Goal: Task Accomplishment & Management: Manage account settings

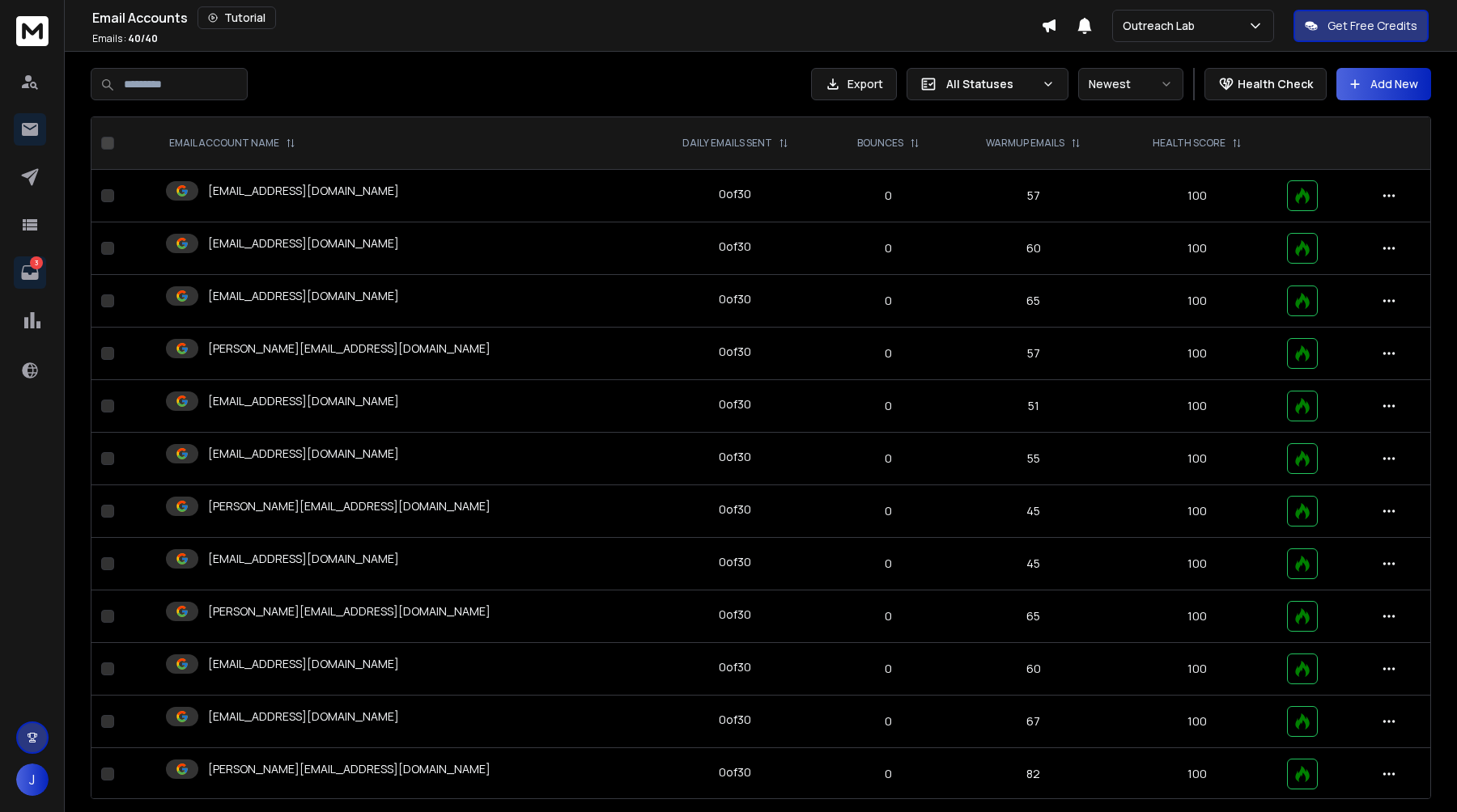
click at [42, 263] on link "3" at bounding box center [30, 272] width 33 height 33
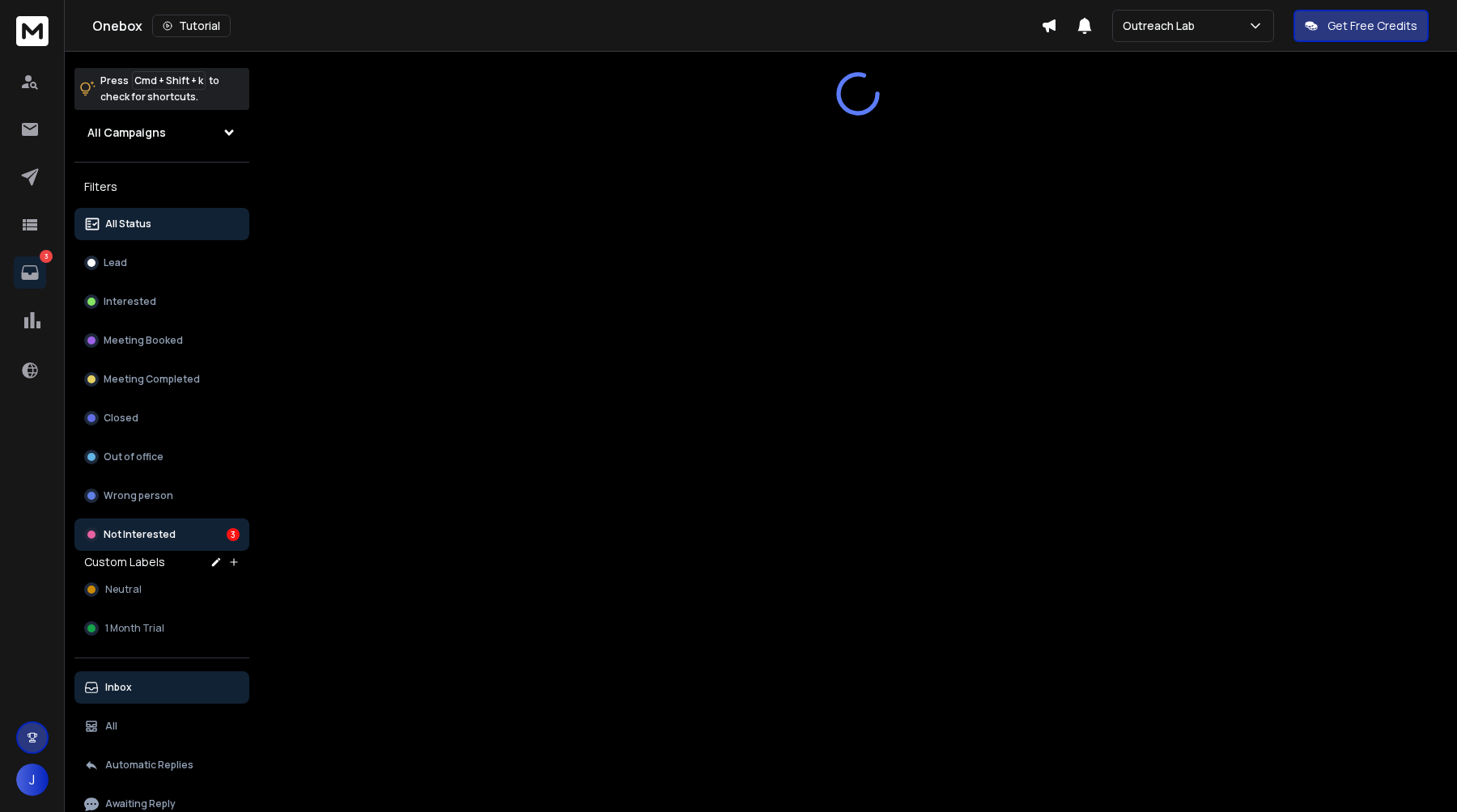
click at [151, 529] on div "All Status Lead Interested Meeting Booked Meeting Completed Closed Out of offic…" at bounding box center [161, 379] width 175 height 343
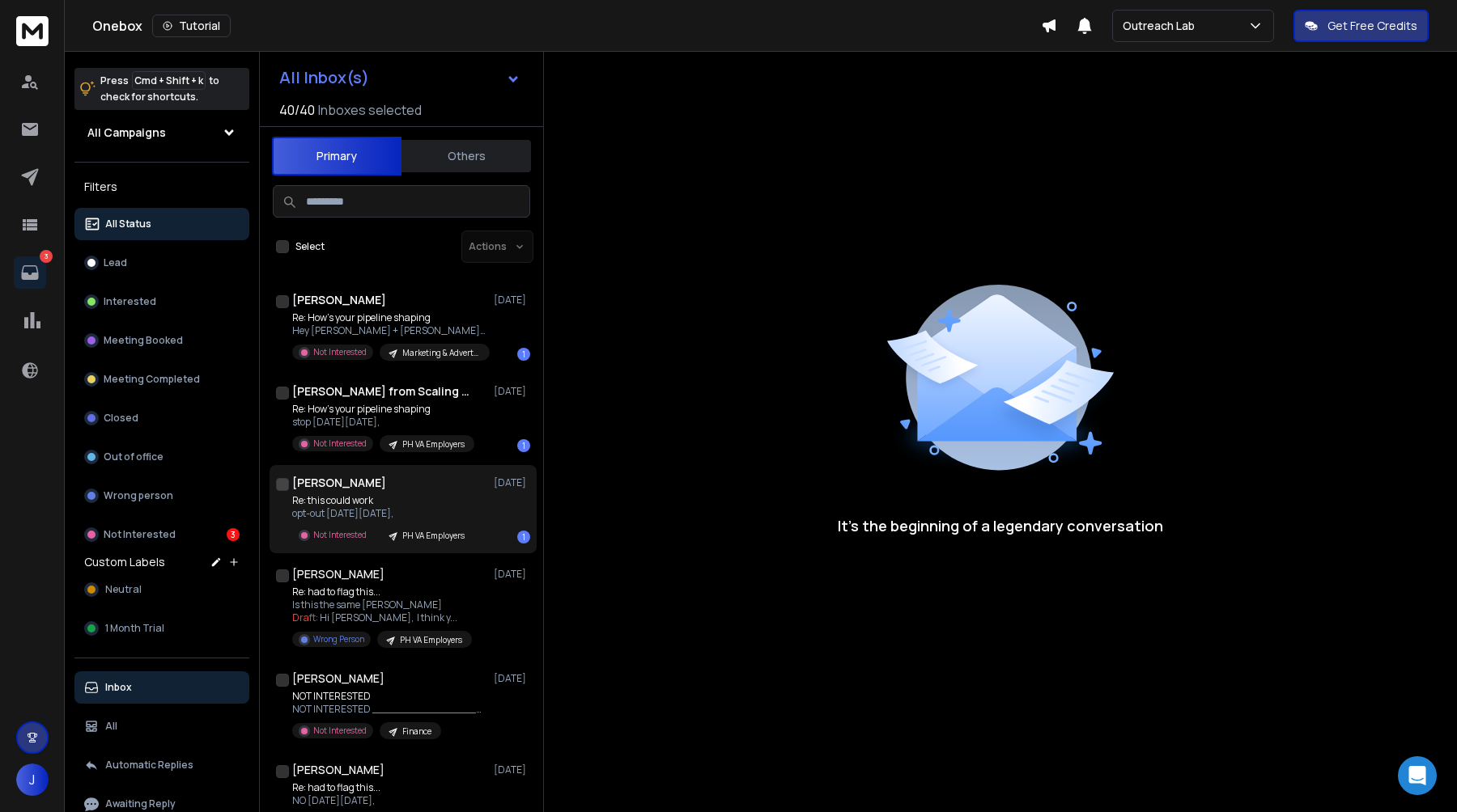
click at [420, 503] on p "Re: this could work" at bounding box center [383, 501] width 182 height 13
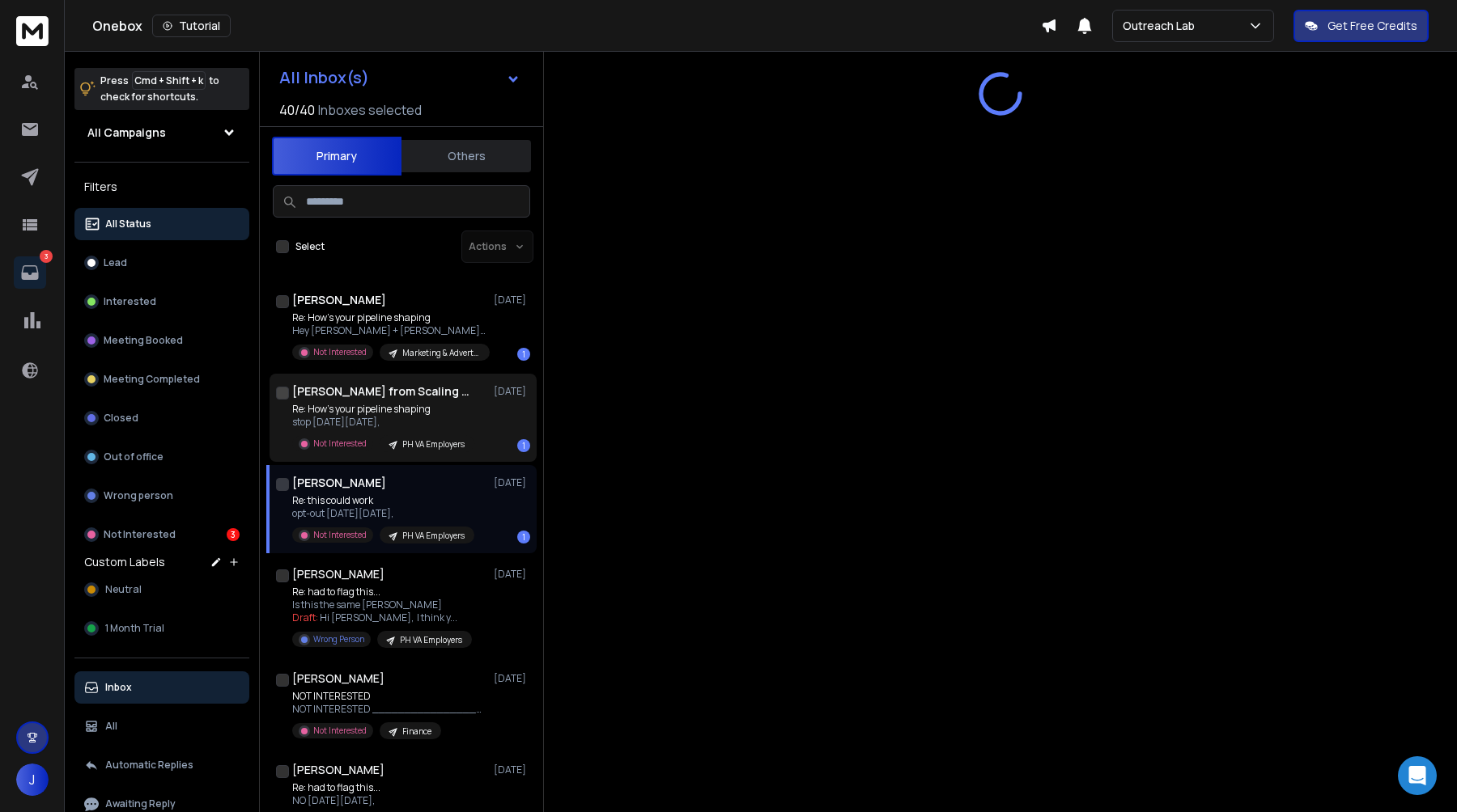
click at [442, 444] on p "PH VA Employers" at bounding box center [433, 444] width 62 height 12
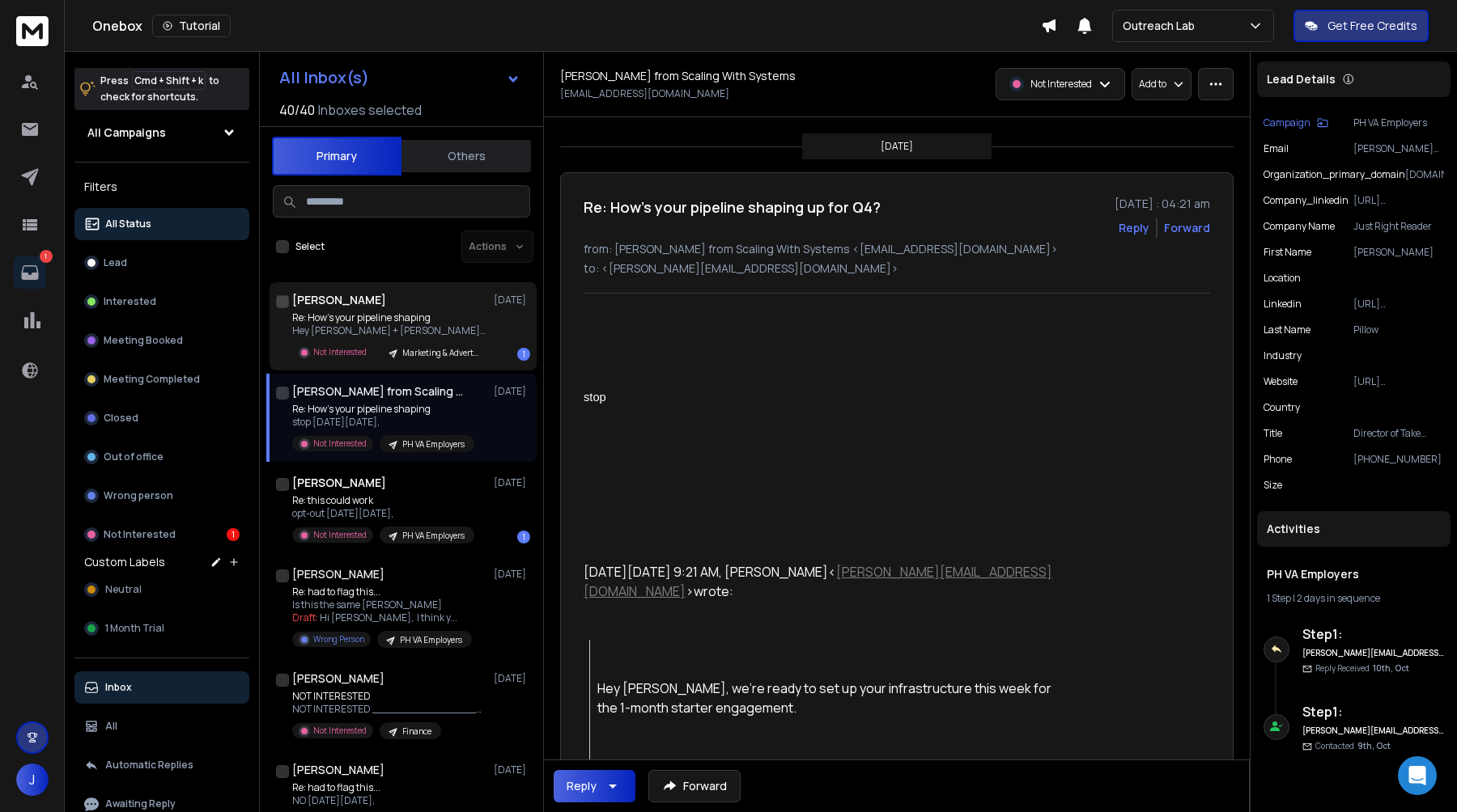
click at [400, 350] on div "Marketing & Advertising" at bounding box center [435, 352] width 110 height 17
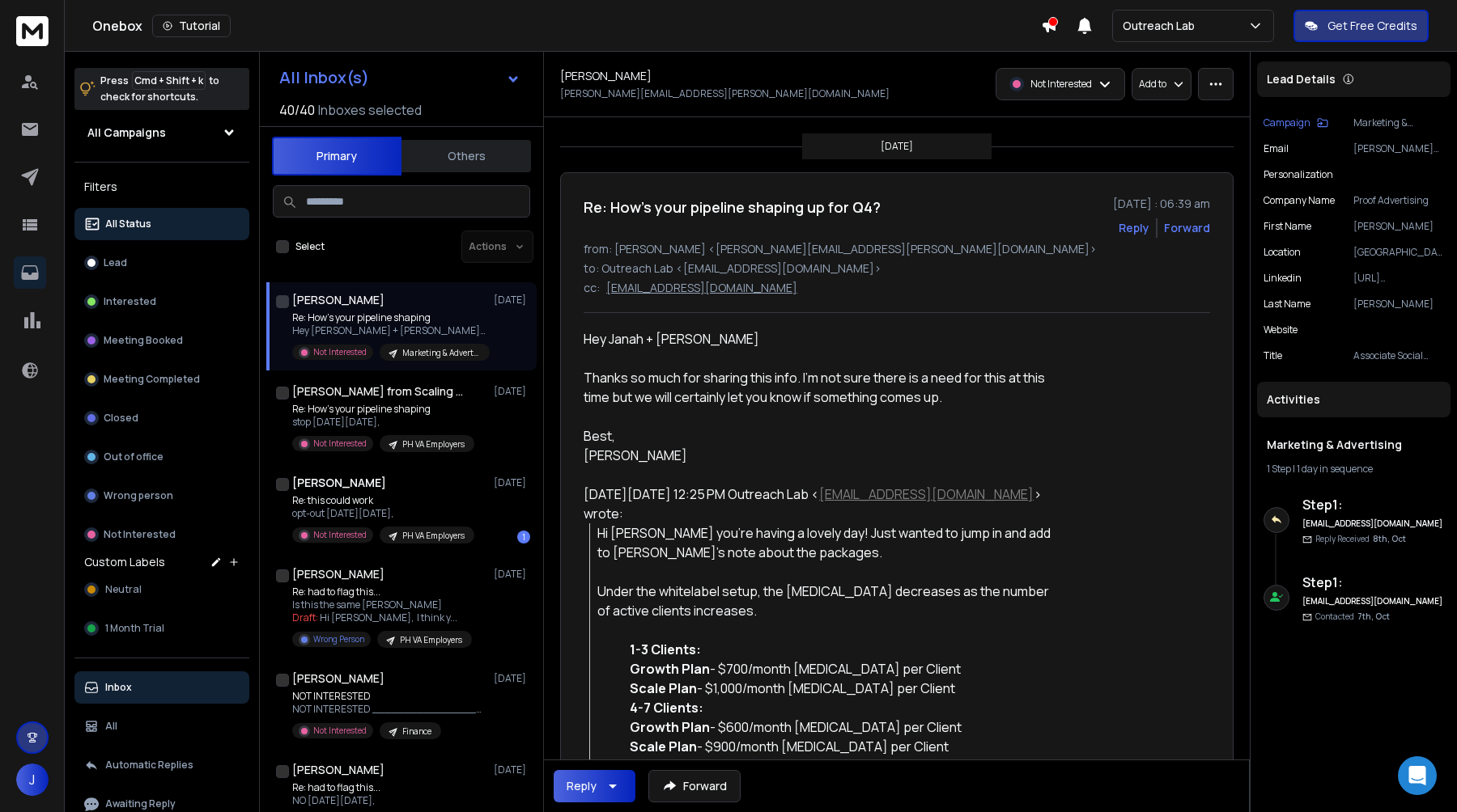
click at [1102, 87] on icon at bounding box center [1105, 84] width 10 height 5
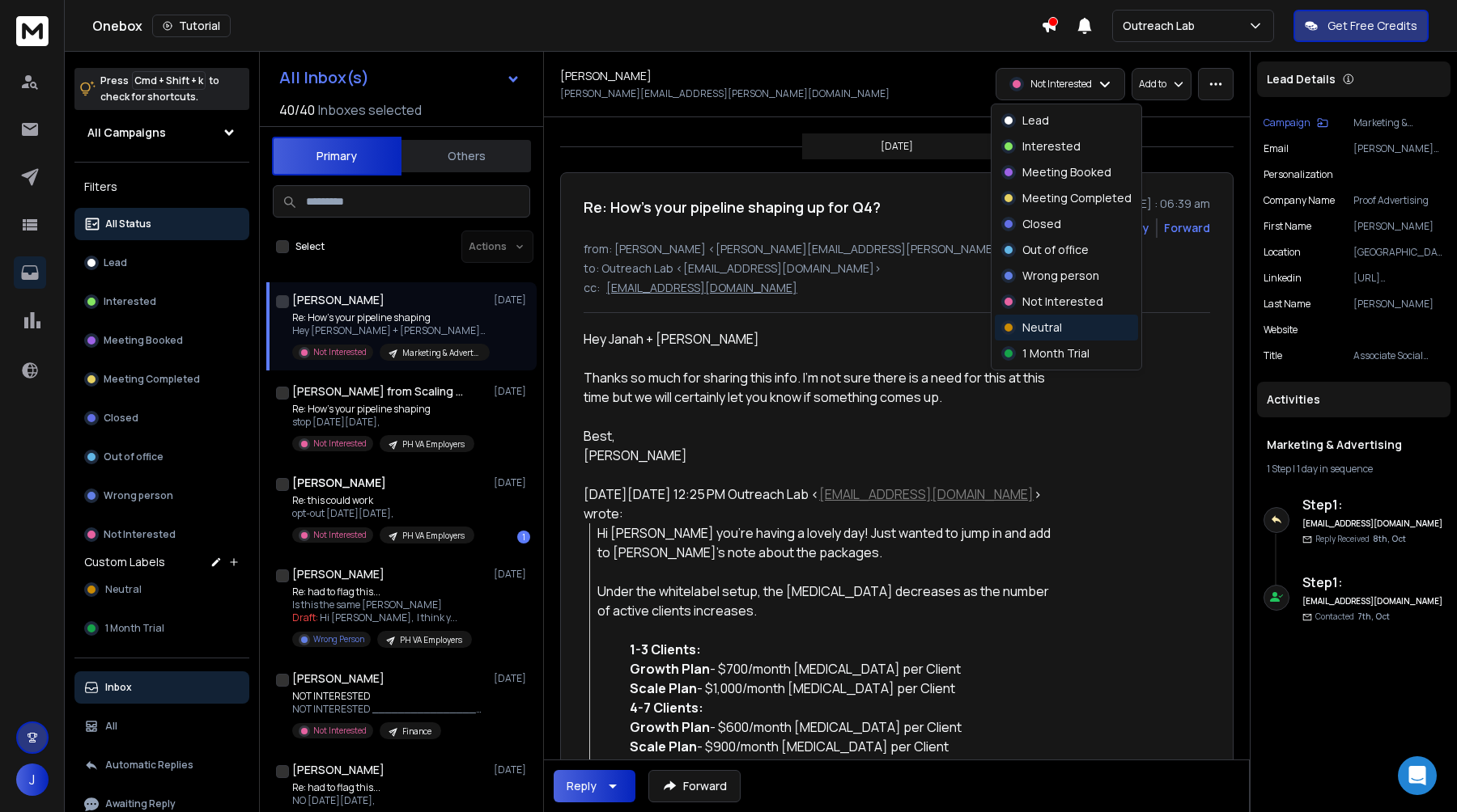
click at [1039, 324] on p "Neutral" at bounding box center [1042, 328] width 40 height 16
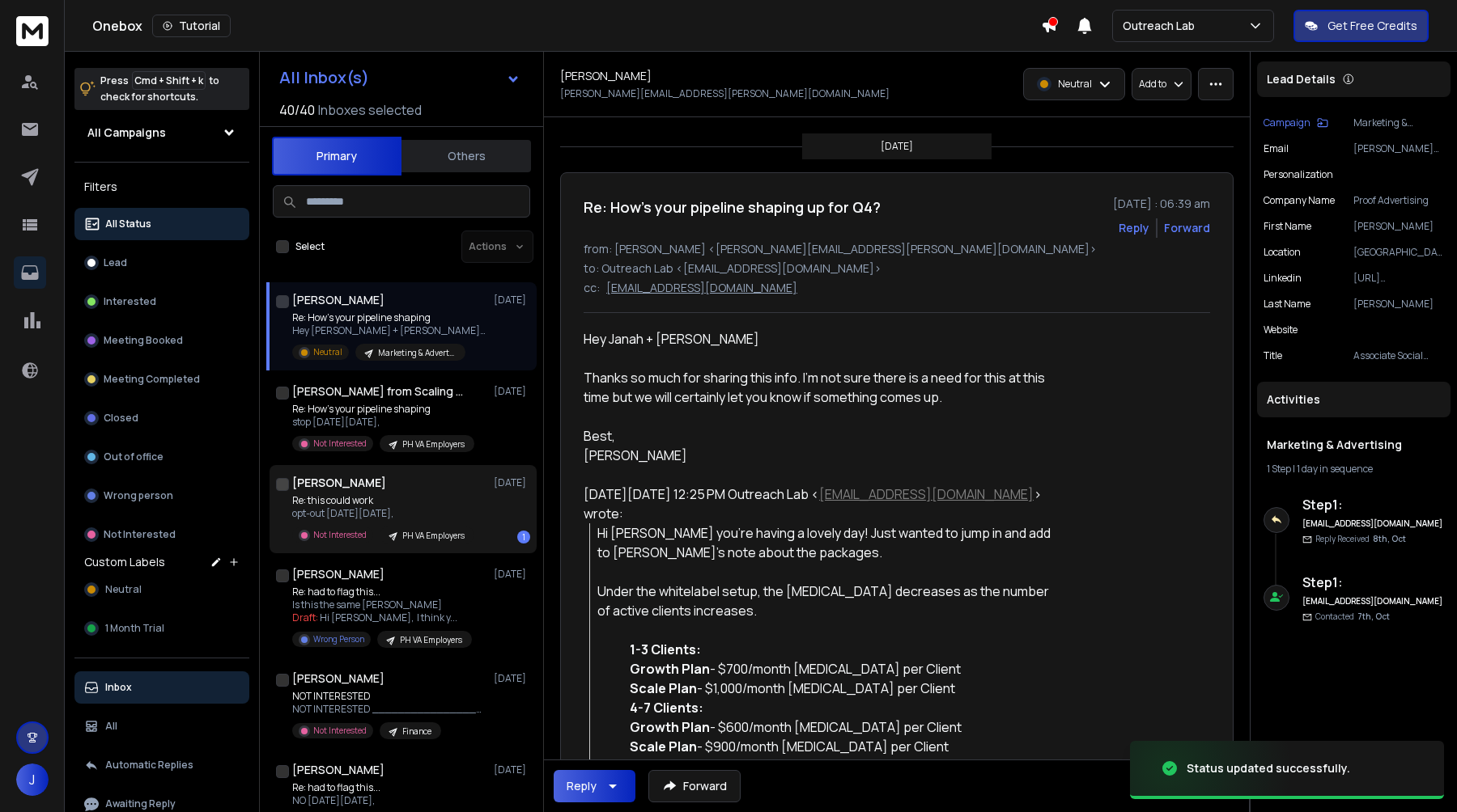
click at [436, 538] on p "PH VA Employers" at bounding box center [433, 535] width 62 height 12
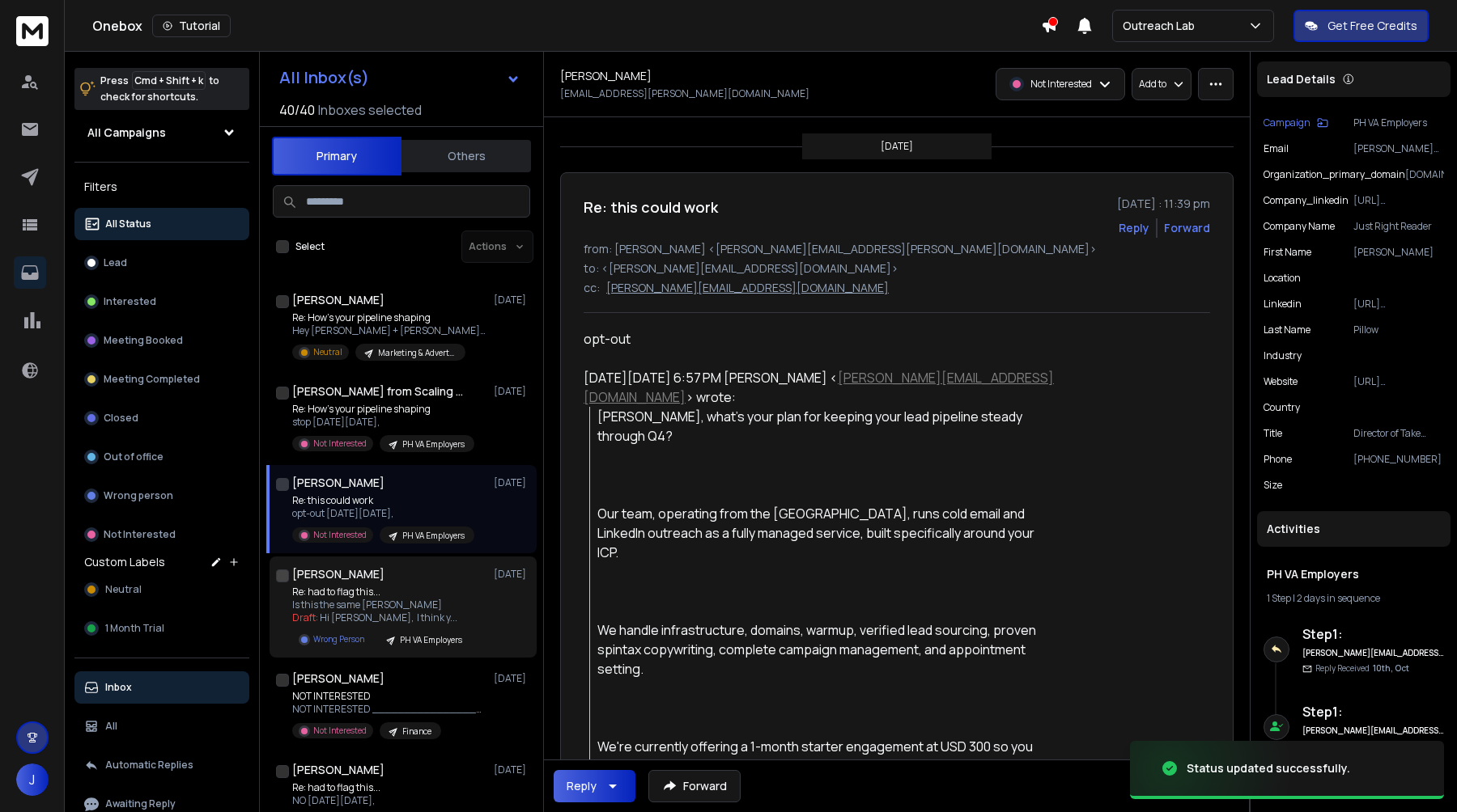
click at [407, 576] on div "Rob Sousa 10 Oct" at bounding box center [411, 575] width 238 height 16
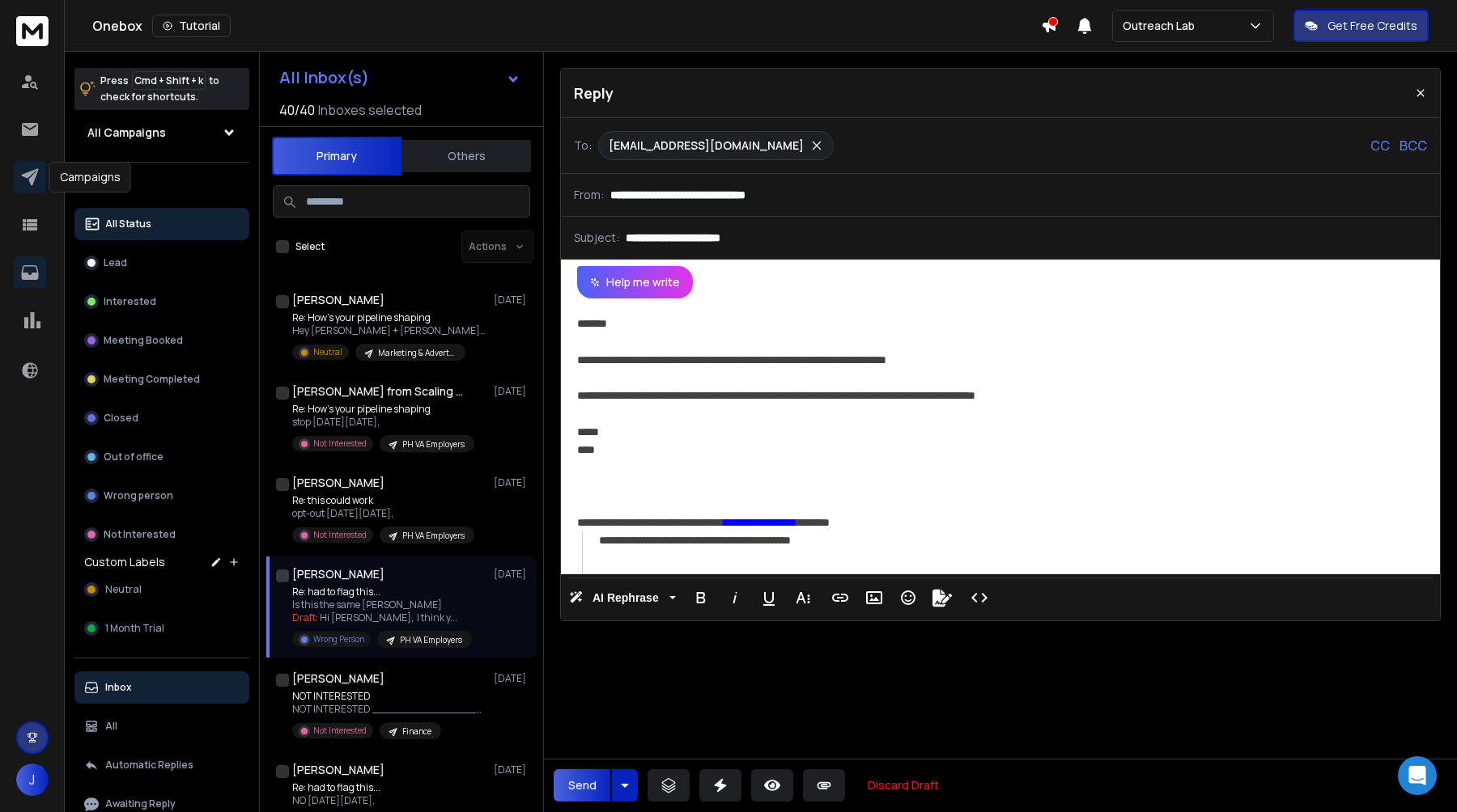
click at [38, 177] on icon at bounding box center [29, 177] width 19 height 19
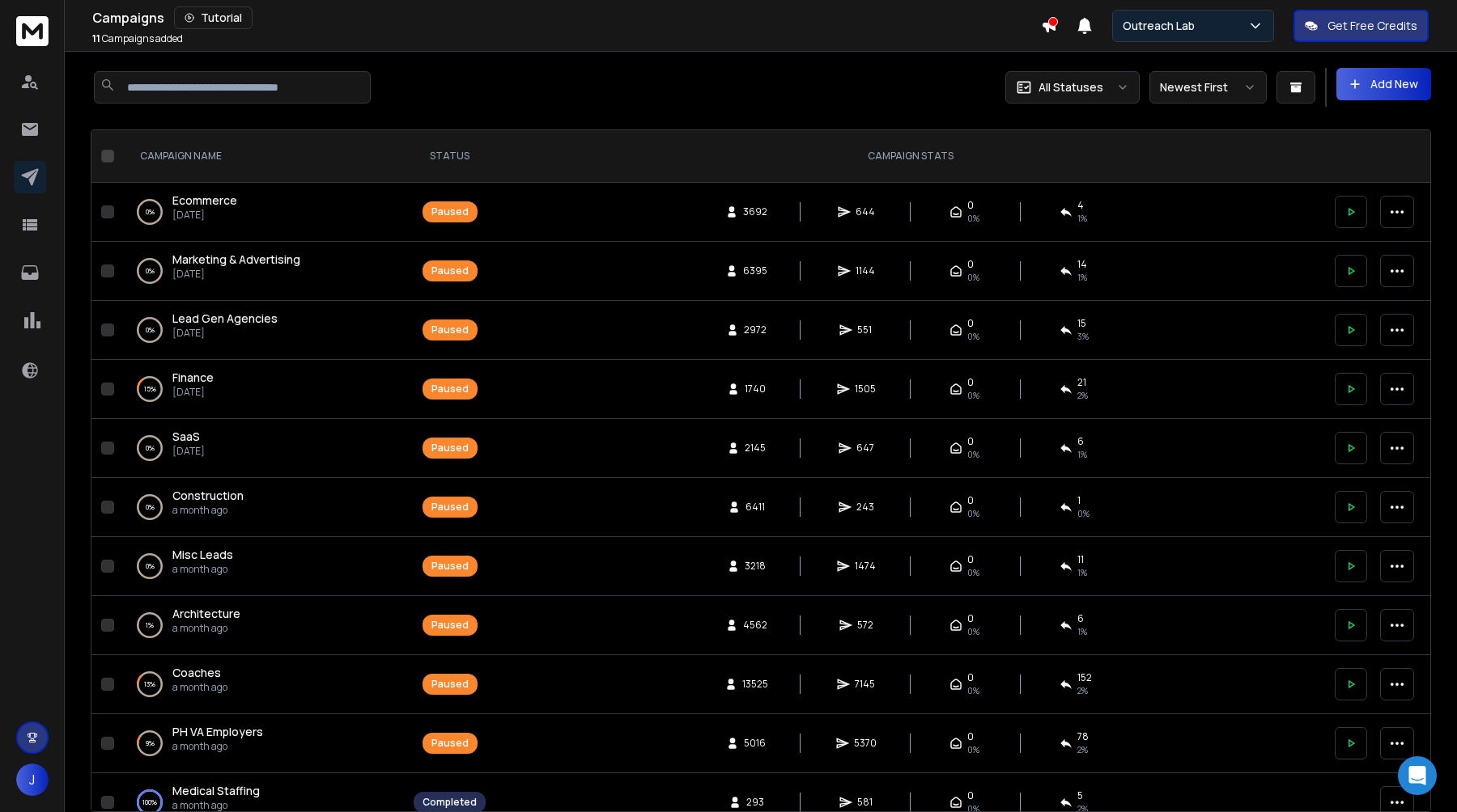
click at [1205, 26] on div "Outreach Lab" at bounding box center [1193, 26] width 141 height 16
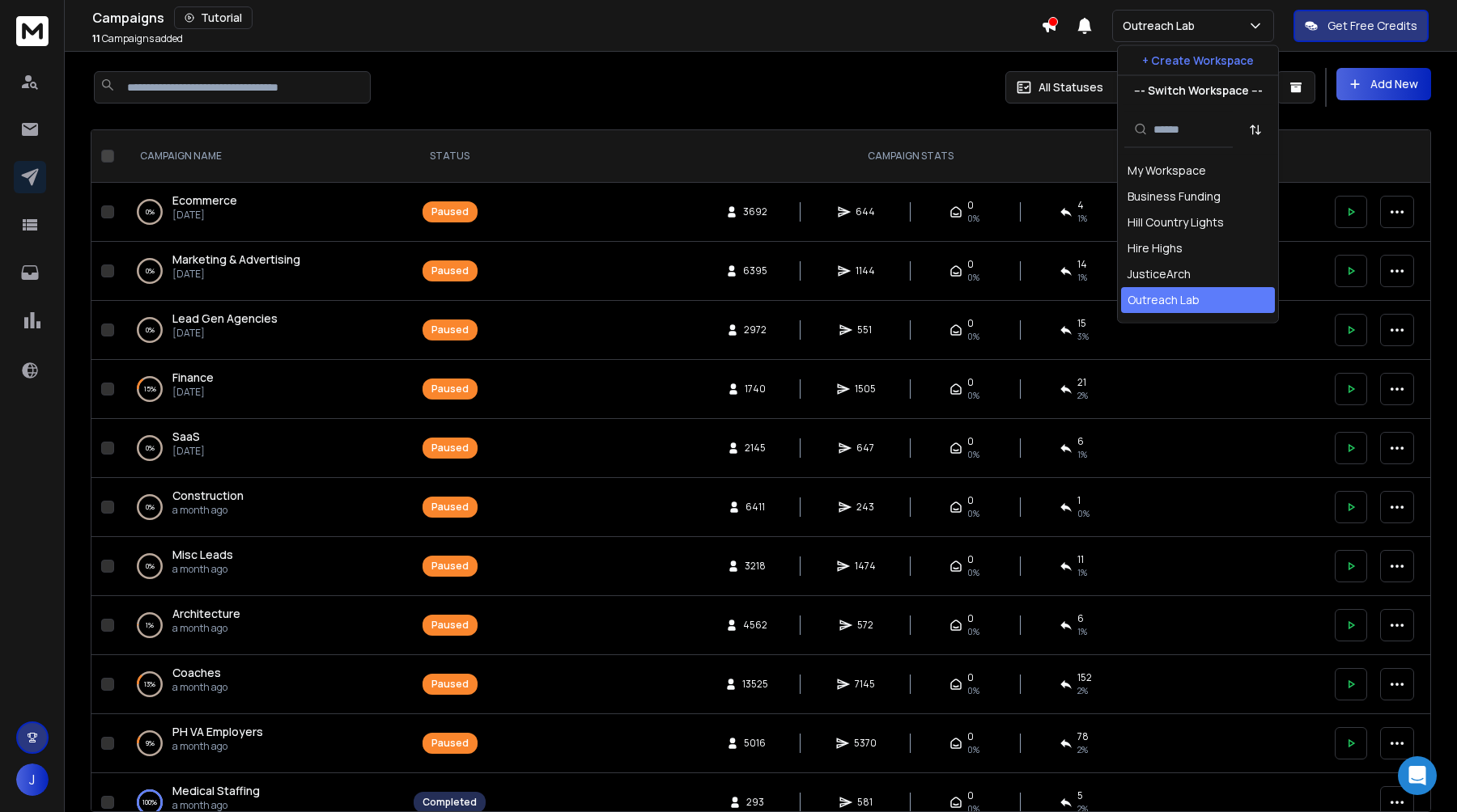
click at [1356, 735] on button at bounding box center [1351, 744] width 33 height 33
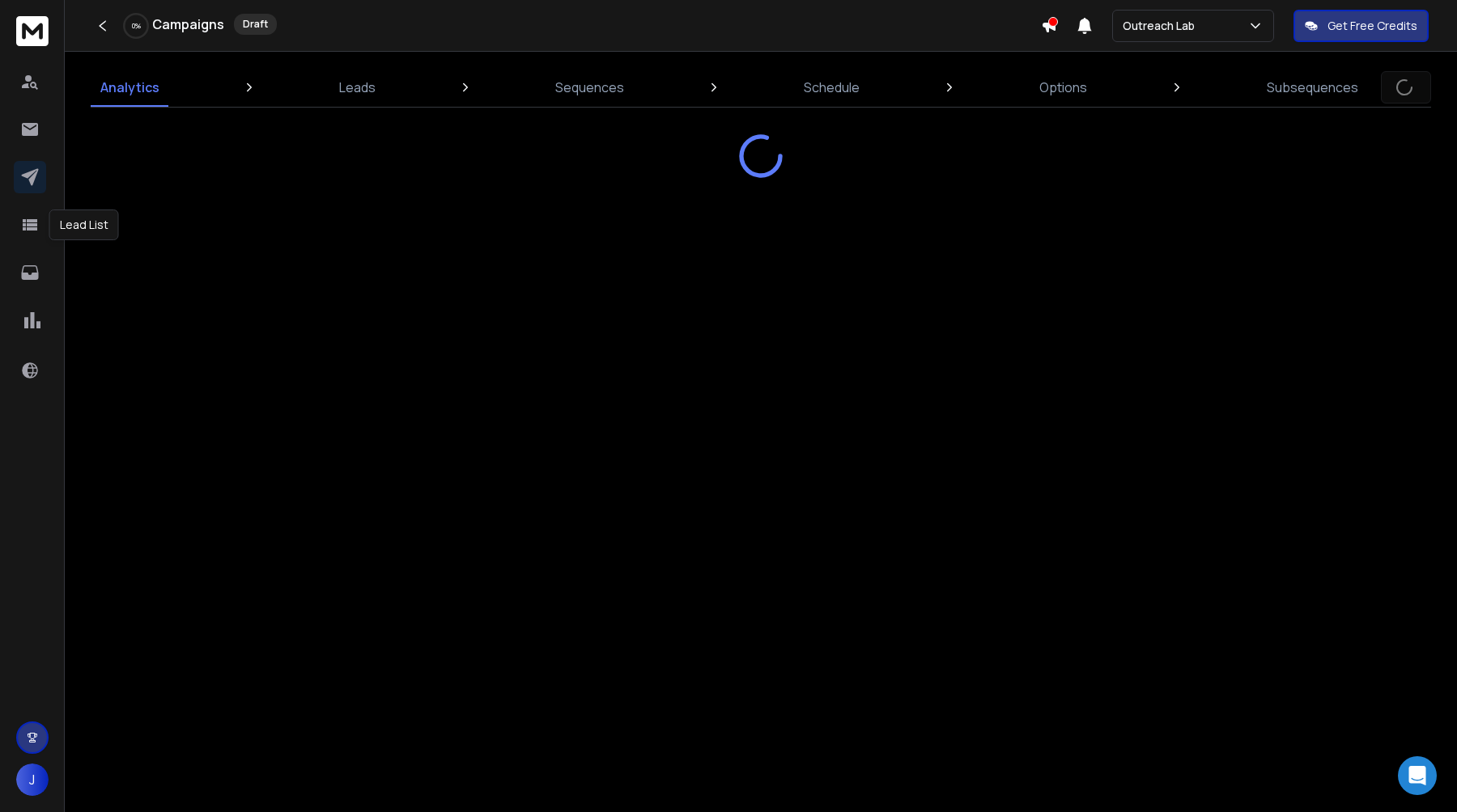
click at [25, 172] on icon at bounding box center [29, 177] width 19 height 19
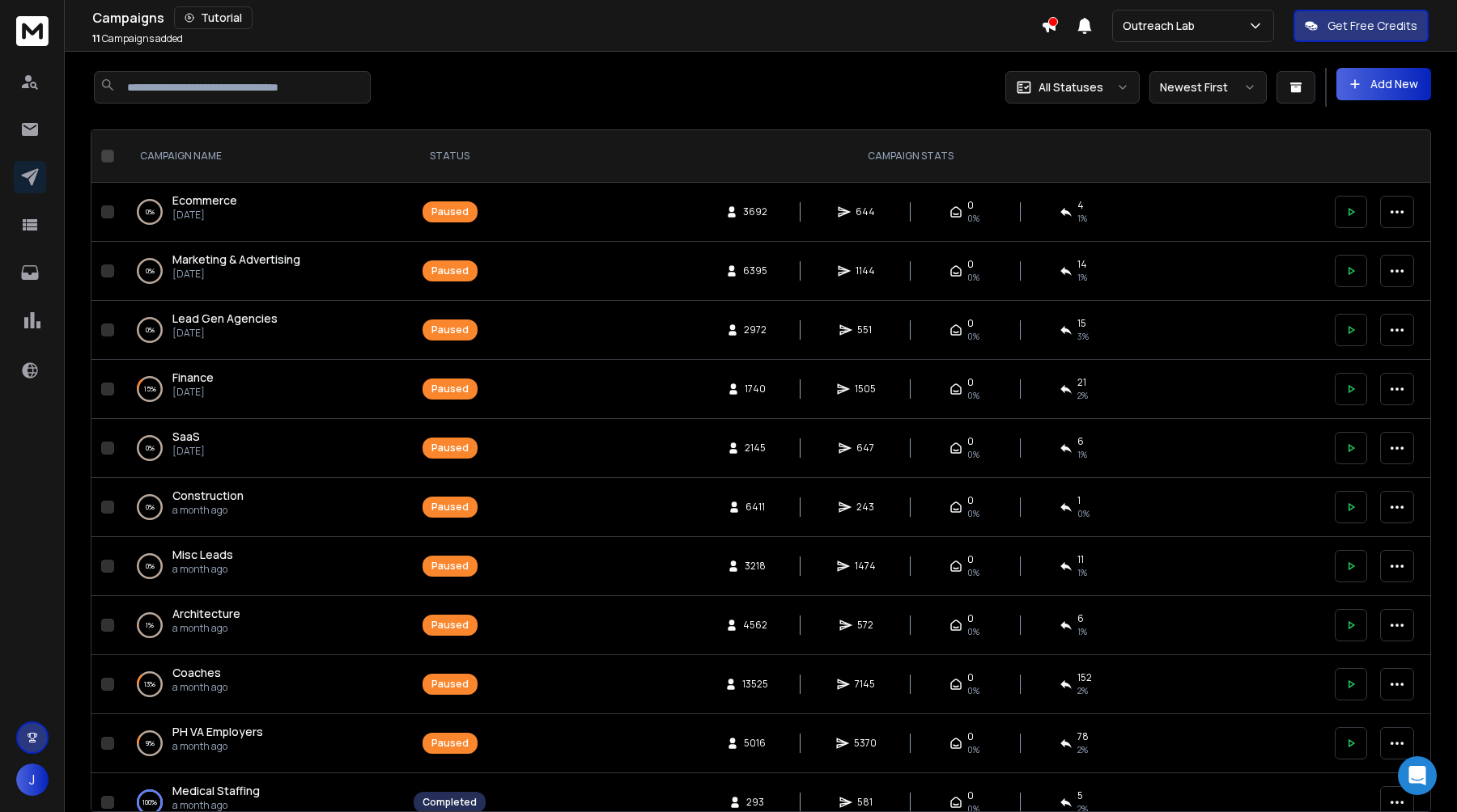
click at [1351, 267] on icon at bounding box center [1351, 271] width 14 height 14
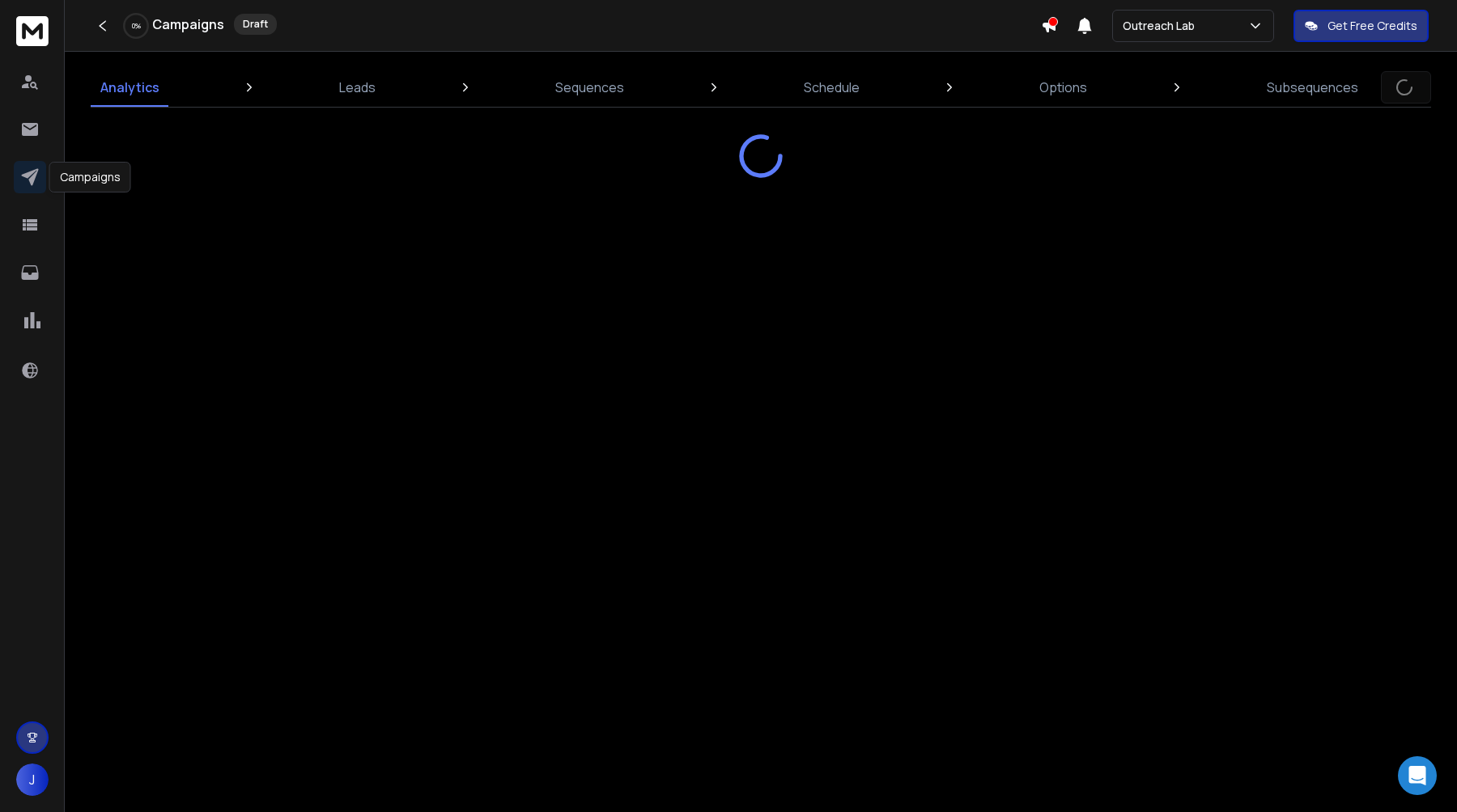
click at [22, 172] on icon at bounding box center [29, 177] width 19 height 19
click at [1186, 20] on p "Outreach Lab" at bounding box center [1162, 26] width 79 height 16
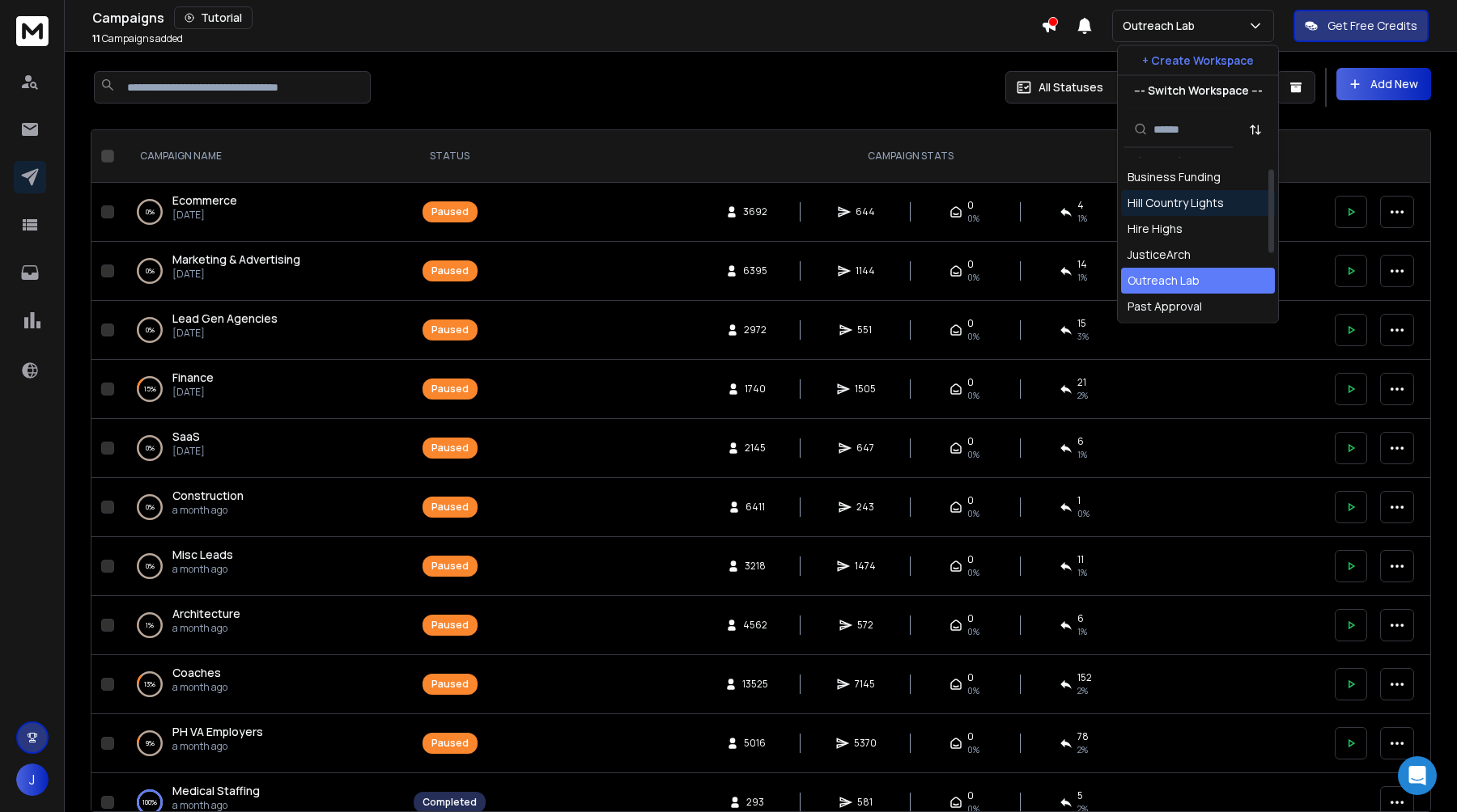
scroll to position [22, 0]
click at [1174, 254] on div "JusticeArch" at bounding box center [1159, 253] width 63 height 16
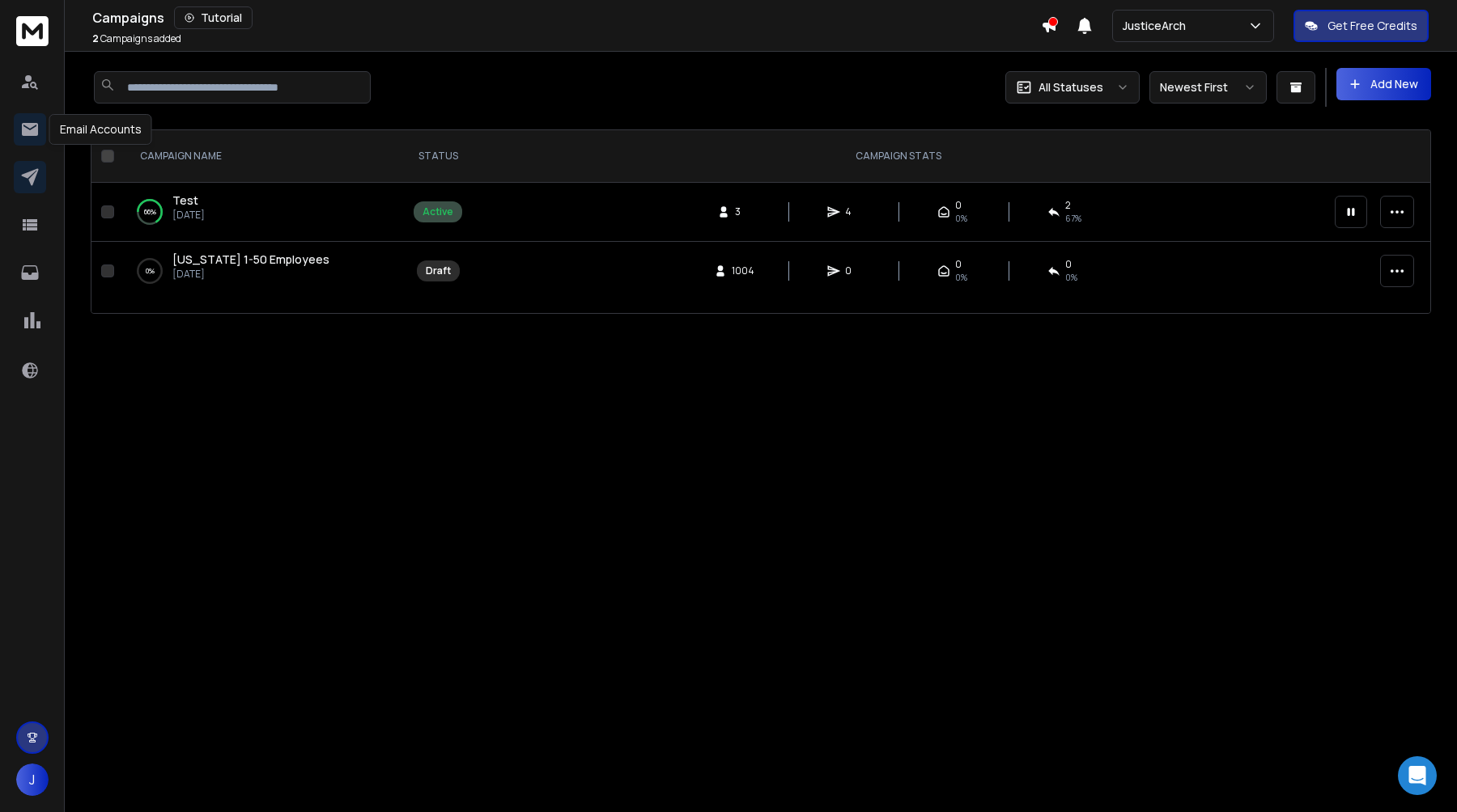
click at [38, 126] on icon at bounding box center [29, 129] width 19 height 19
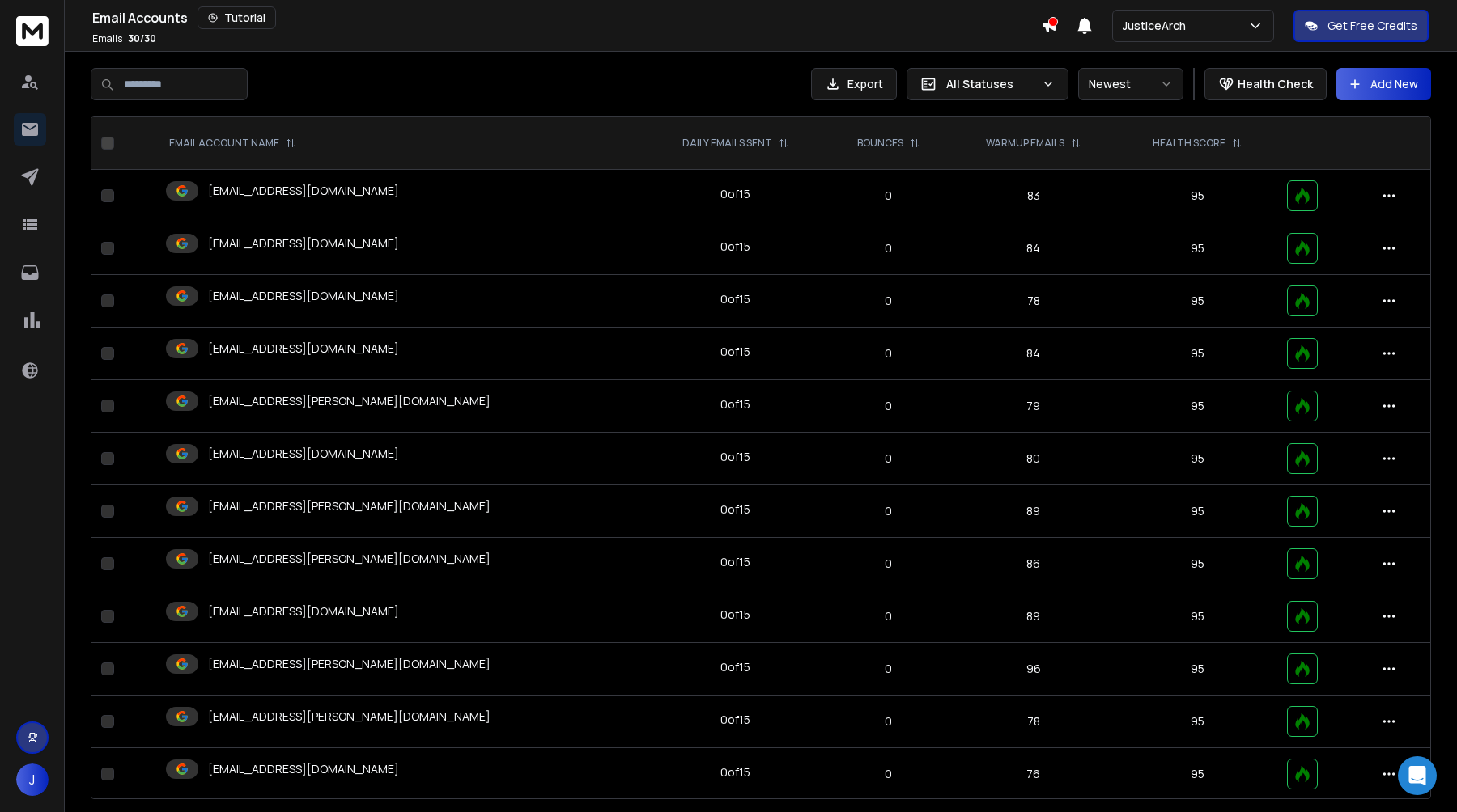
click at [860, 264] on td "0" at bounding box center [889, 249] width 123 height 53
click at [36, 792] on span "J" at bounding box center [33, 780] width 33 height 33
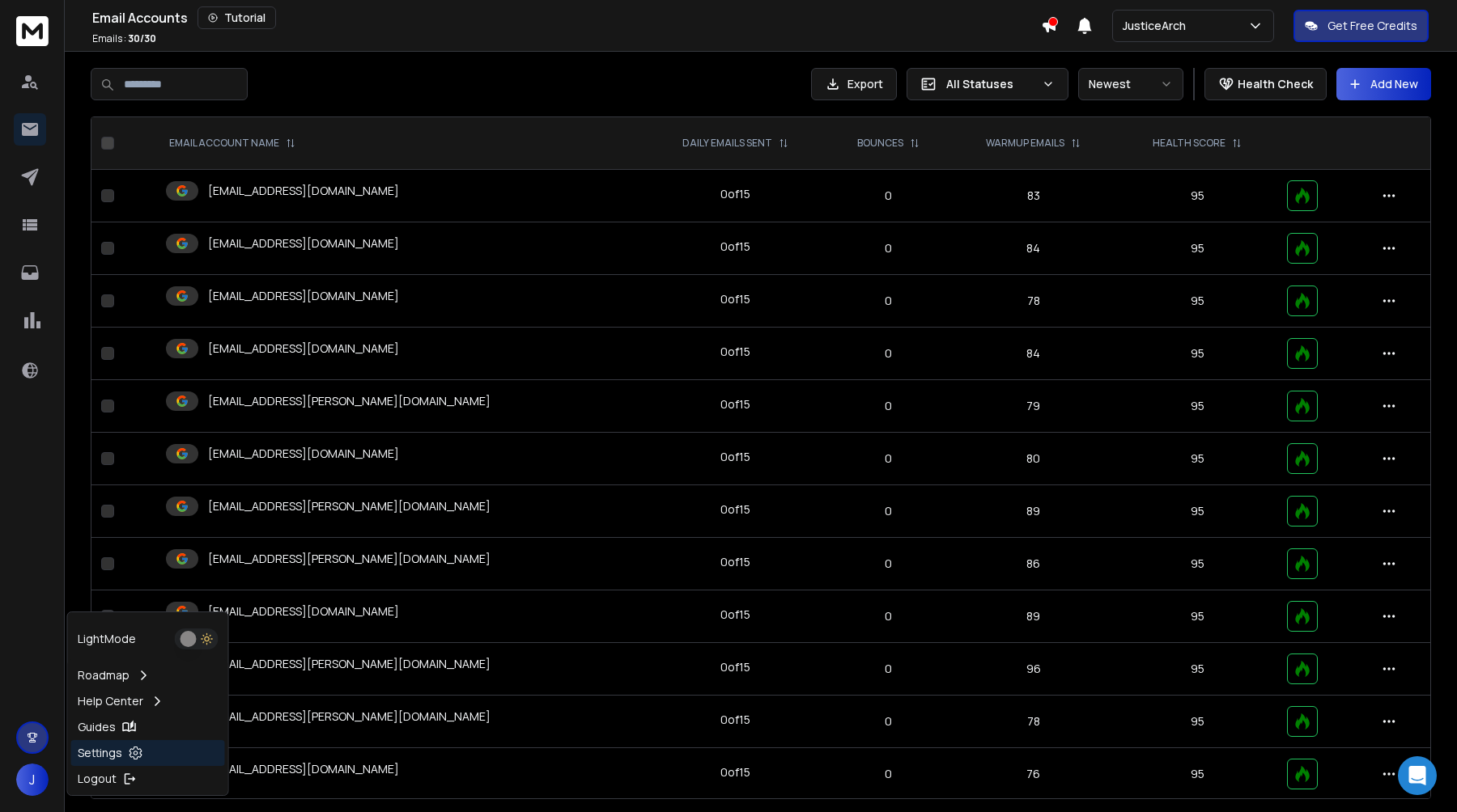
click at [123, 751] on div "Settings" at bounding box center [149, 753] width 154 height 26
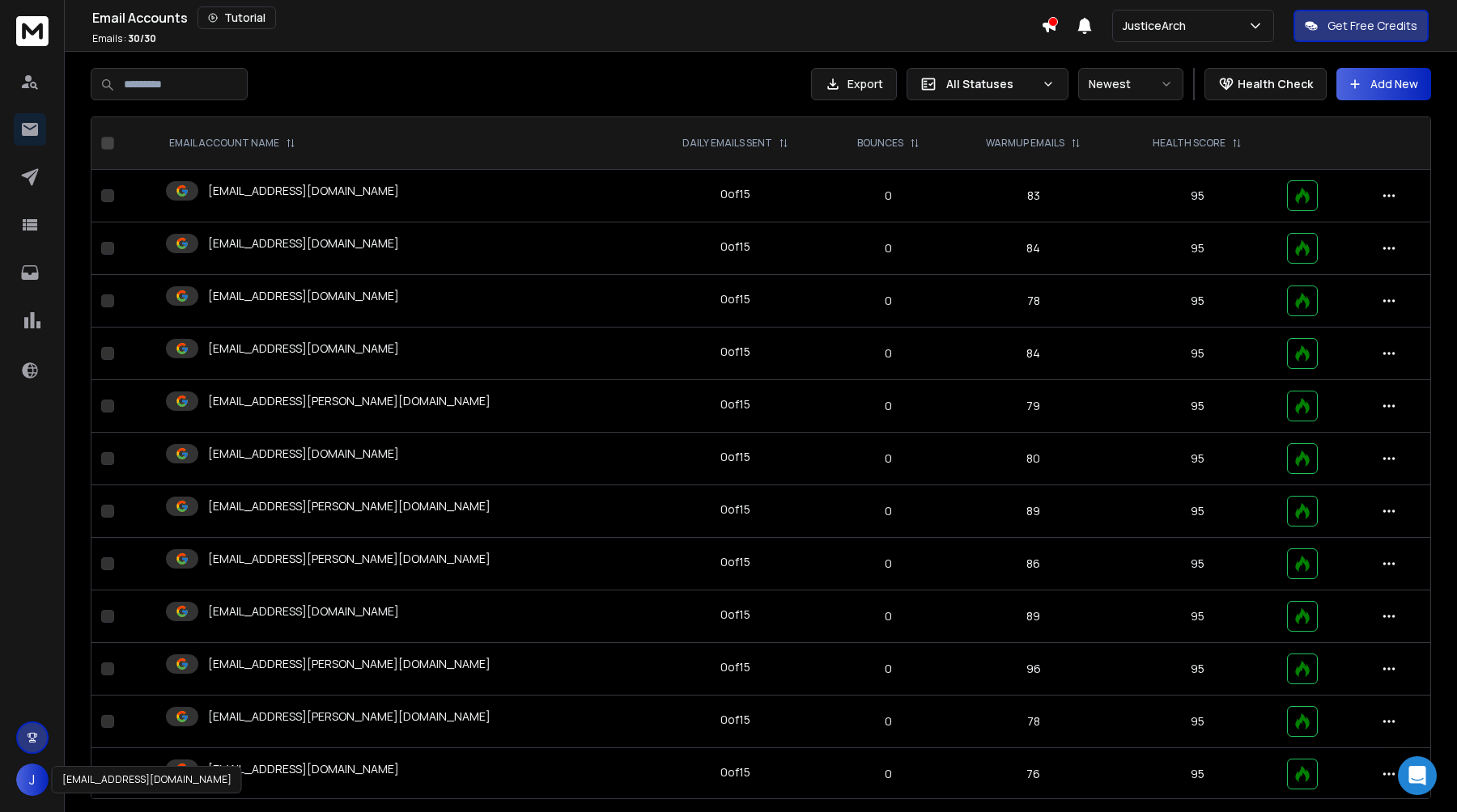
click at [44, 781] on span "J" at bounding box center [33, 780] width 33 height 33
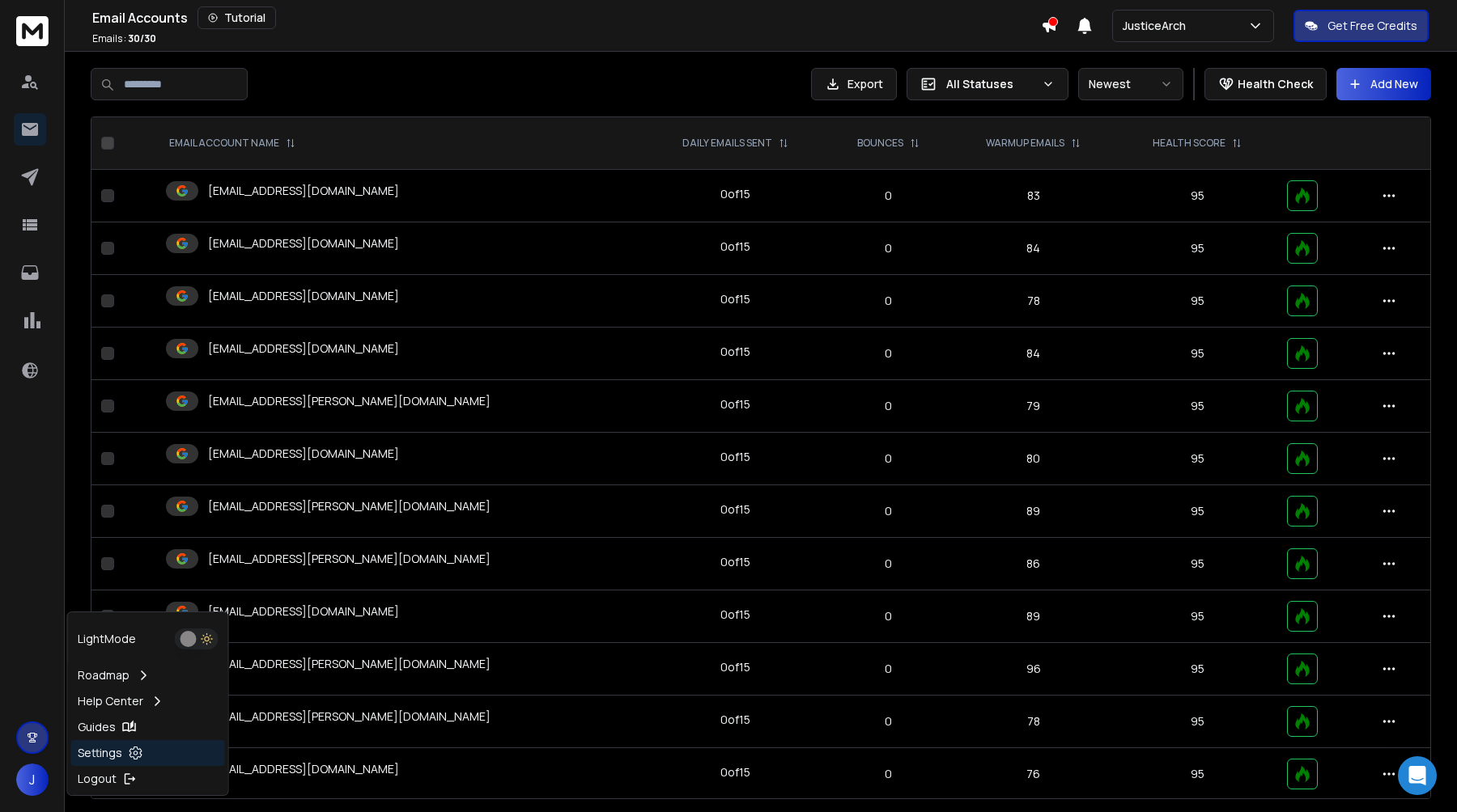
click at [129, 750] on icon at bounding box center [136, 753] width 14 height 14
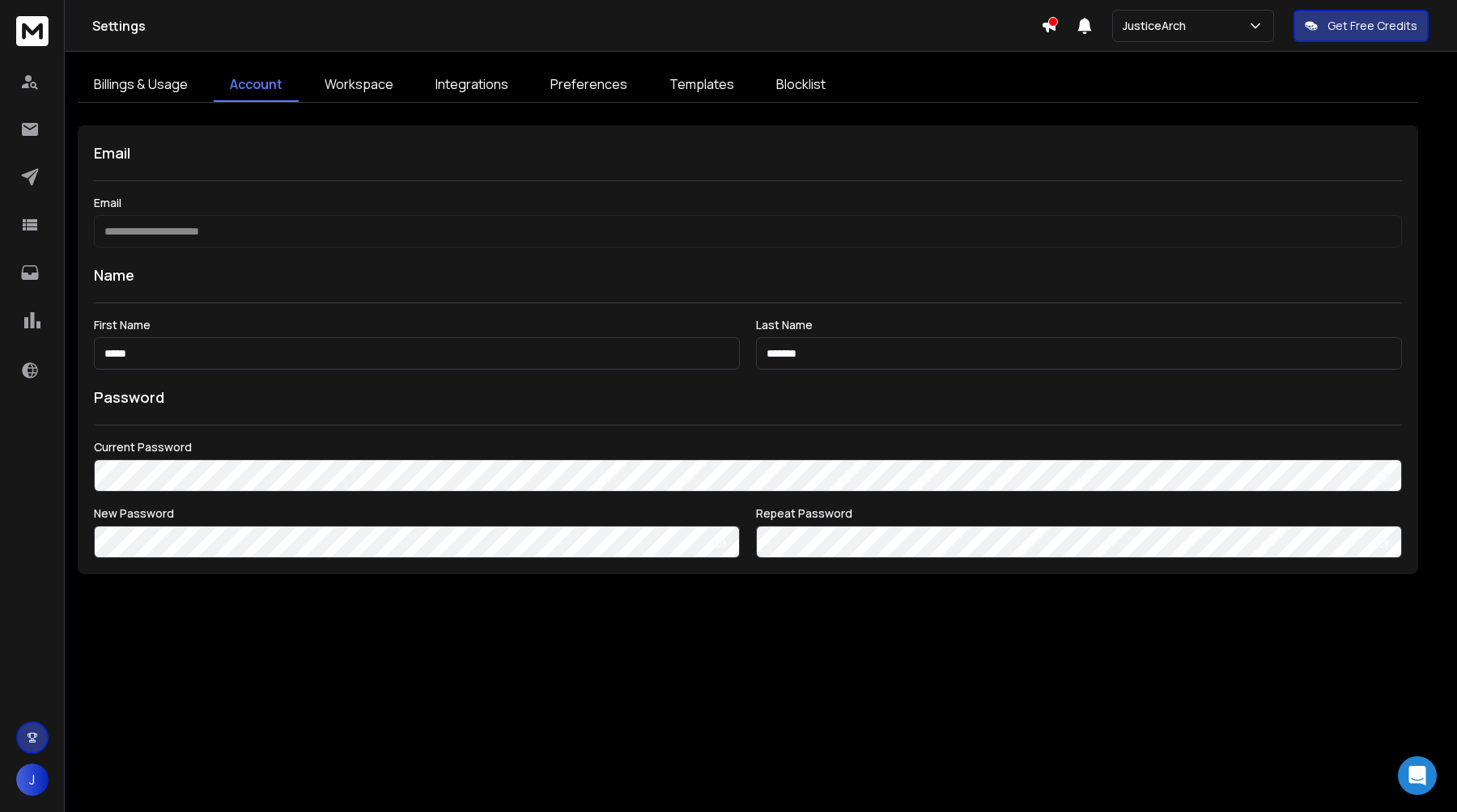
click at [481, 88] on link "Integrations" at bounding box center [472, 85] width 105 height 34
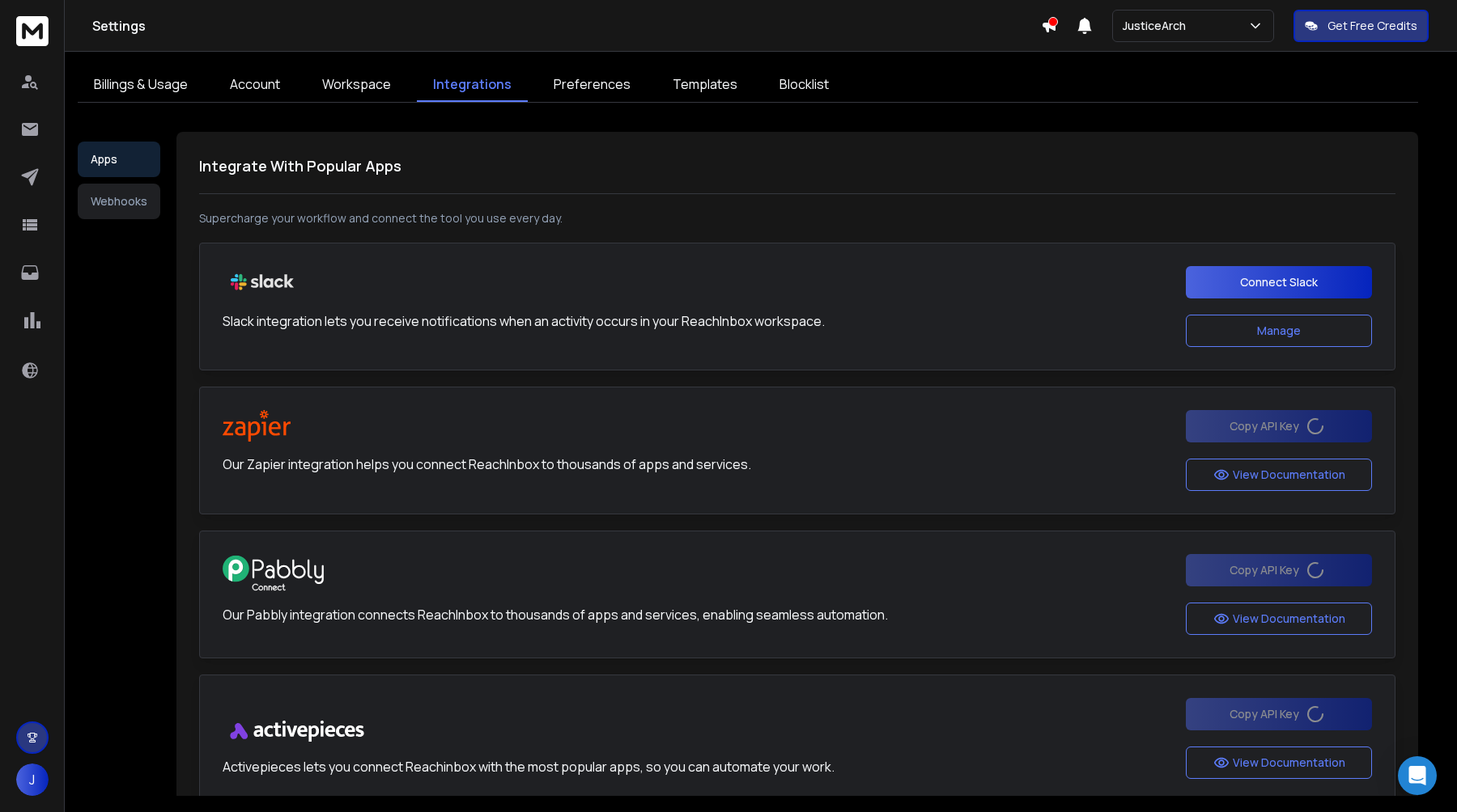
click at [390, 86] on link "Workspace" at bounding box center [357, 85] width 101 height 34
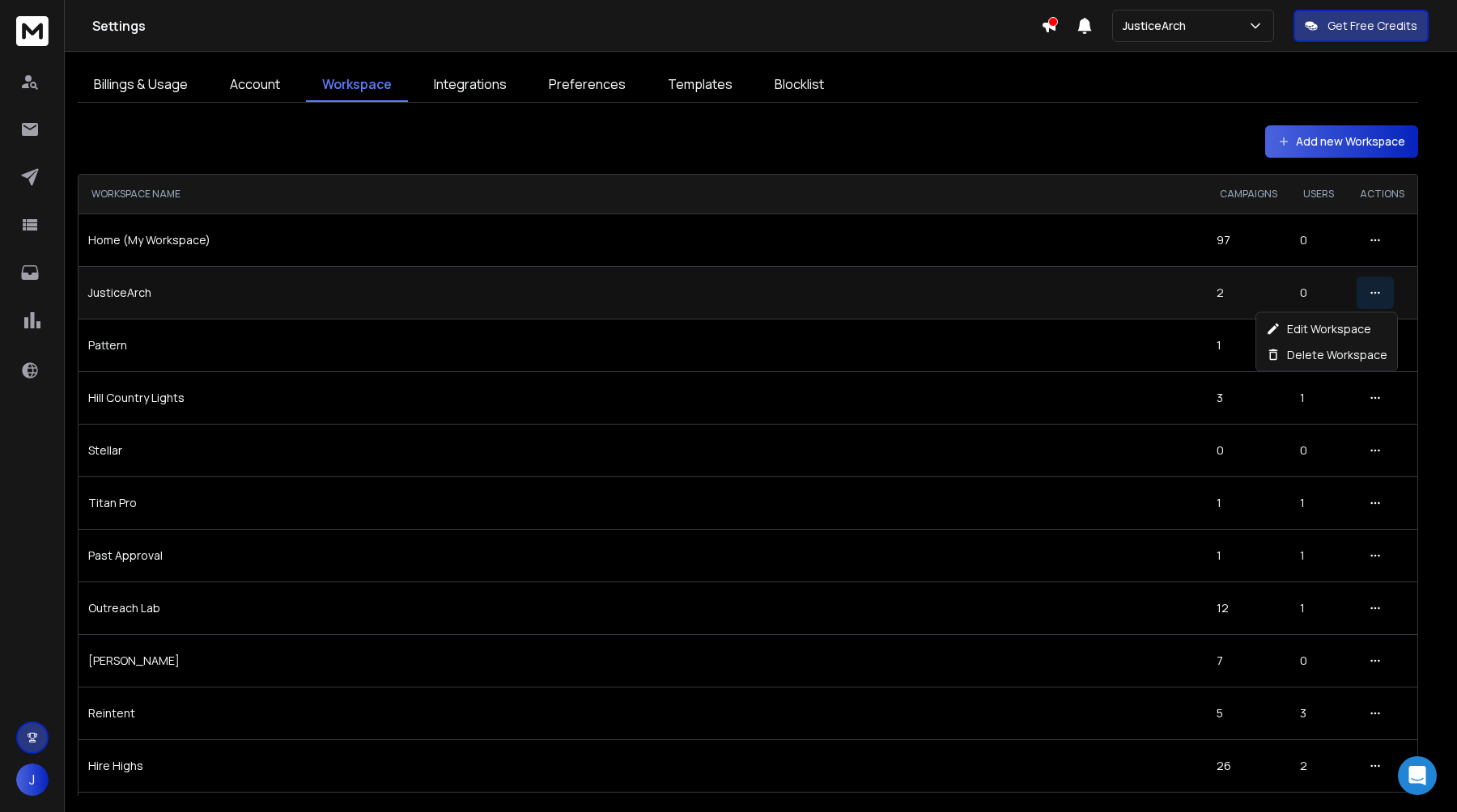
click at [1369, 293] on icon "button" at bounding box center [1375, 292] width 12 height 12
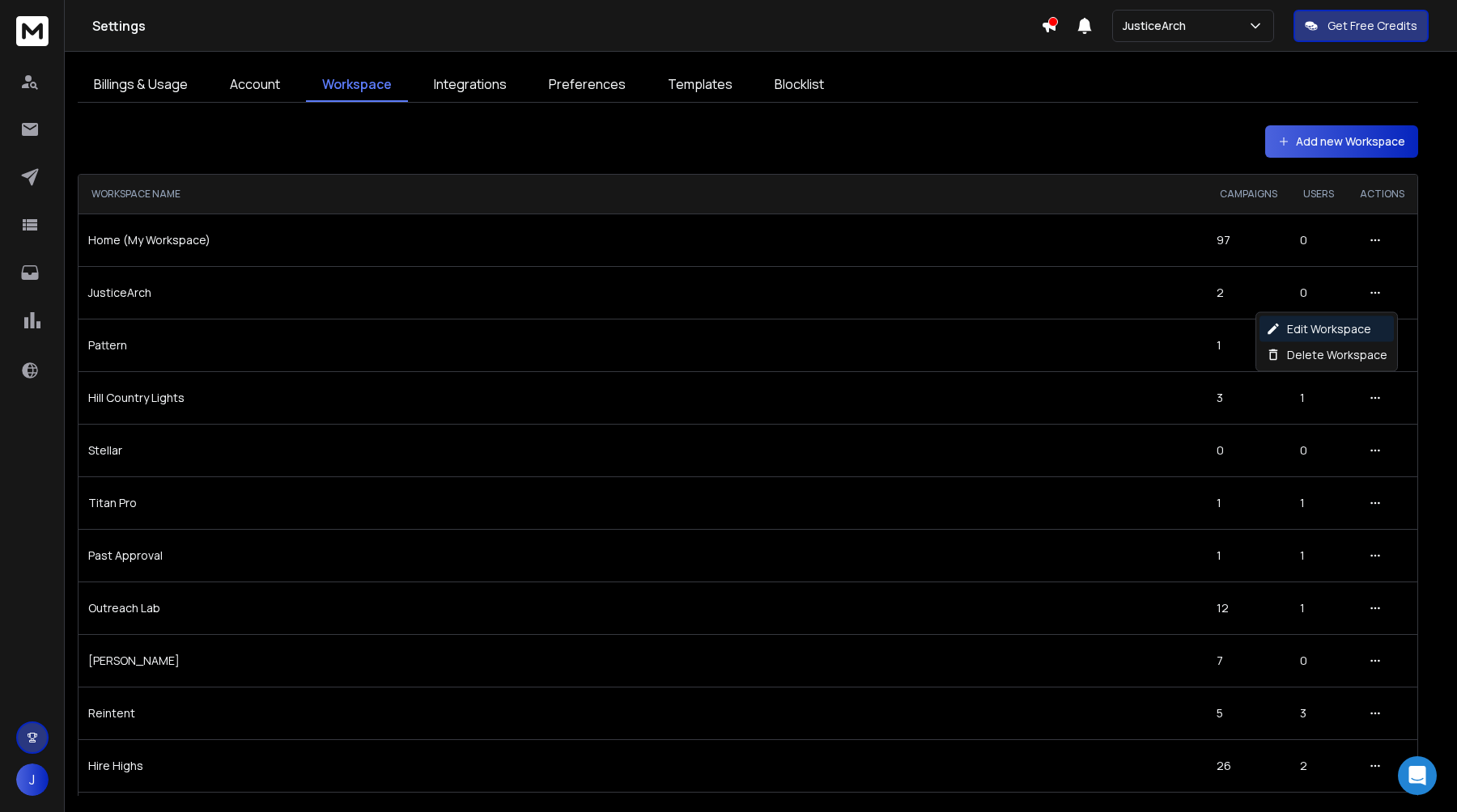
click at [1337, 321] on p "Edit Workspace" at bounding box center [1328, 330] width 84 height 16
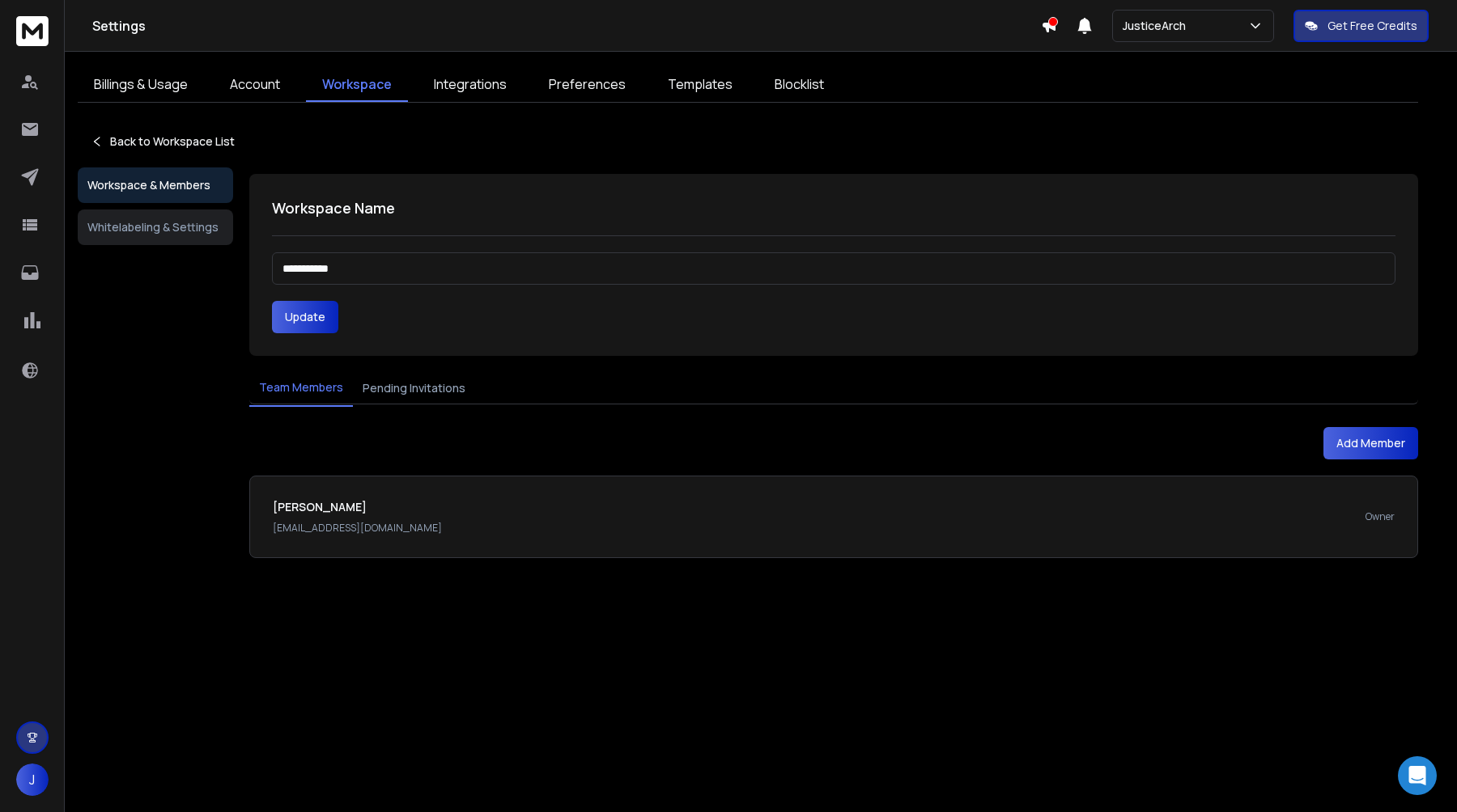
click at [1384, 448] on button "Add Member" at bounding box center [1370, 444] width 95 height 33
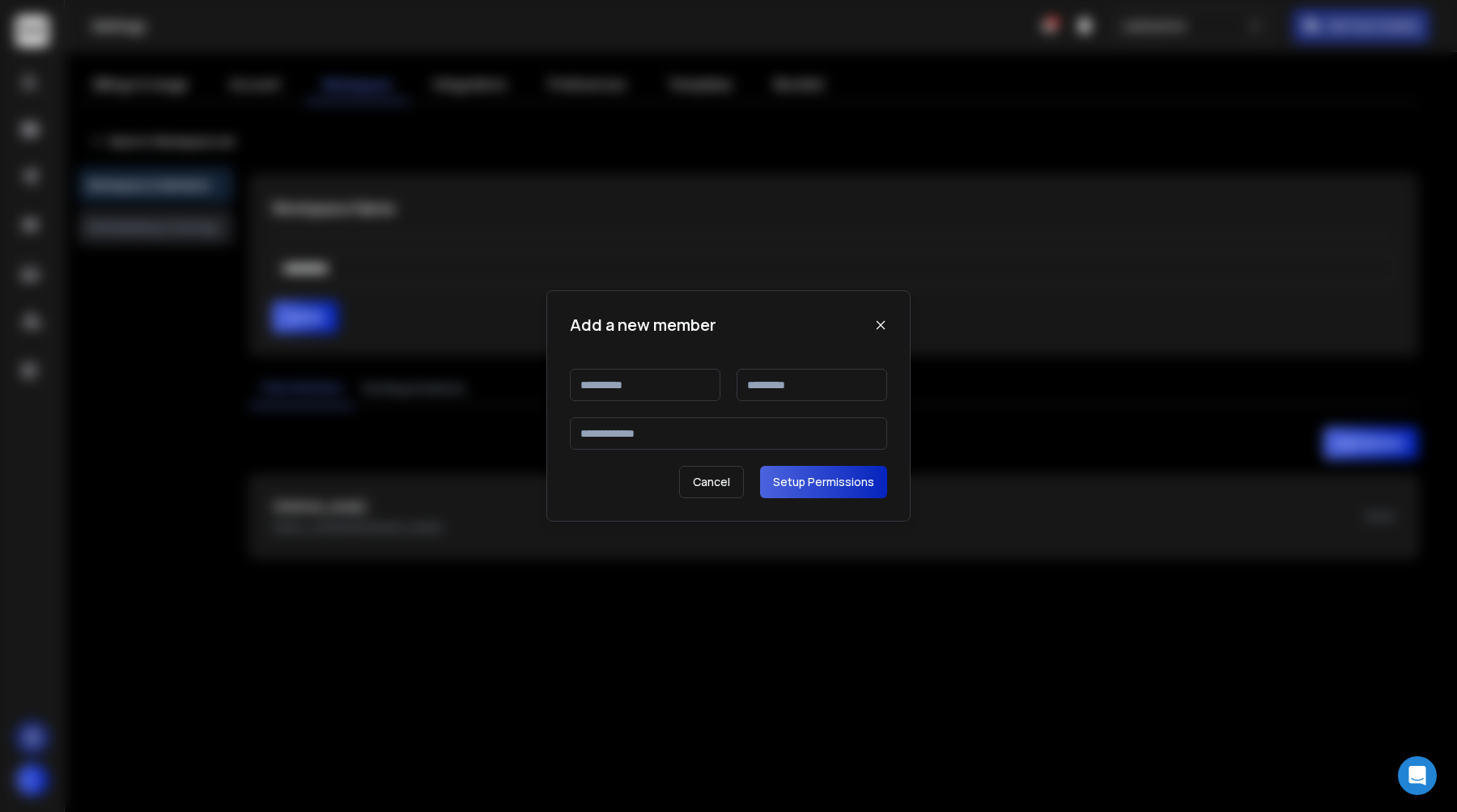
click at [618, 385] on input at bounding box center [645, 386] width 150 height 33
type input "****"
click at [640, 426] on input at bounding box center [728, 434] width 317 height 33
paste input "**********"
drag, startPoint x: 652, startPoint y: 430, endPoint x: 617, endPoint y: 430, distance: 35.0
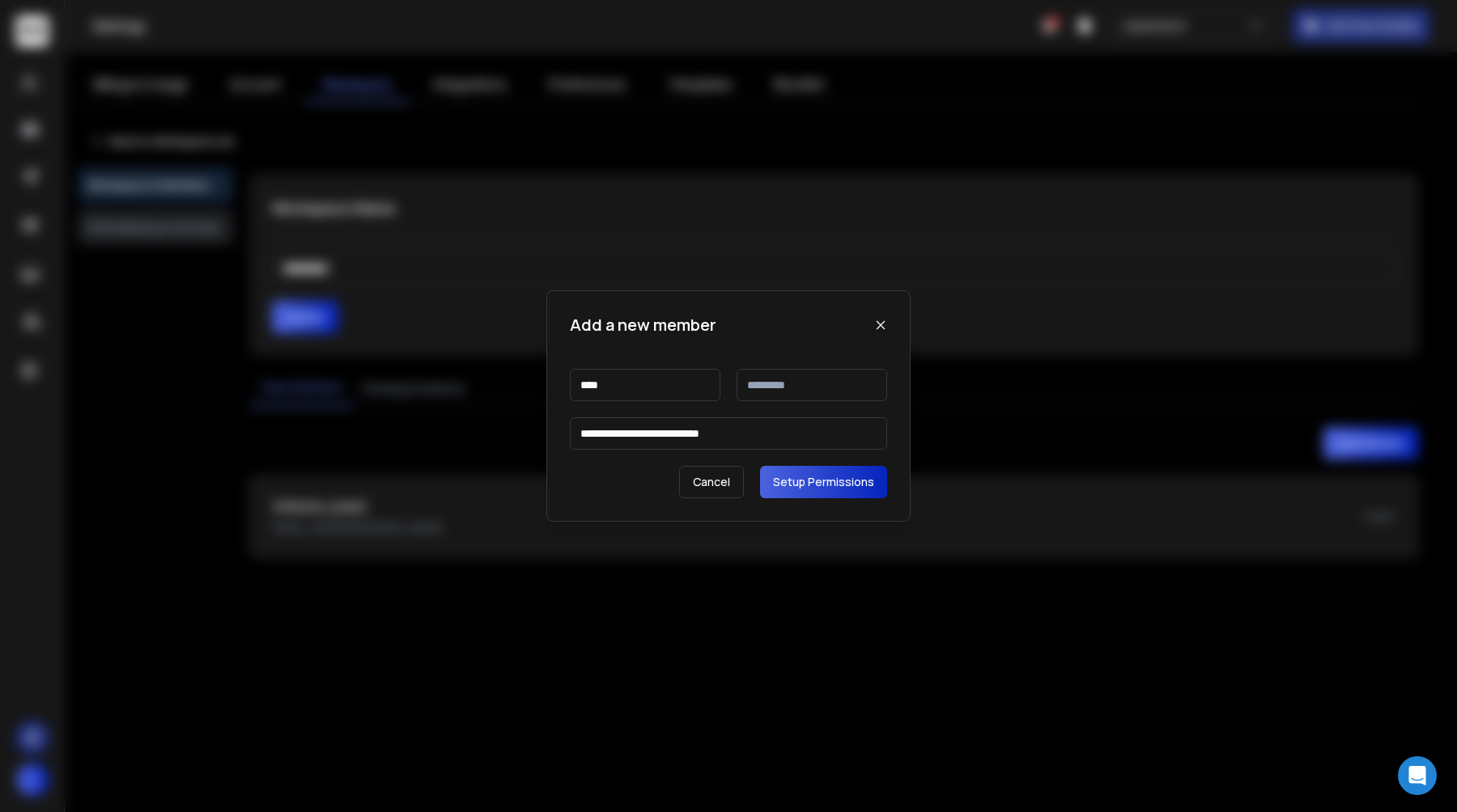
click at [617, 430] on input "**********" at bounding box center [728, 434] width 317 height 33
type input "**********"
click at [810, 384] on input at bounding box center [811, 386] width 150 height 33
paste input "*******"
type input "********"
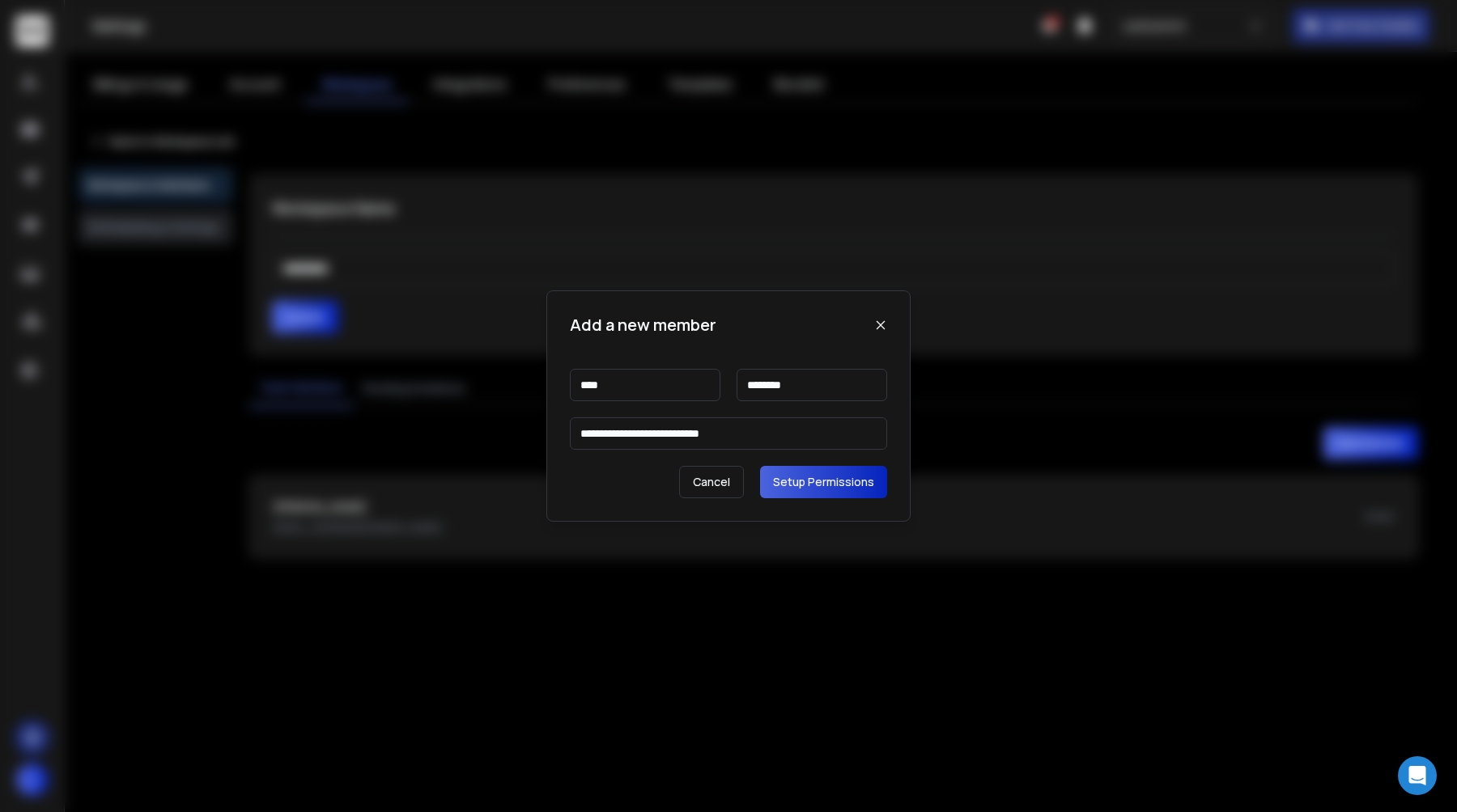
click at [770, 326] on div "Add a new member" at bounding box center [728, 325] width 317 height 23
click at [815, 478] on button "Setup Permissions" at bounding box center [823, 482] width 127 height 33
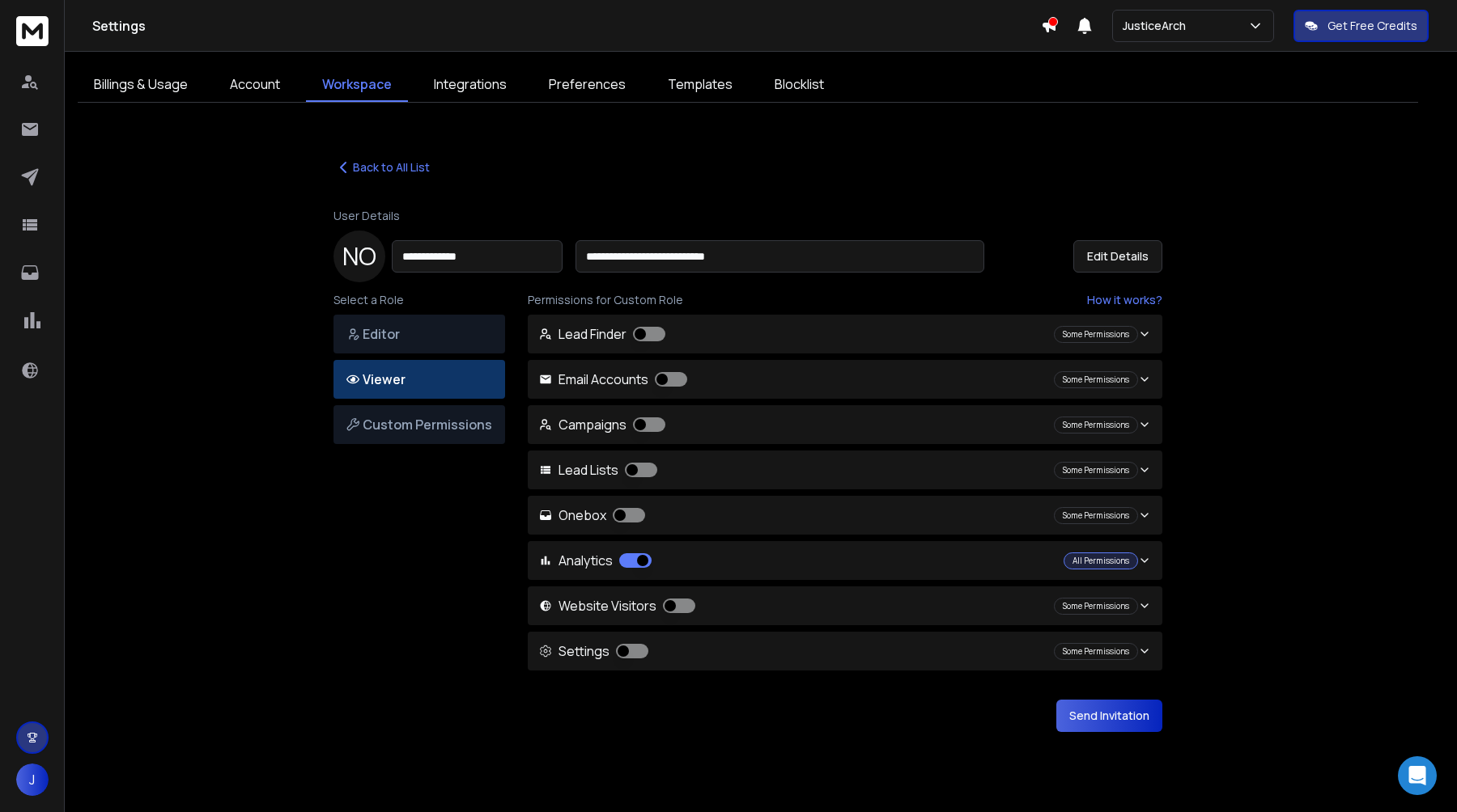
click at [1121, 331] on div "Some Permissions" at bounding box center [1096, 334] width 84 height 17
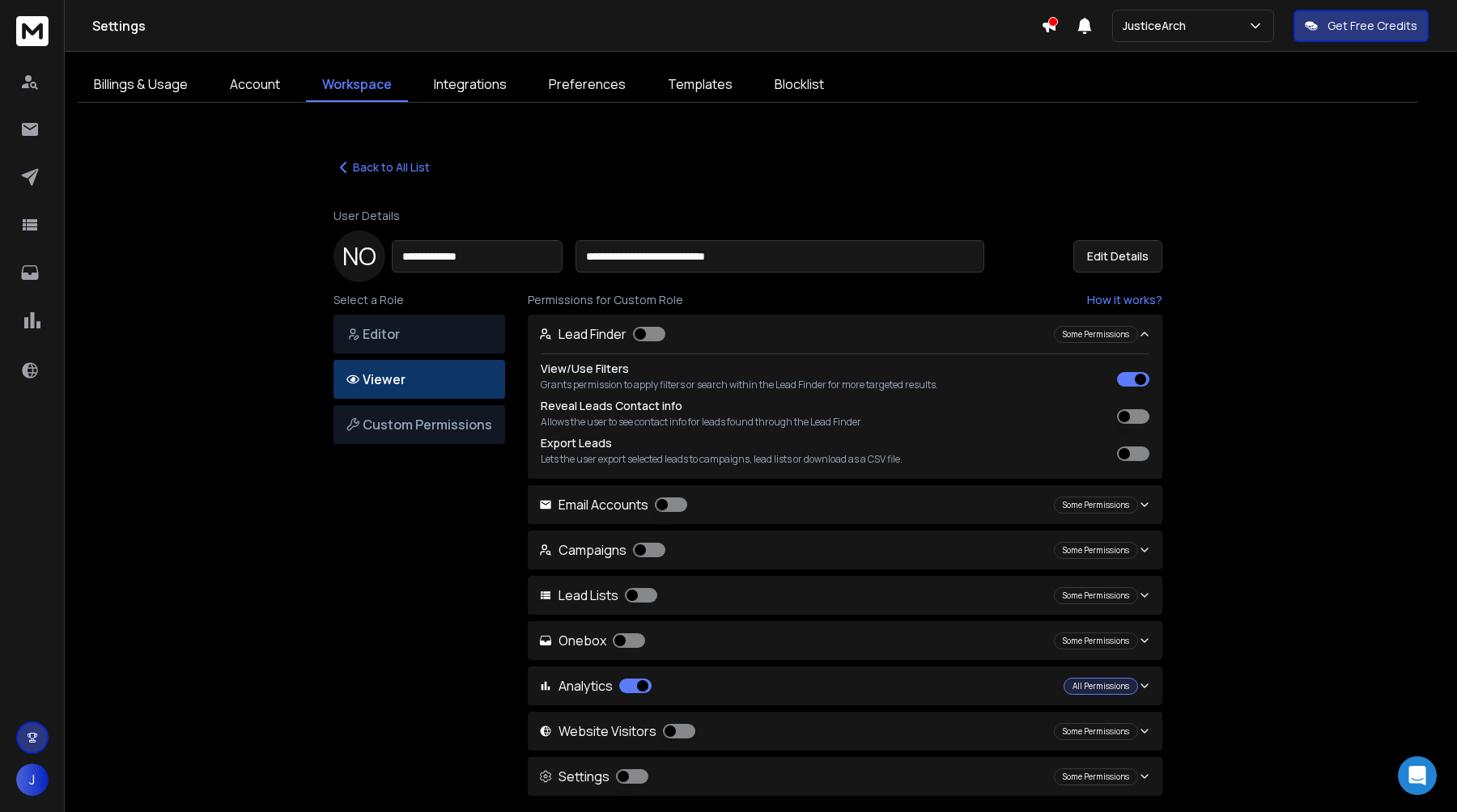
click at [1127, 378] on button "View/Use Filters" at bounding box center [1134, 379] width 33 height 14
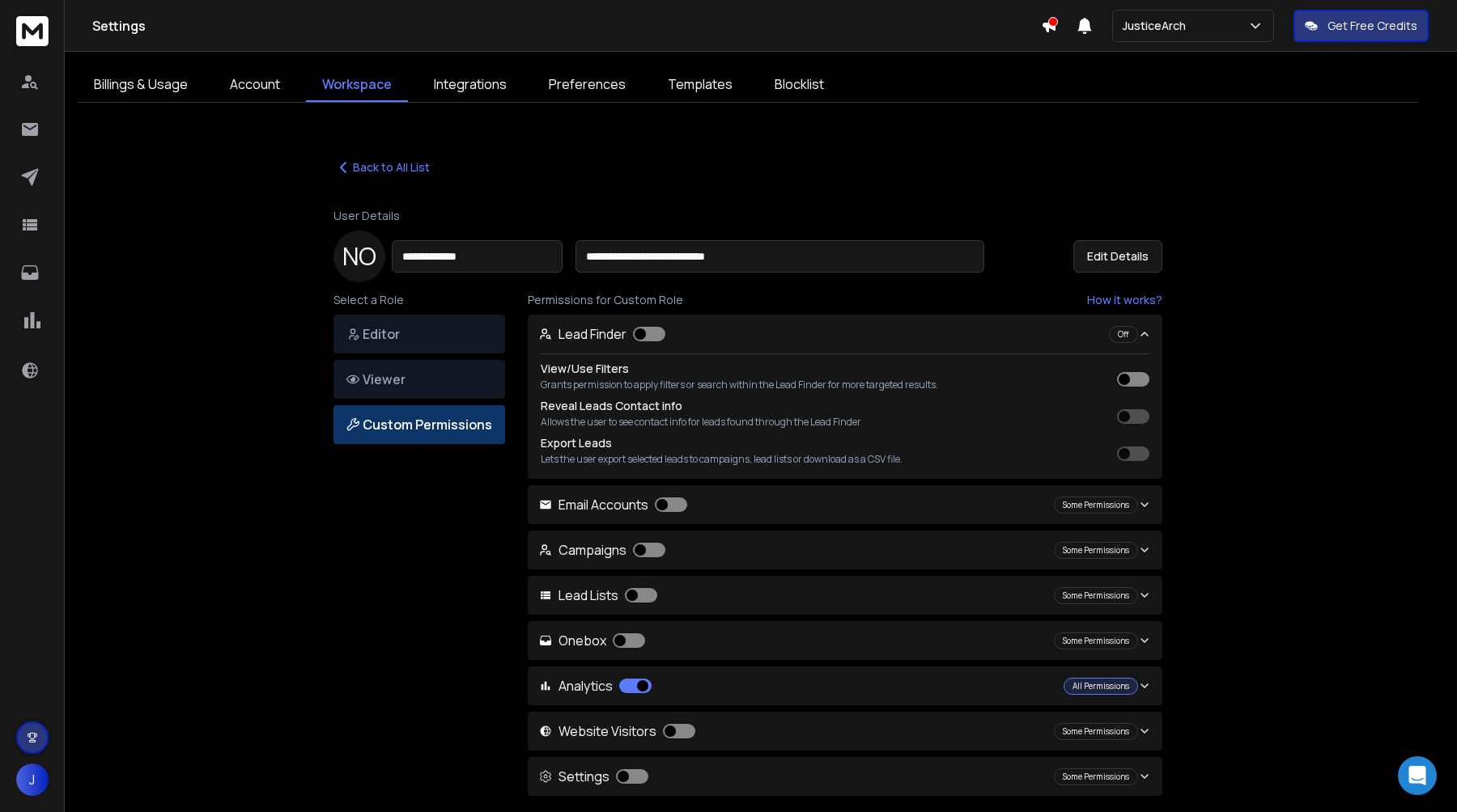
click at [1109, 502] on div "Some Permissions" at bounding box center [1096, 505] width 84 height 17
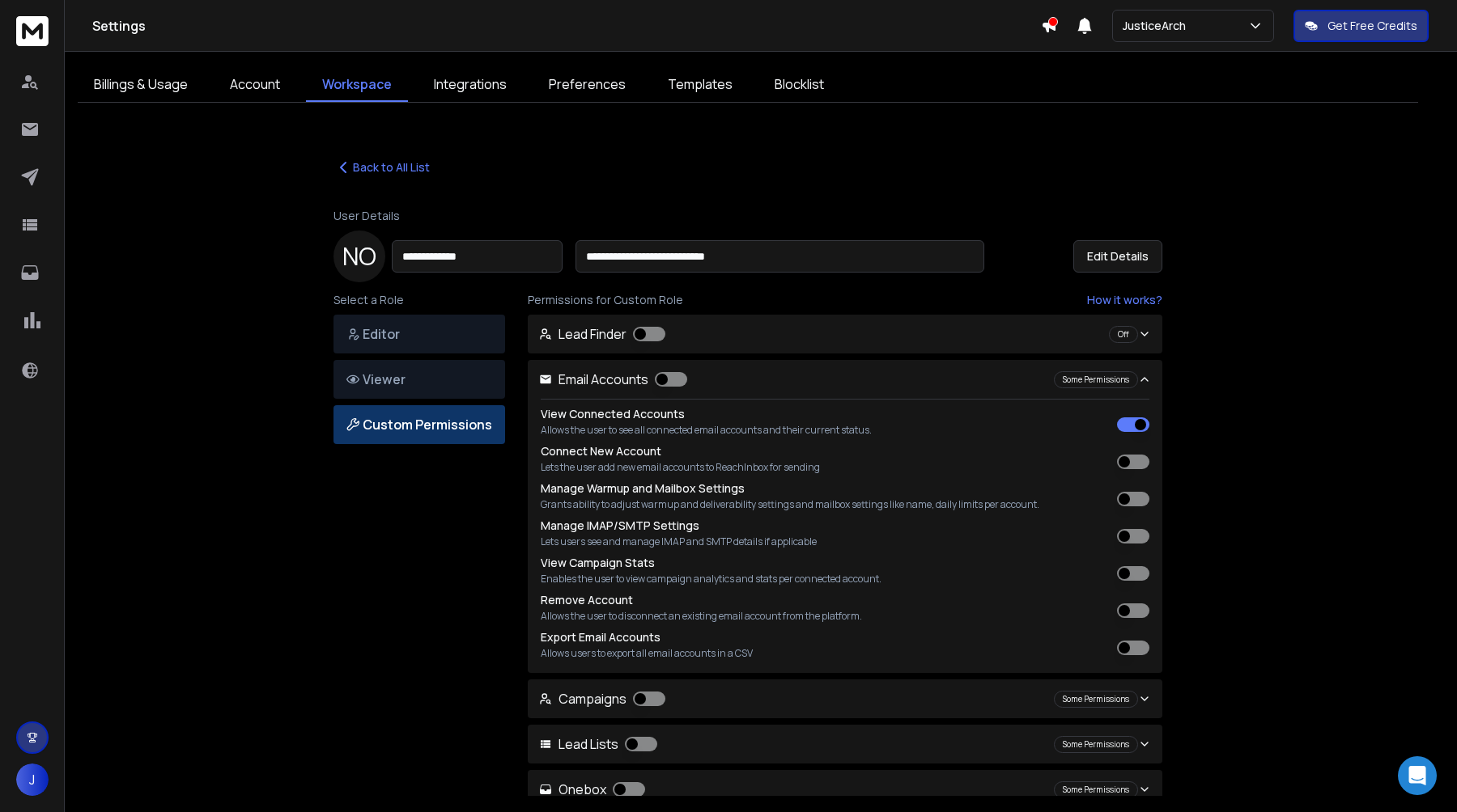
click at [1125, 424] on button "View Connected Accounts" at bounding box center [1134, 425] width 33 height 14
click at [1144, 377] on icon "button" at bounding box center [1145, 379] width 13 height 13
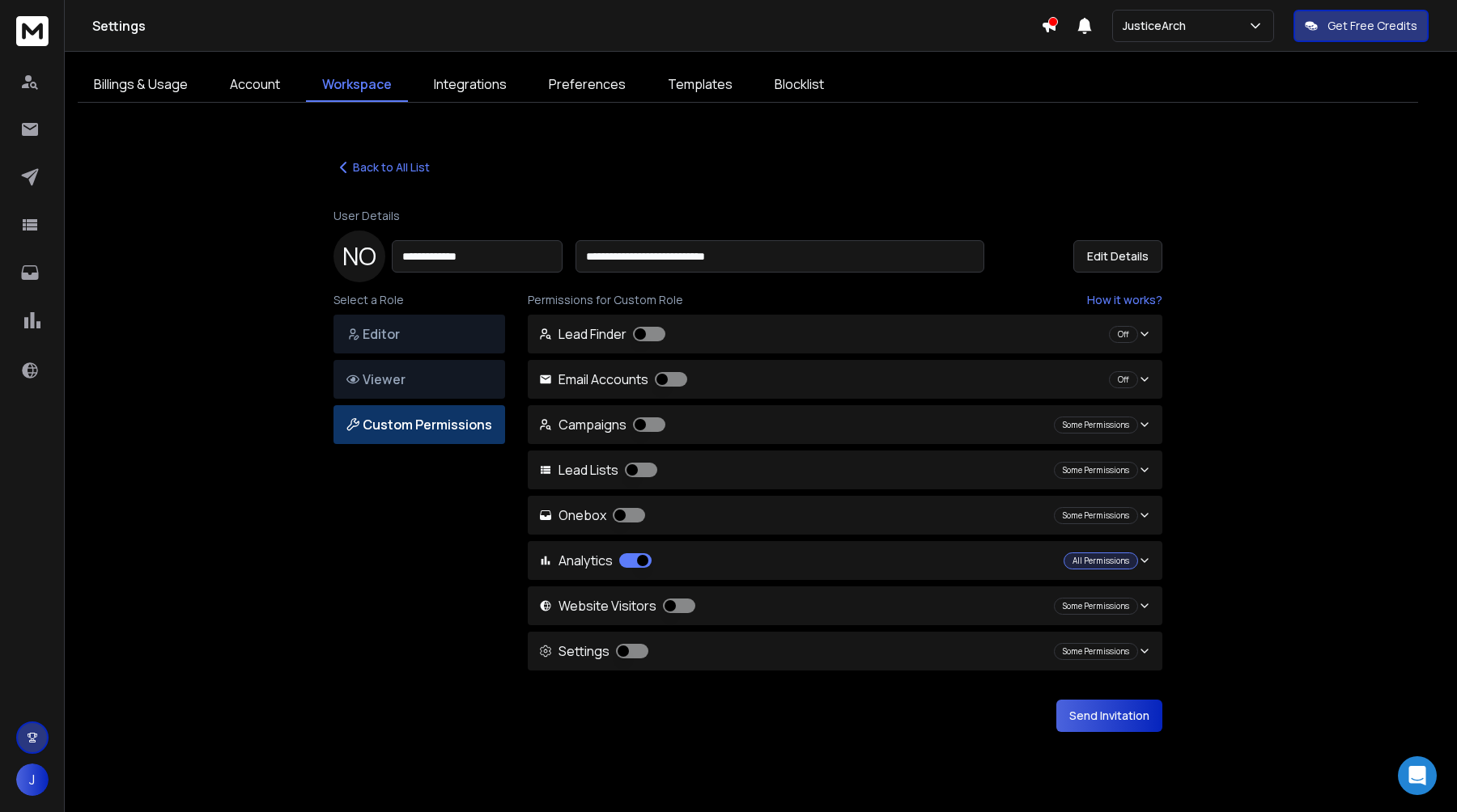
click at [1141, 423] on icon "button" at bounding box center [1144, 425] width 6 height 4
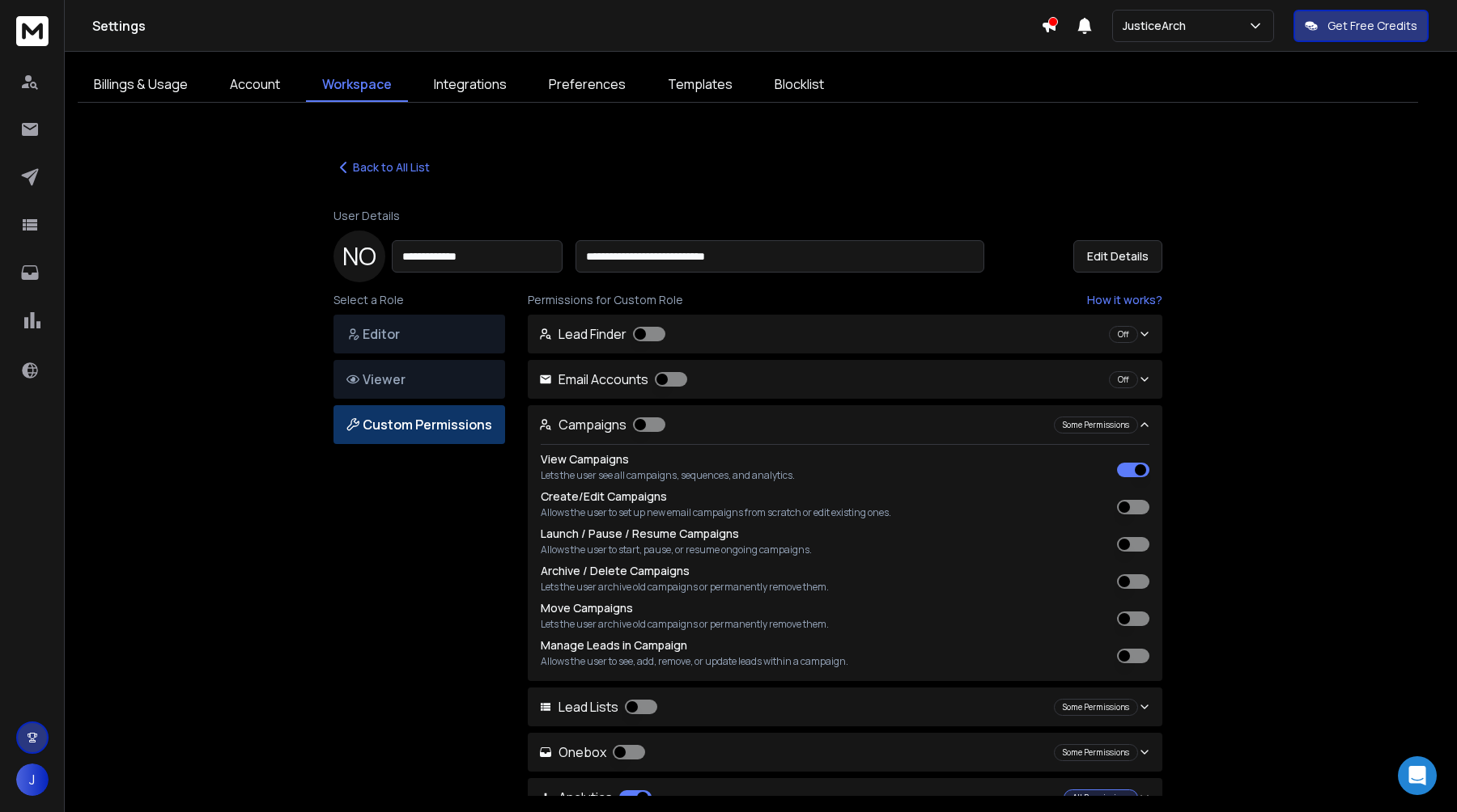
click at [1140, 432] on button "Campaigns Some Permissions" at bounding box center [845, 425] width 635 height 39
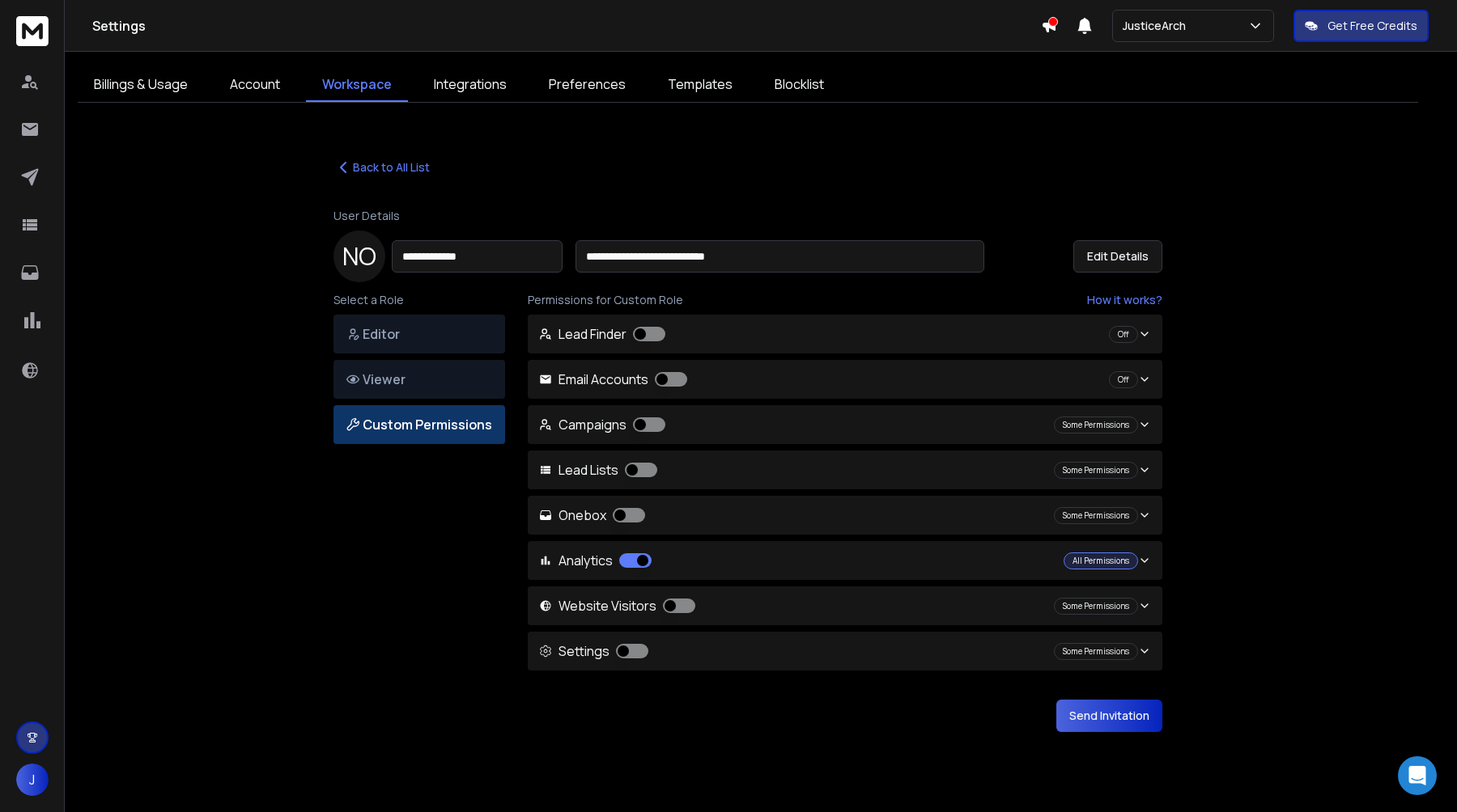
click at [1140, 426] on icon "button" at bounding box center [1145, 425] width 13 height 13
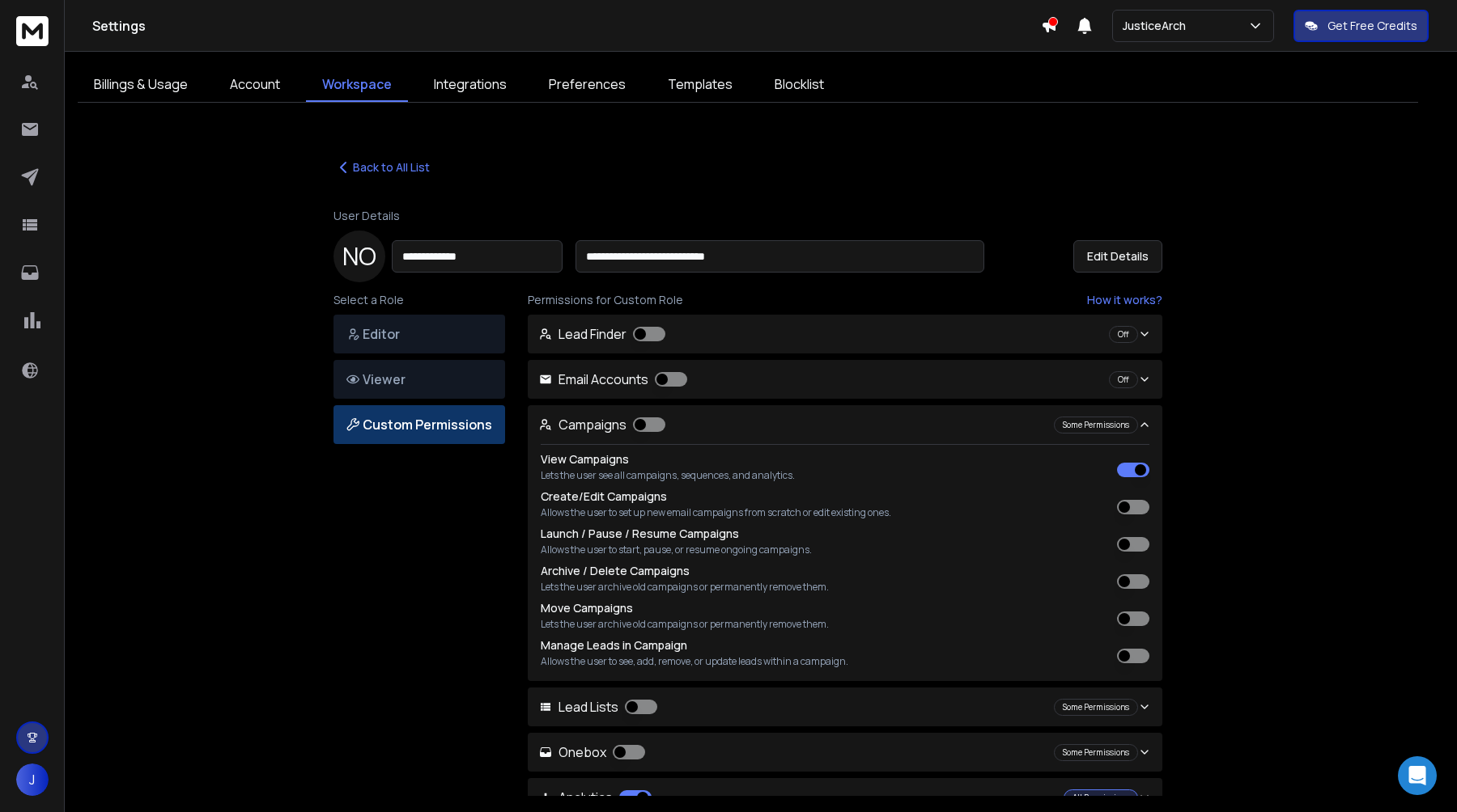
click at [1141, 420] on icon "button" at bounding box center [1145, 425] width 13 height 13
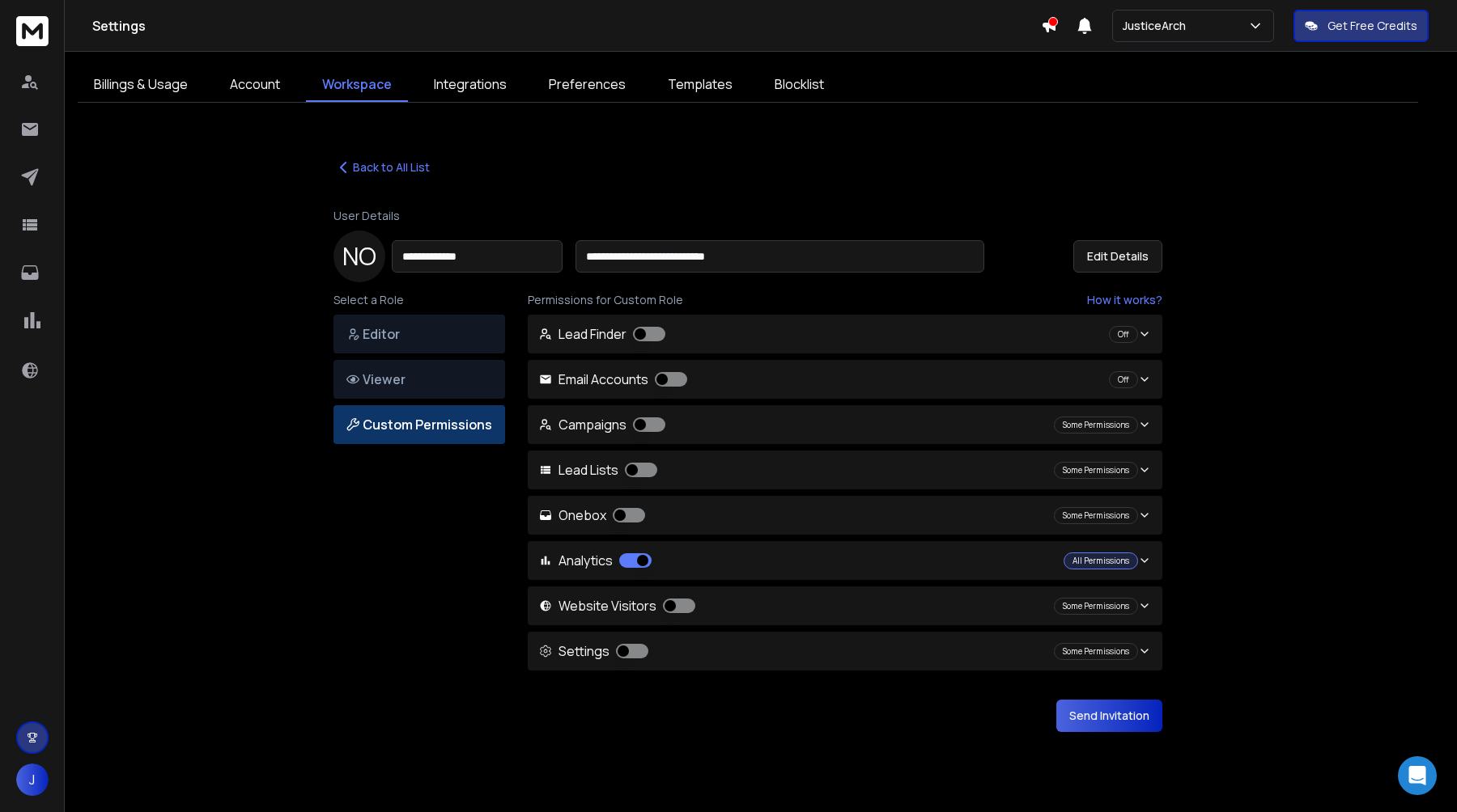
click at [1138, 469] on icon "button" at bounding box center [1145, 470] width 13 height 13
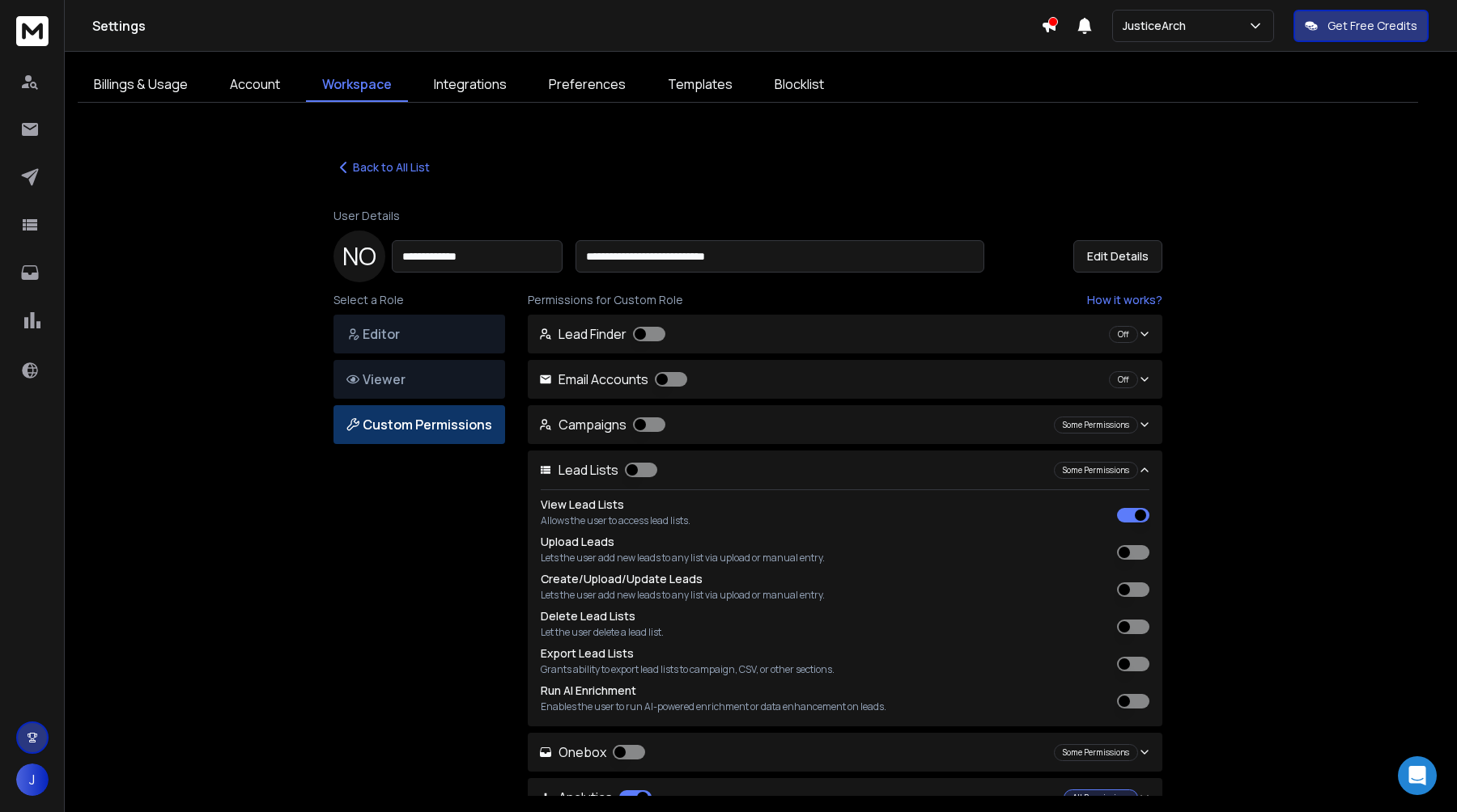
click at [1147, 467] on icon "button" at bounding box center [1145, 470] width 13 height 13
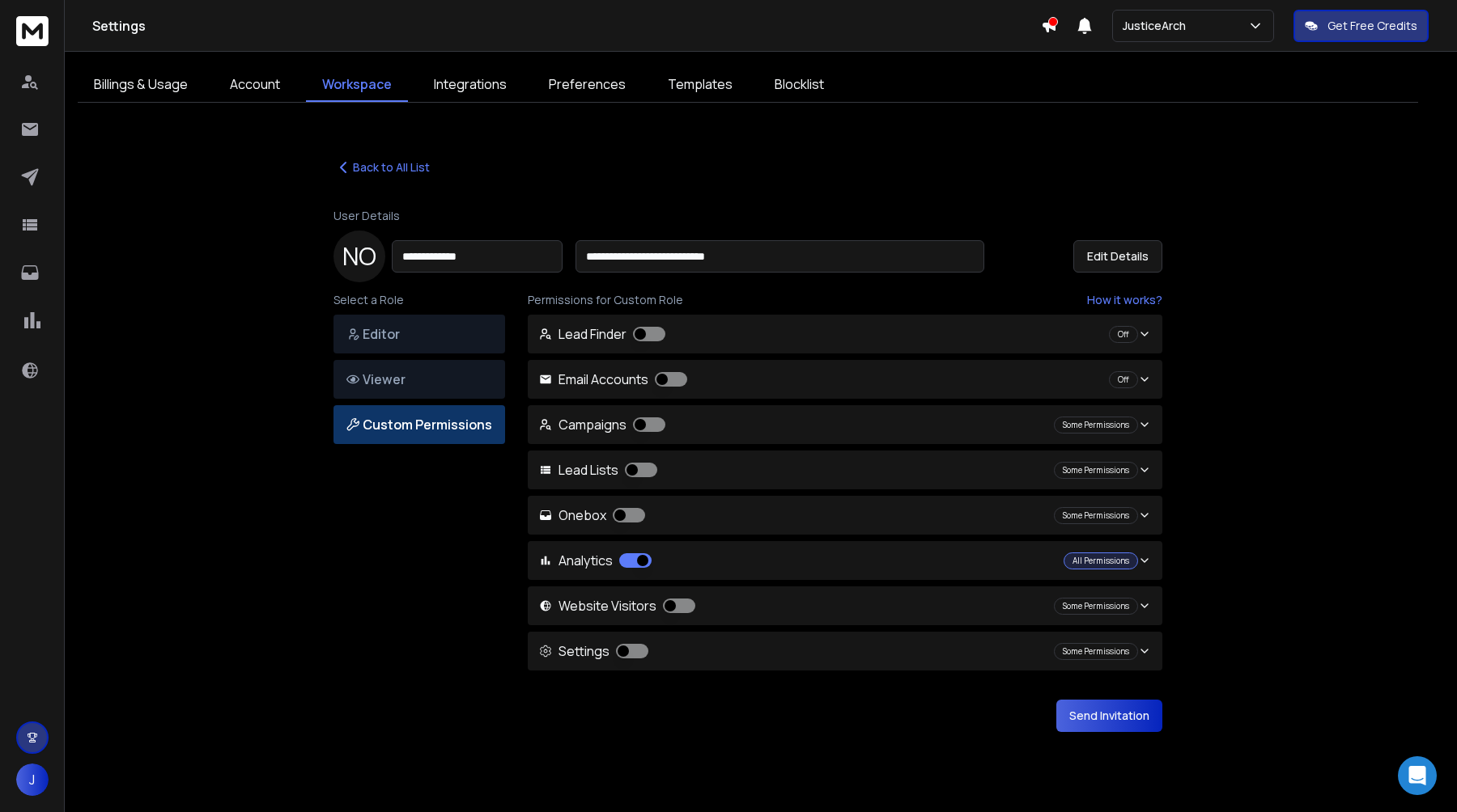
click at [1140, 517] on icon "button" at bounding box center [1145, 515] width 13 height 13
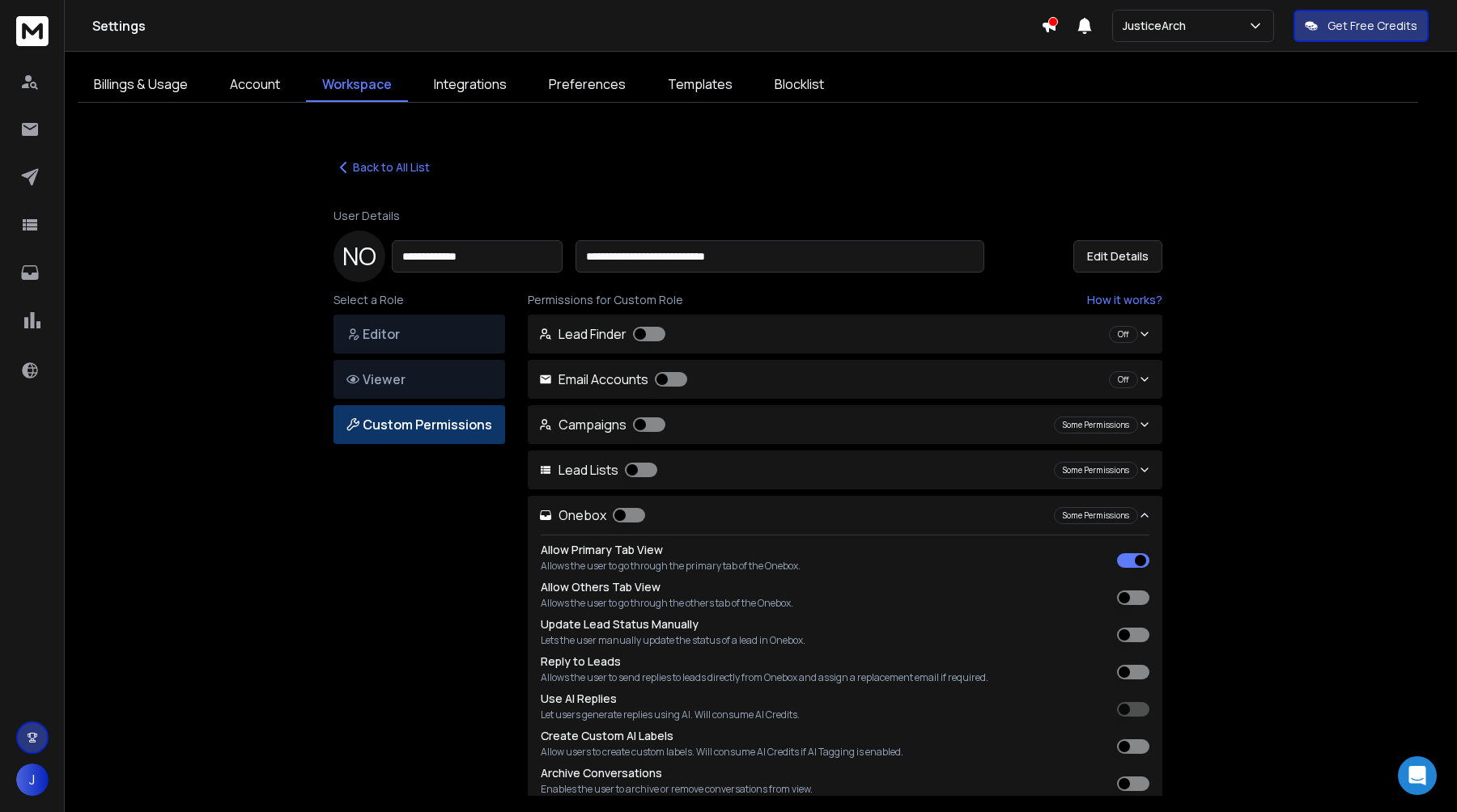
click at [1128, 599] on button "Allow Others Tab View" at bounding box center [1134, 598] width 33 height 14
click at [1136, 639] on button "Update Lead Status Manually" at bounding box center [1134, 635] width 33 height 14
click at [1131, 668] on button "Reply to Leads" at bounding box center [1134, 673] width 33 height 14
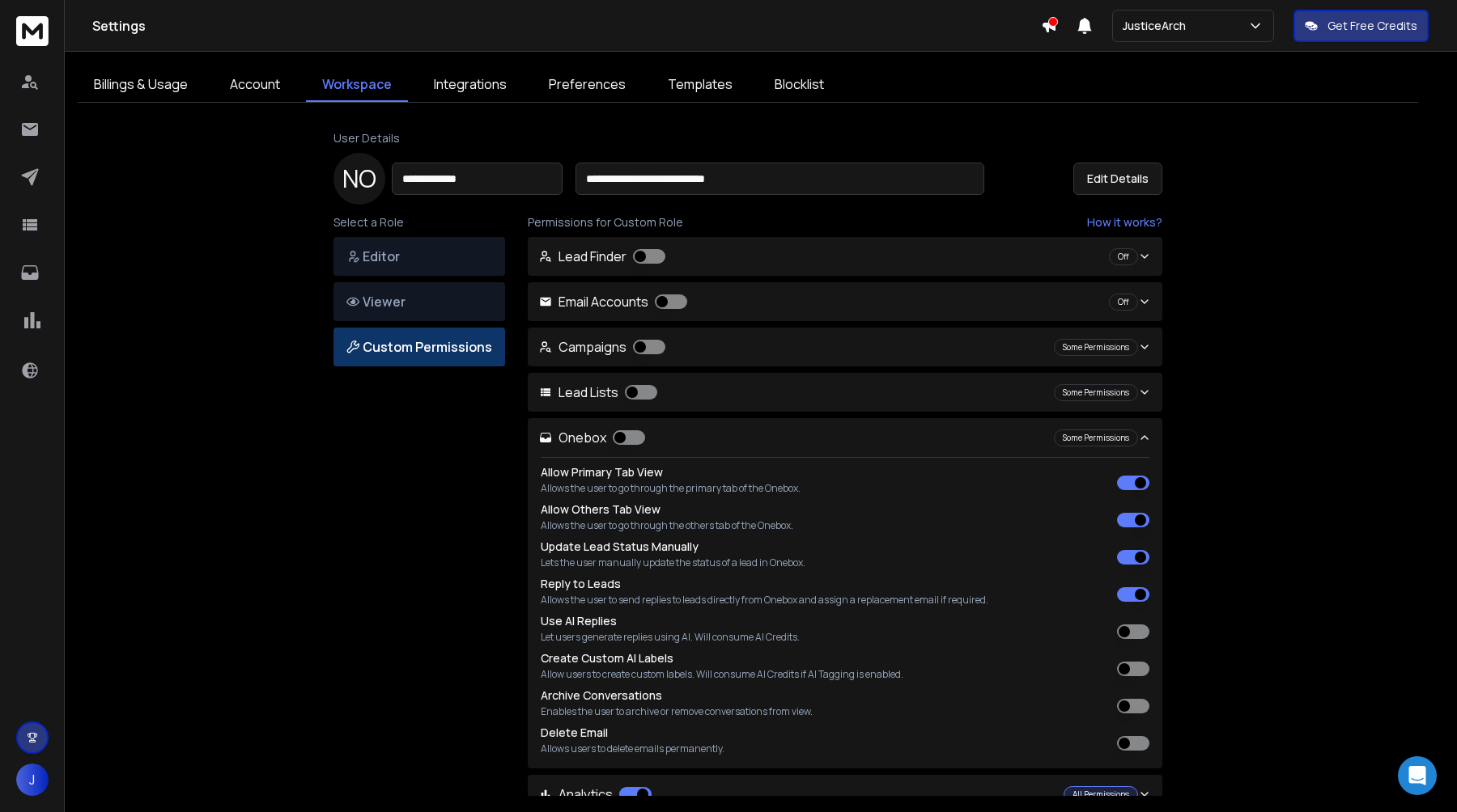
scroll to position [84, 0]
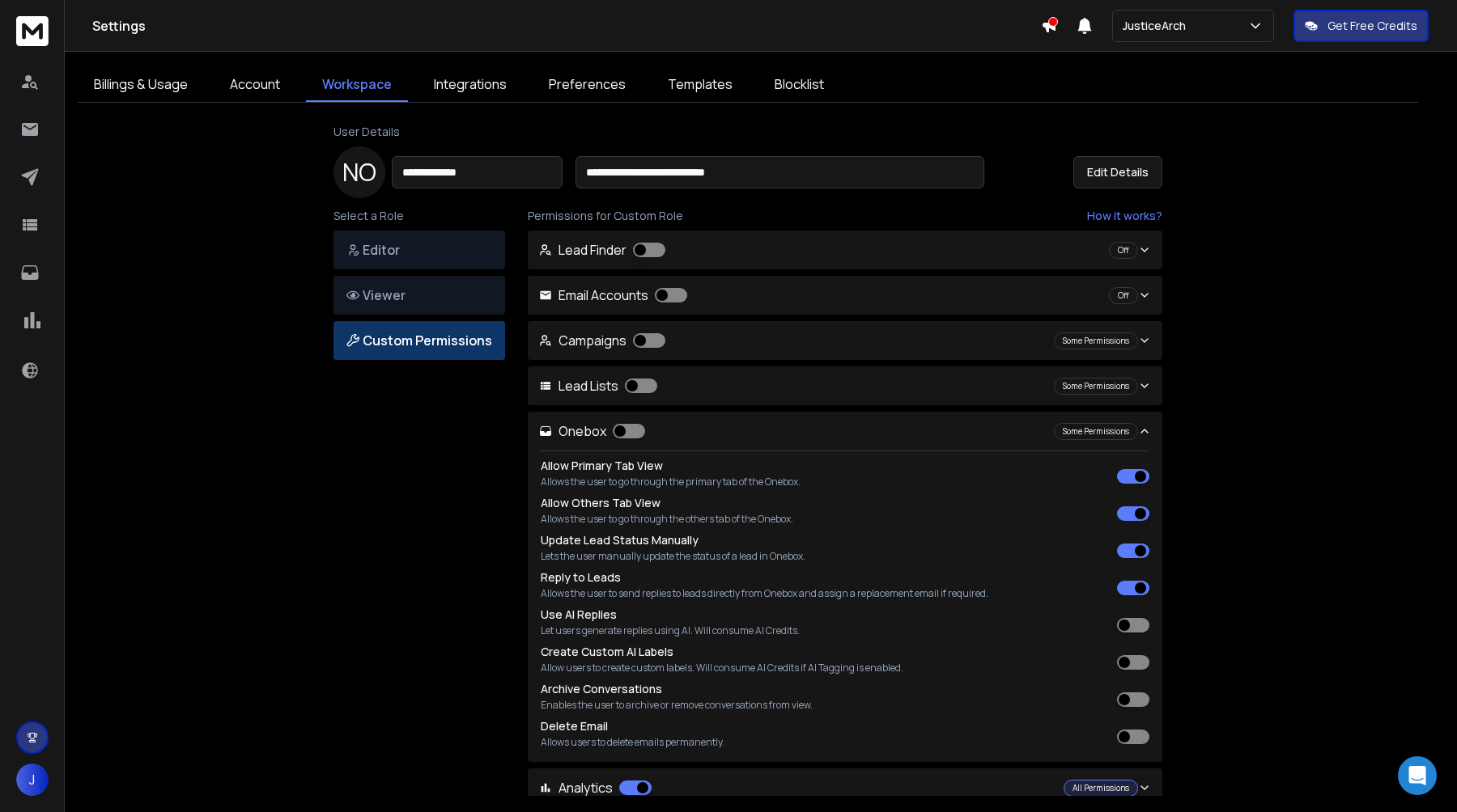
click at [1140, 629] on button "Use AI Replies" at bounding box center [1134, 626] width 33 height 14
click at [1132, 664] on button "Create Custom AI Labels" at bounding box center [1134, 663] width 33 height 14
click at [1142, 428] on icon "button" at bounding box center [1145, 431] width 13 height 13
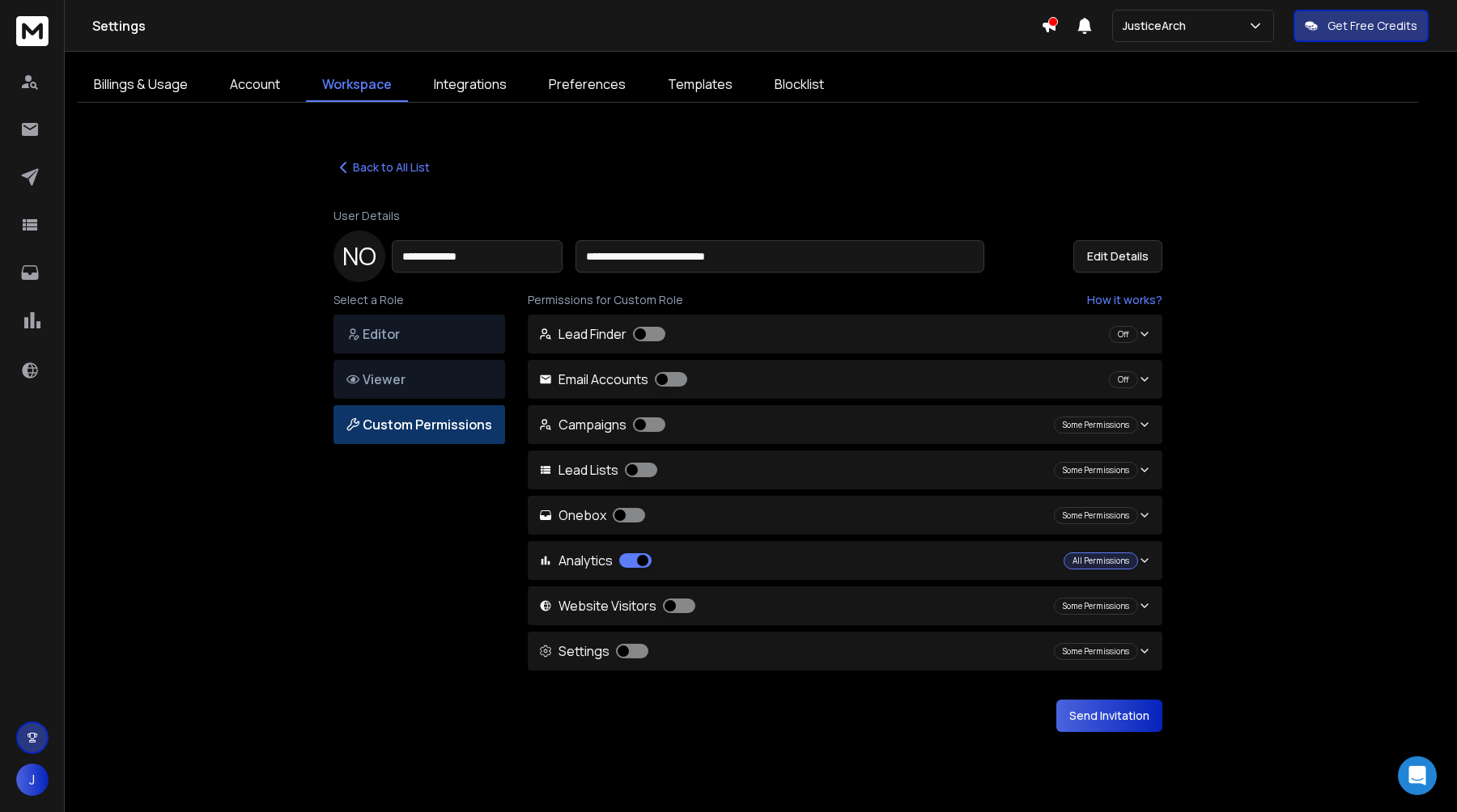
click at [1140, 566] on icon "button" at bounding box center [1145, 560] width 13 height 13
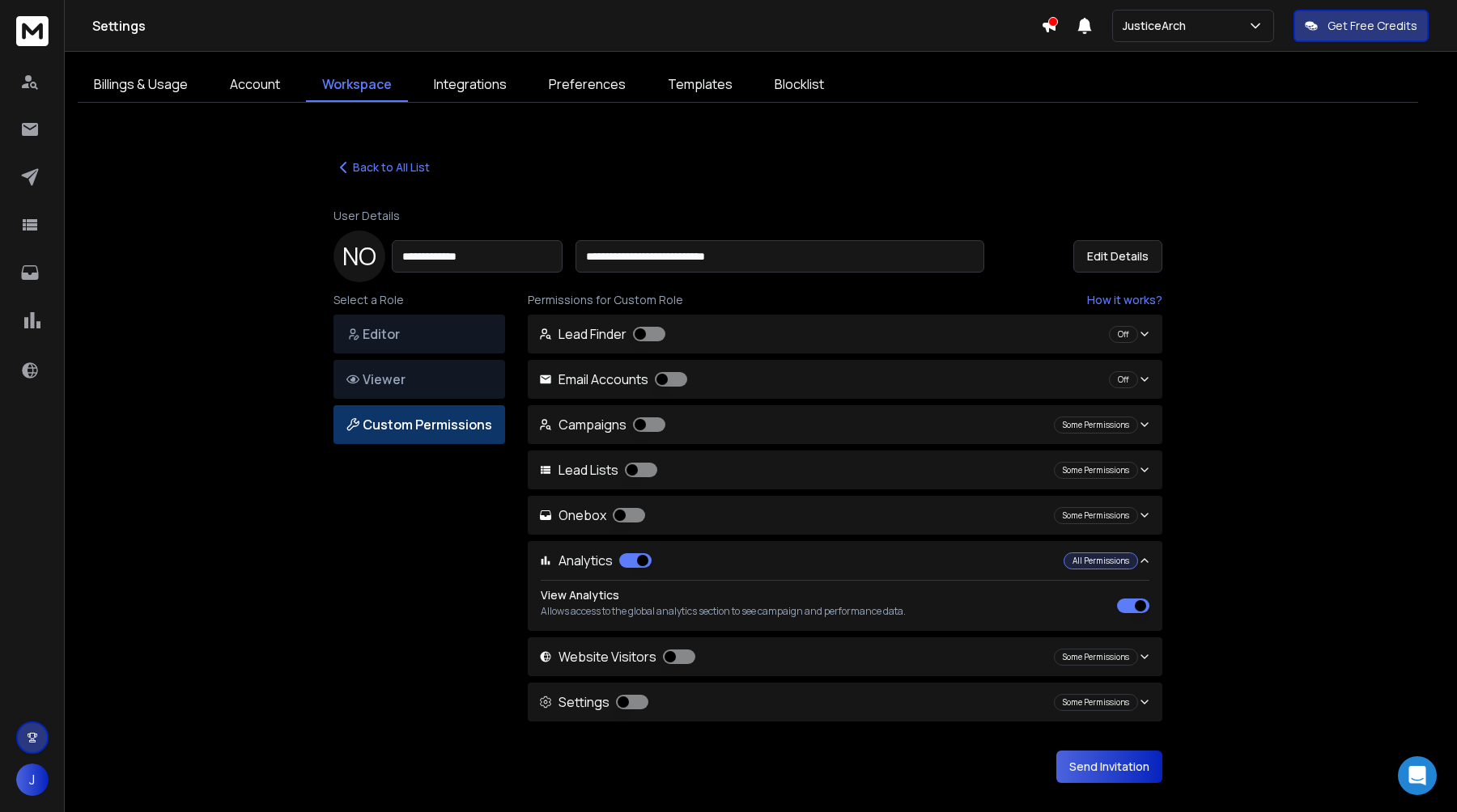
scroll to position [19, 0]
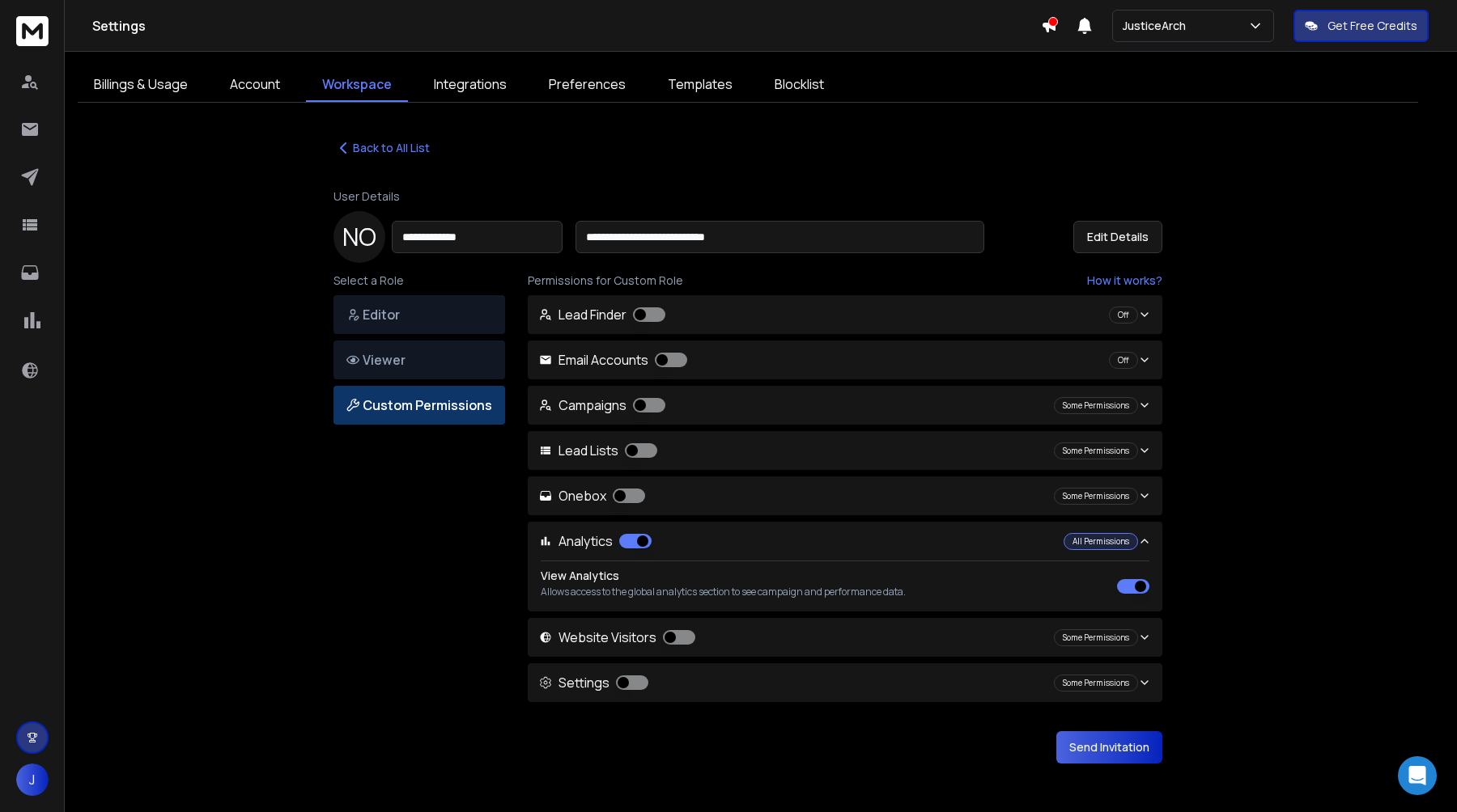
click at [1141, 497] on icon "button" at bounding box center [1144, 496] width 6 height 4
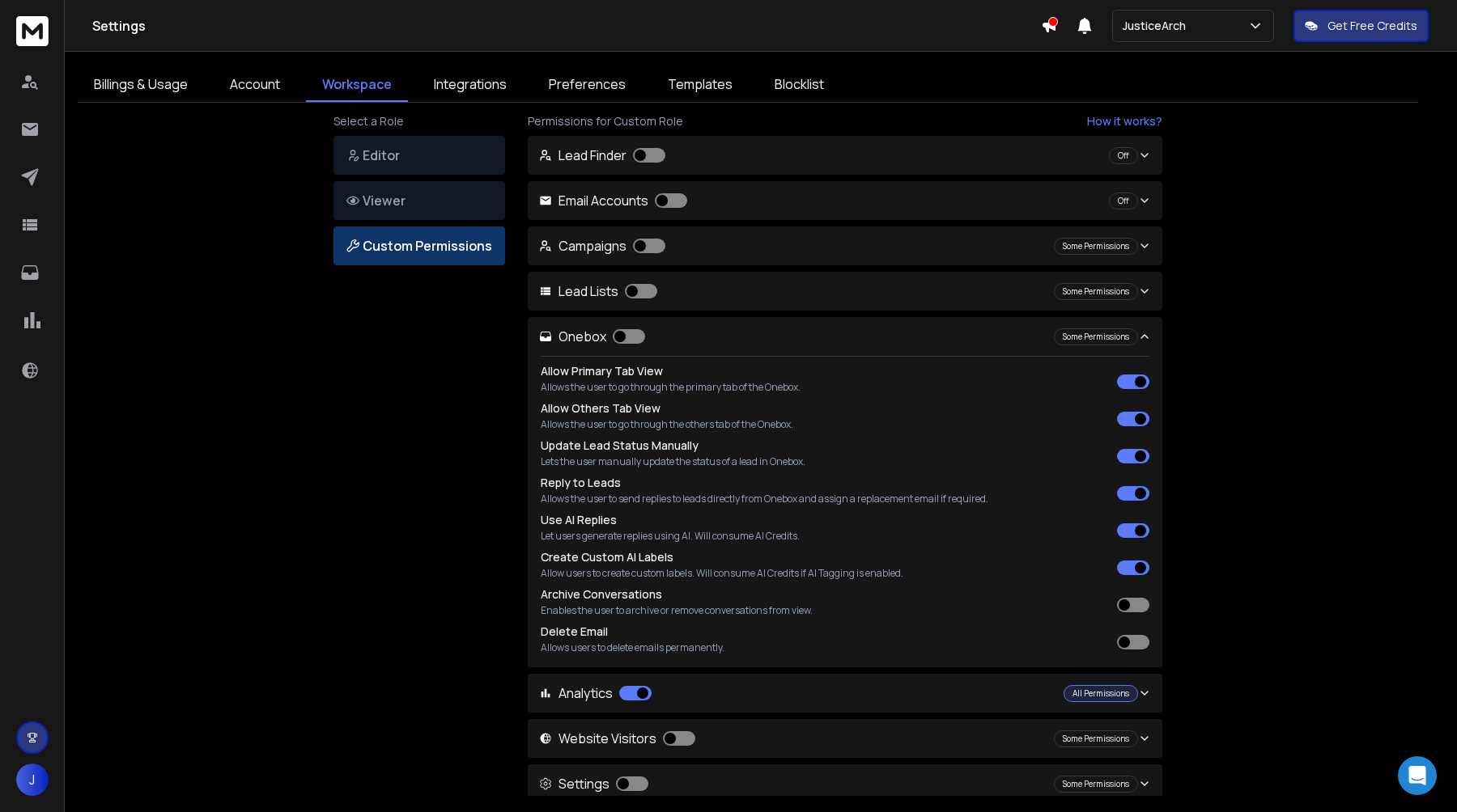
scroll to position [247, 0]
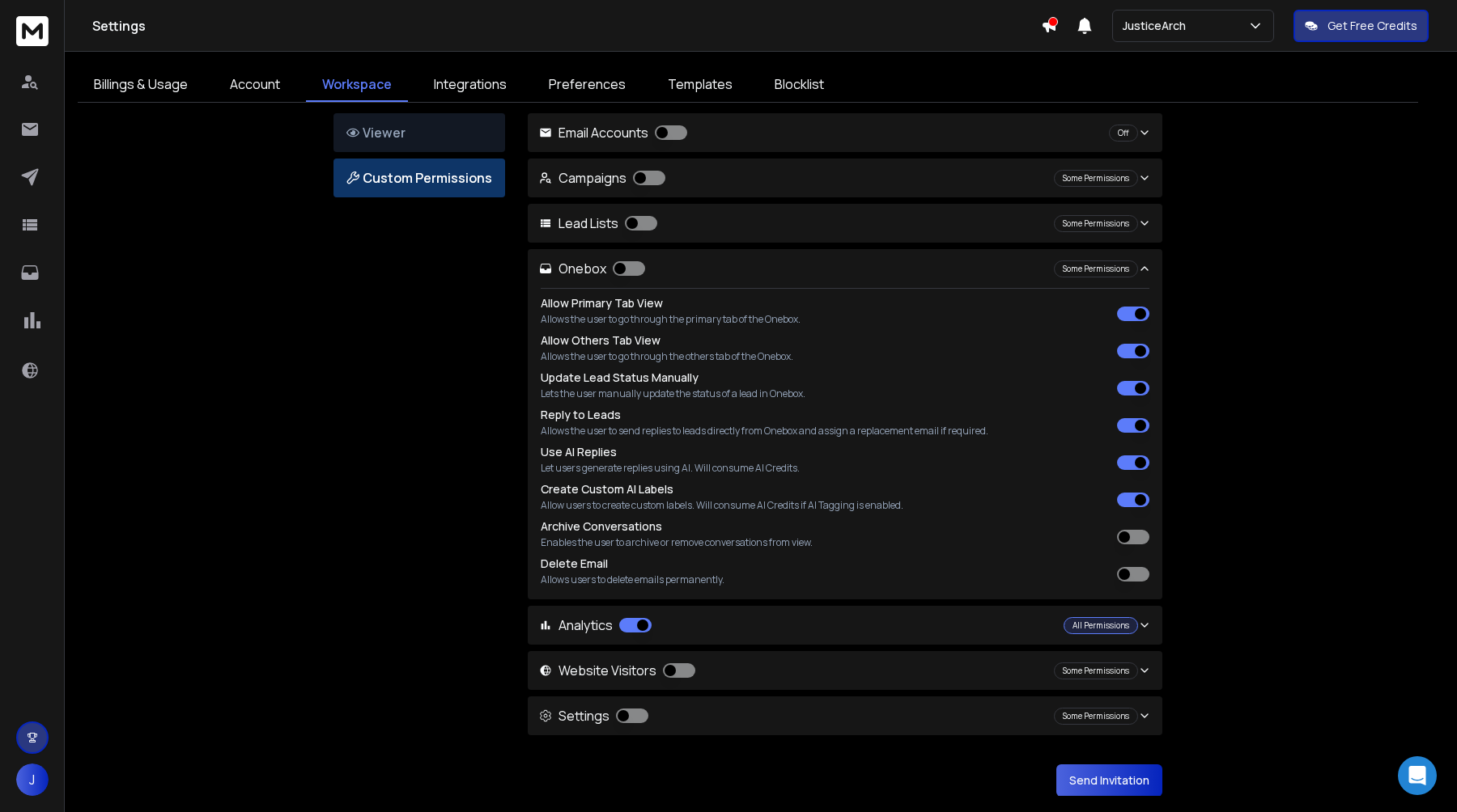
click at [1133, 534] on button "Archive Conversations" at bounding box center [1134, 537] width 33 height 14
click at [1133, 579] on button "Delete Email" at bounding box center [1134, 575] width 33 height 14
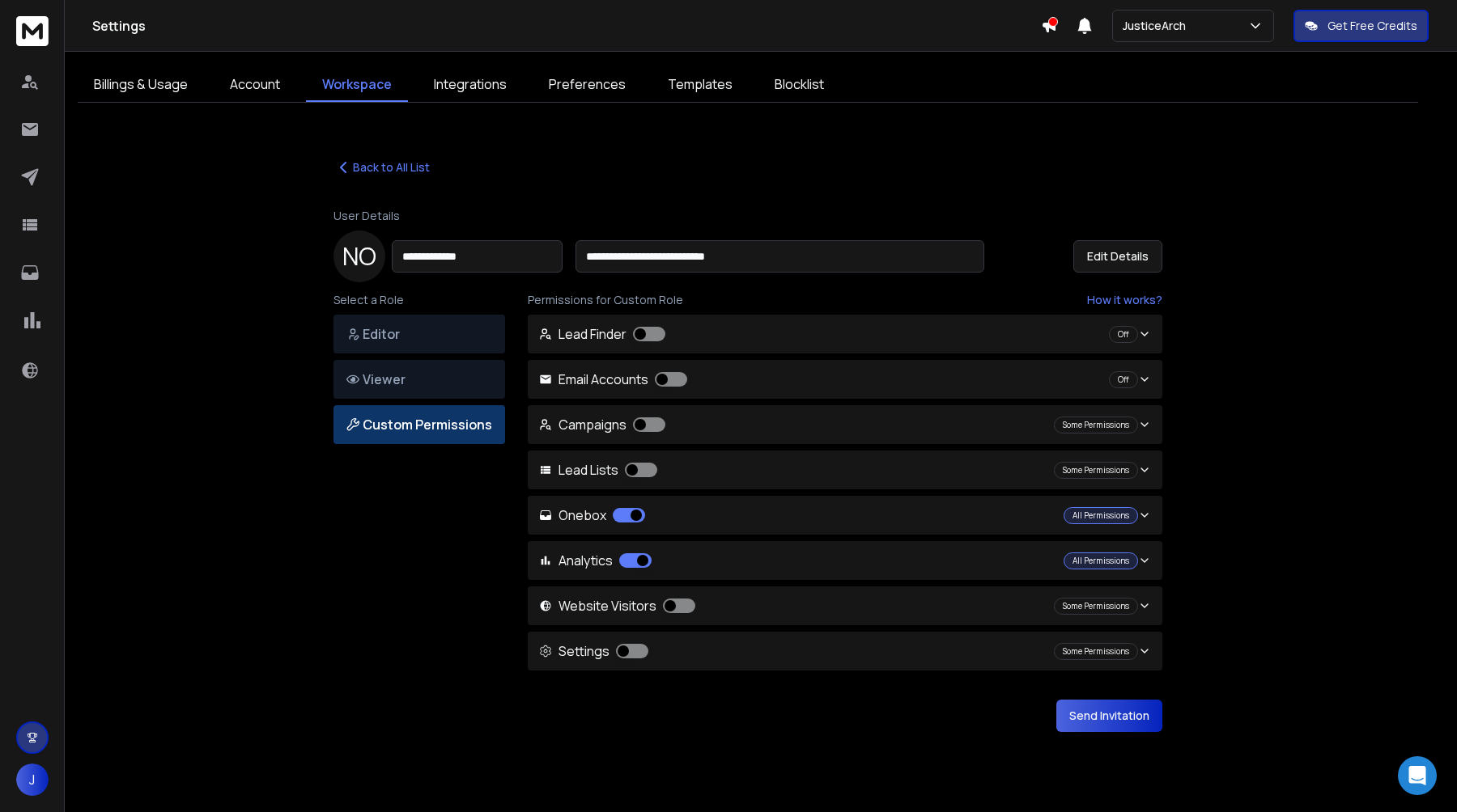
click at [1133, 509] on div "All Permissions" at bounding box center [1101, 515] width 74 height 17
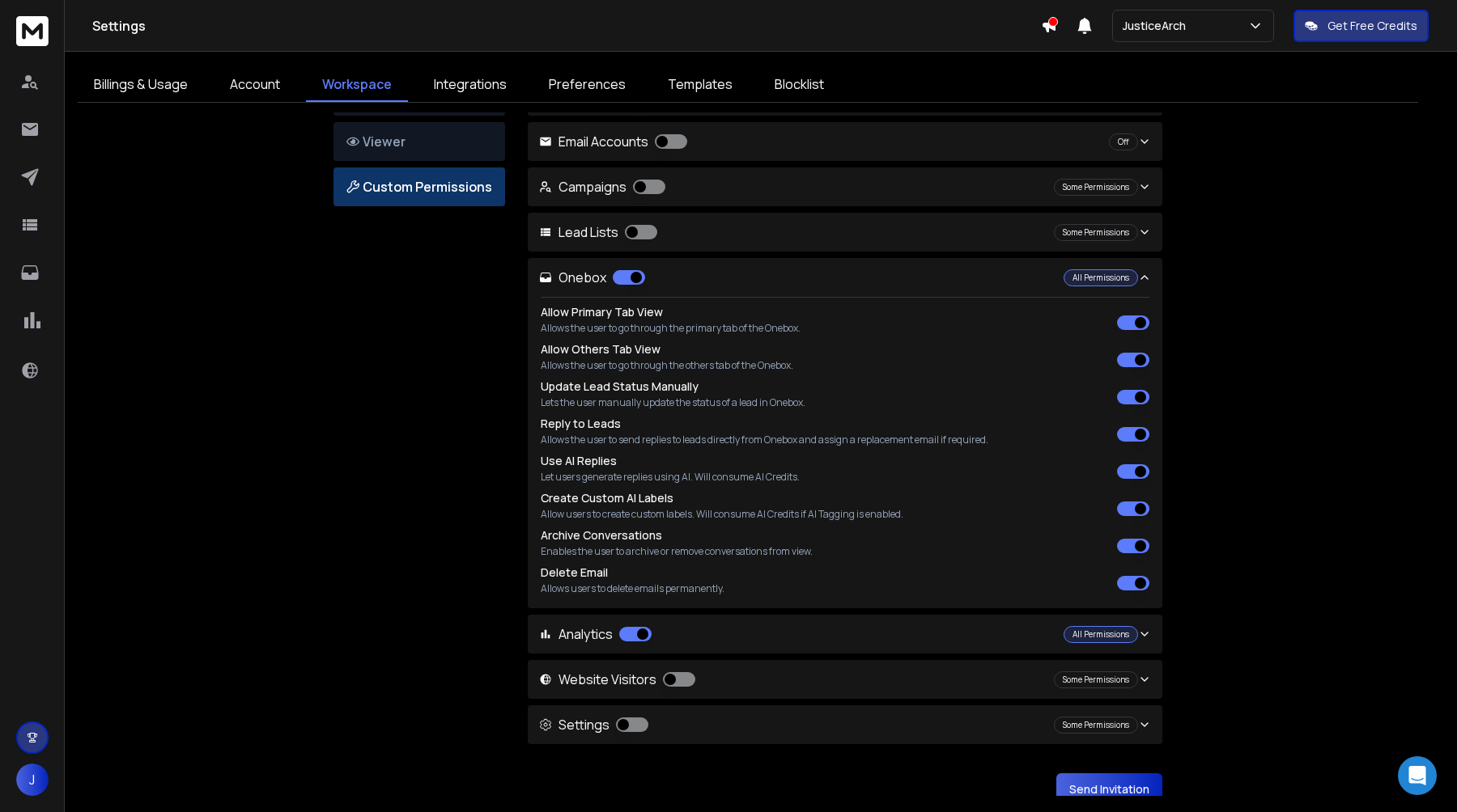
click at [1144, 271] on icon "button" at bounding box center [1145, 277] width 13 height 13
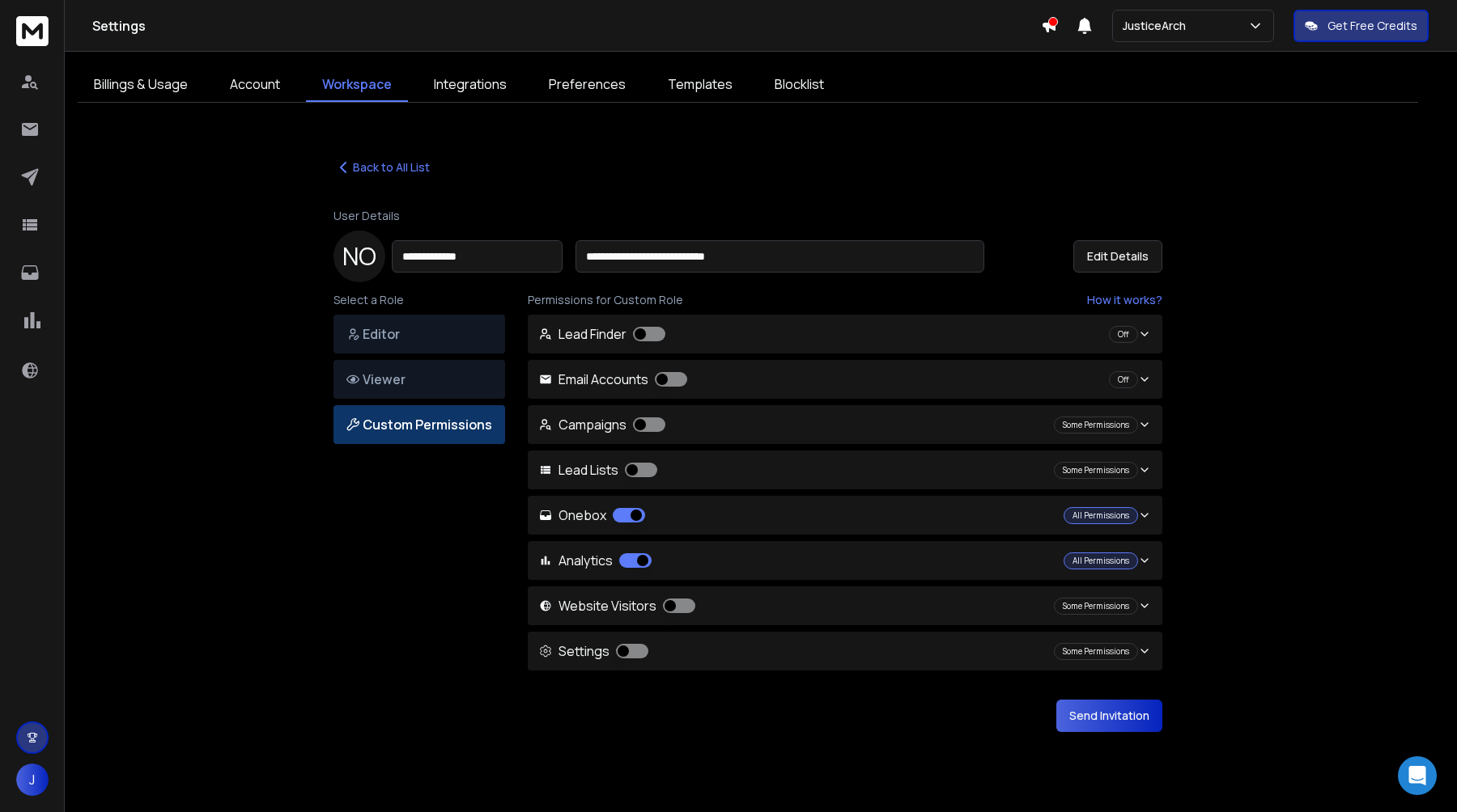
click at [1125, 712] on button "Send Invitation" at bounding box center [1108, 716] width 106 height 33
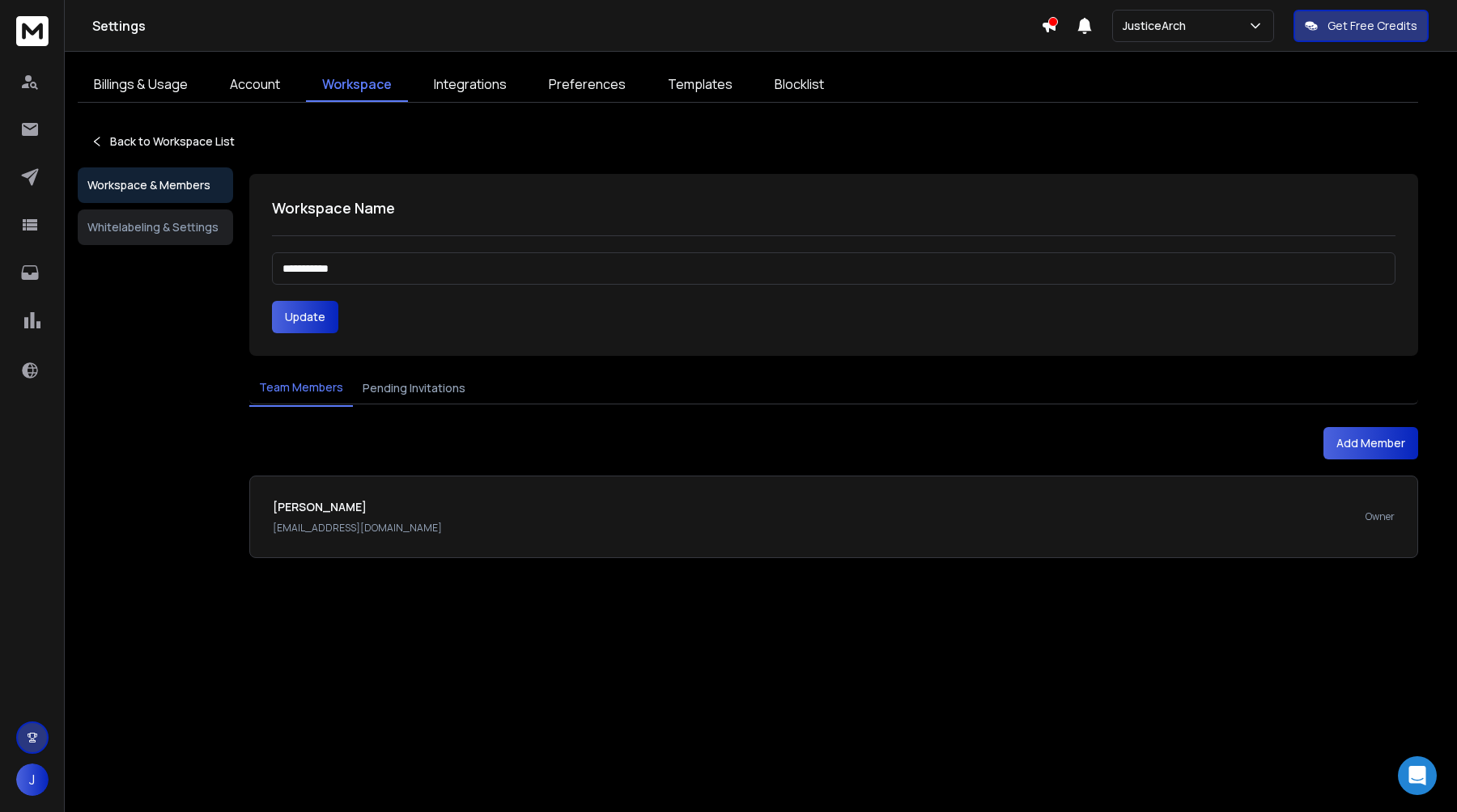
click at [44, 194] on div at bounding box center [32, 180] width 37 height 38
click at [40, 179] on link at bounding box center [30, 177] width 33 height 33
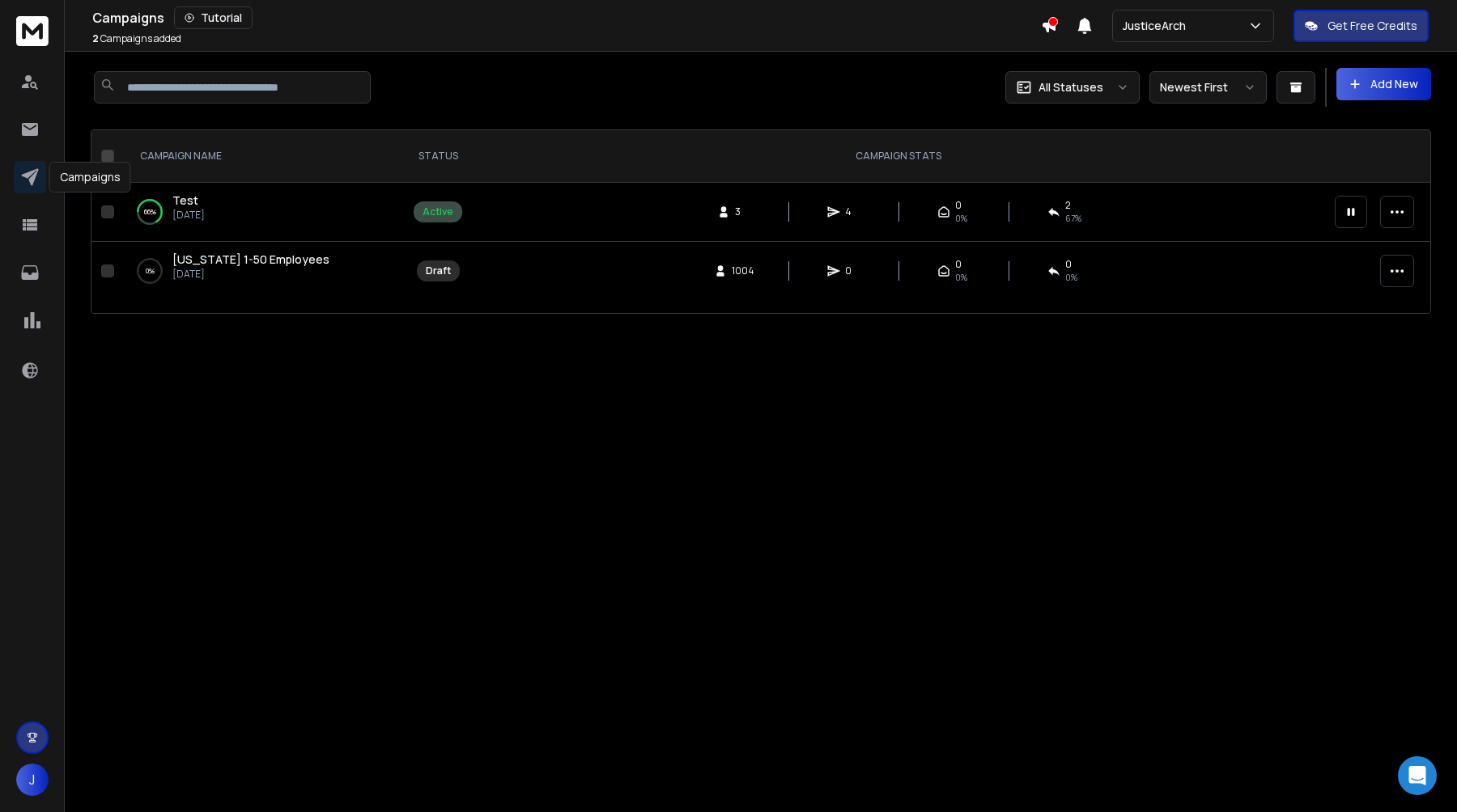
click at [340, 278] on div "0 % Illinois 1-50 Employees 4 days ago" at bounding box center [262, 271] width 251 height 39
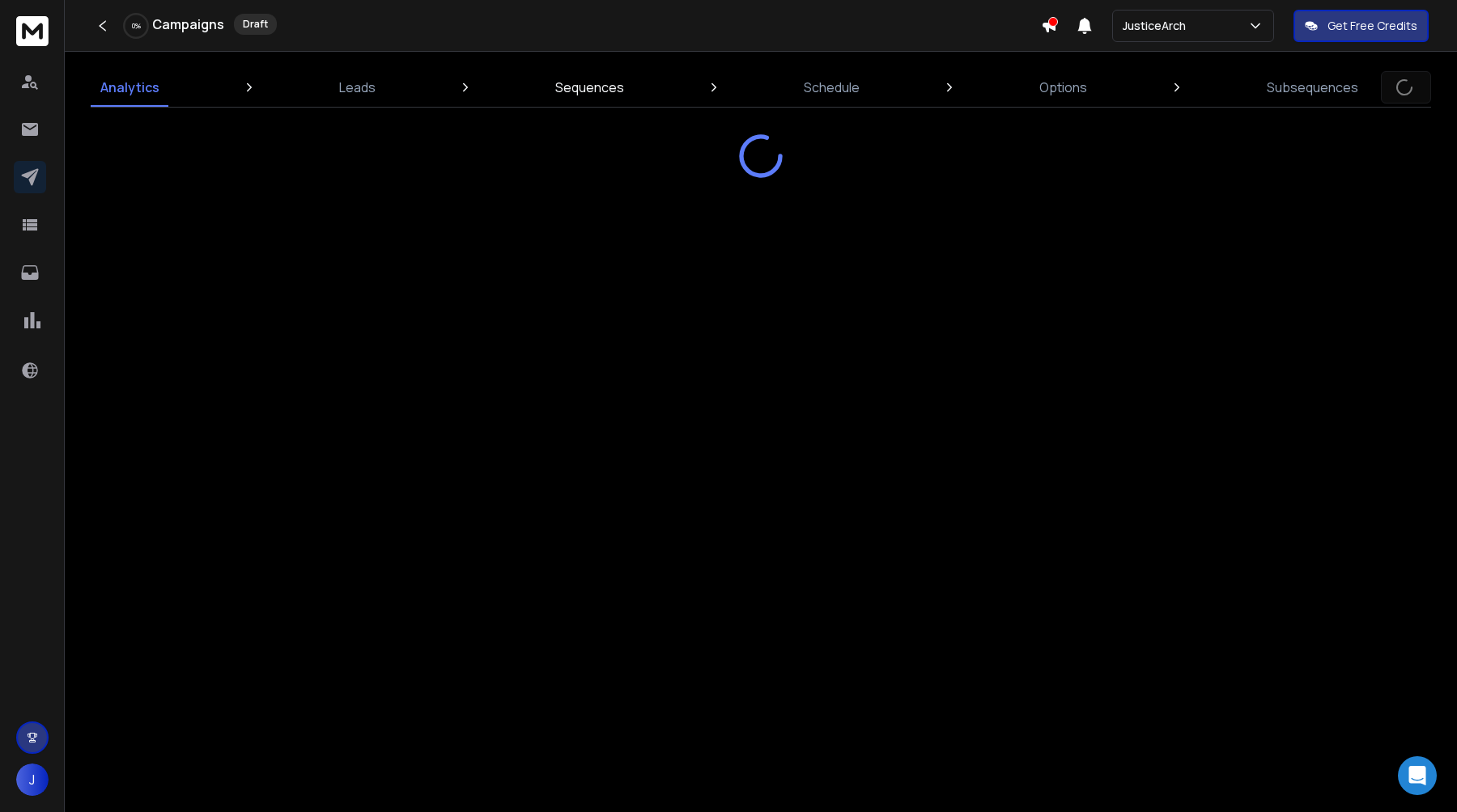
click at [570, 99] on link "Sequences" at bounding box center [589, 87] width 88 height 39
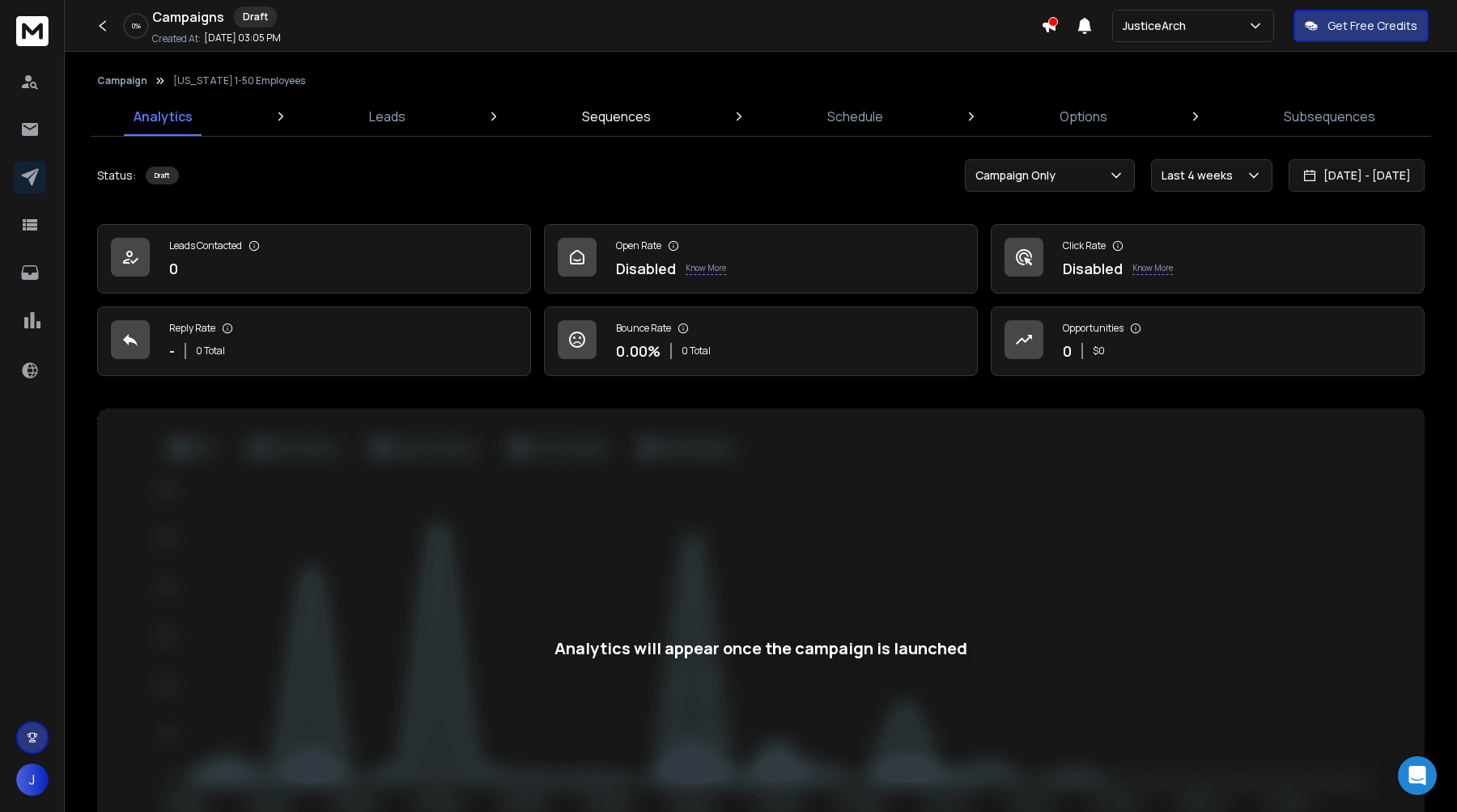
click at [626, 115] on p "Sequences" at bounding box center [617, 116] width 69 height 19
click at [621, 117] on p "Sequences" at bounding box center [617, 116] width 69 height 19
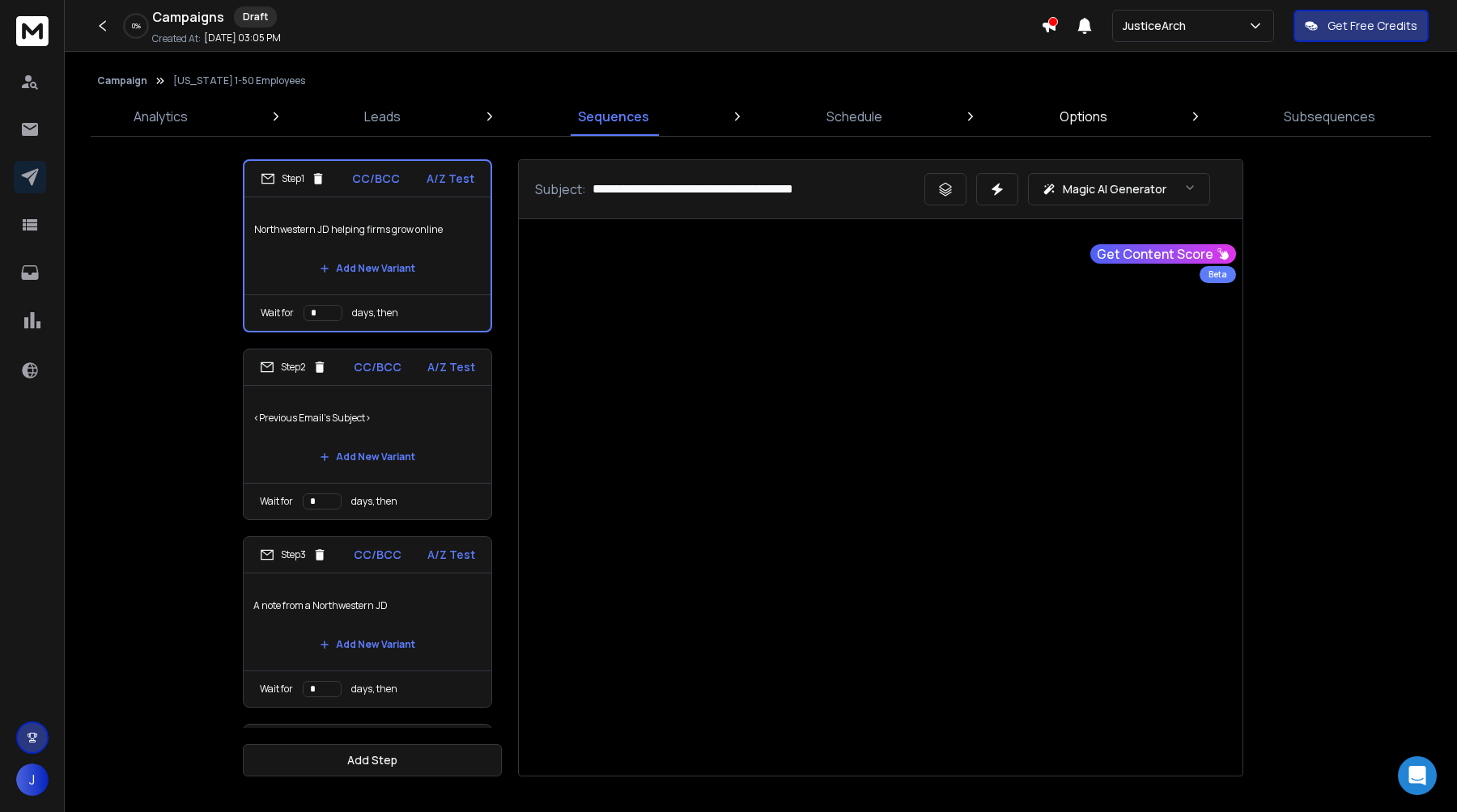
click at [1076, 107] on p "Options" at bounding box center [1083, 116] width 48 height 19
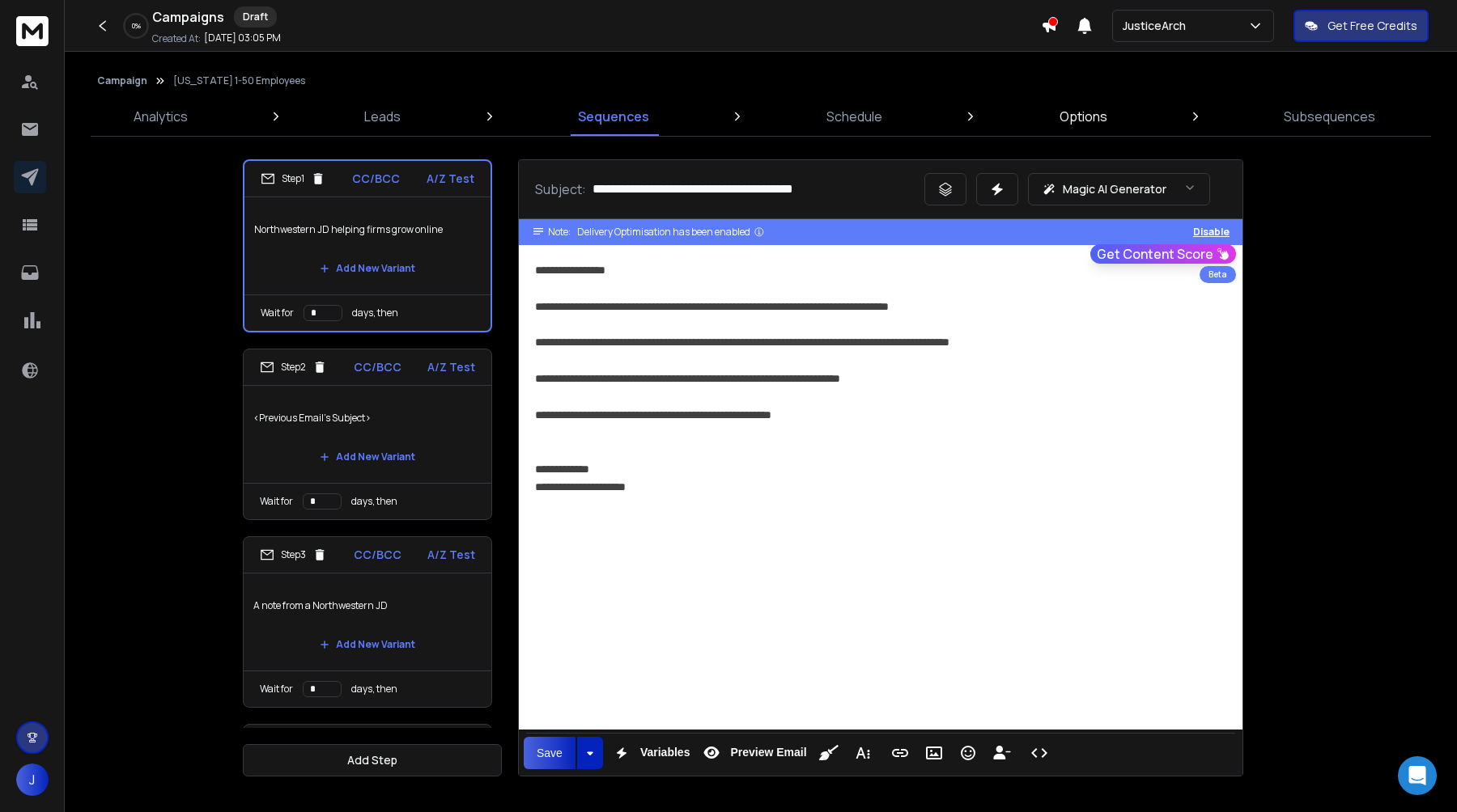
click at [1076, 113] on p "Options" at bounding box center [1083, 116] width 48 height 19
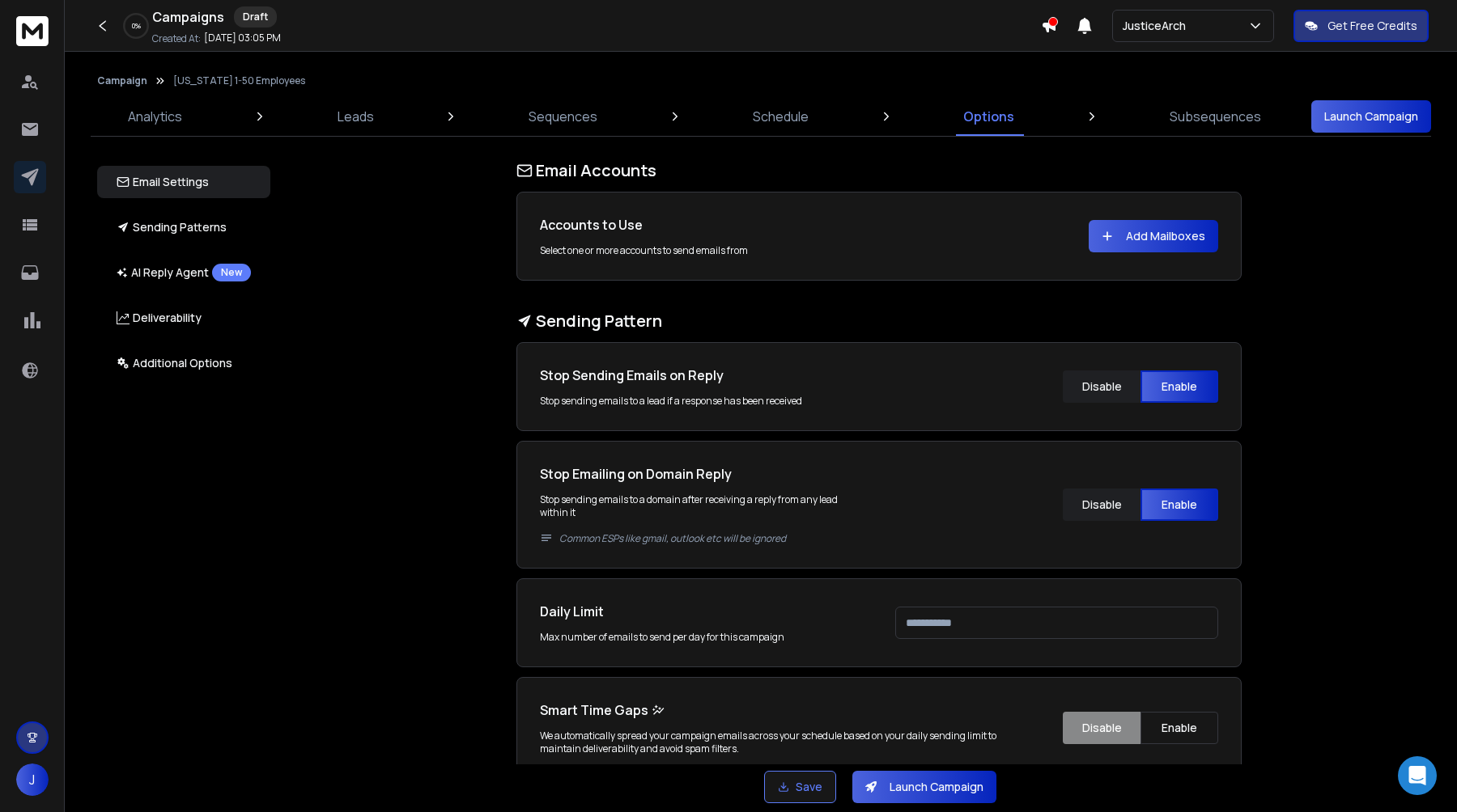
click at [1144, 239] on button "Add Mailboxes" at bounding box center [1153, 236] width 129 height 33
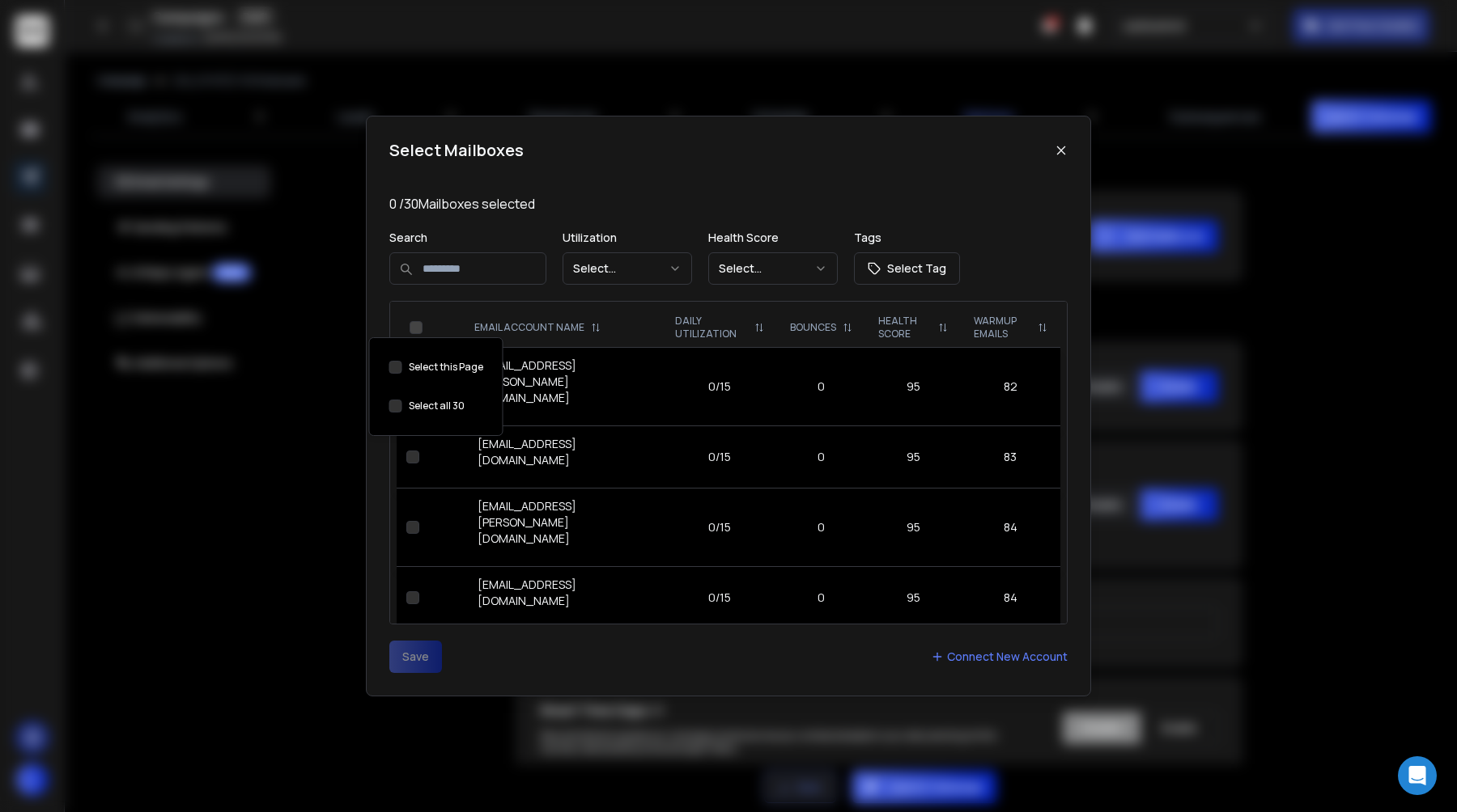
click at [396, 405] on button "Select this Page" at bounding box center [396, 406] width 13 height 13
click at [407, 653] on button "Save" at bounding box center [416, 657] width 53 height 33
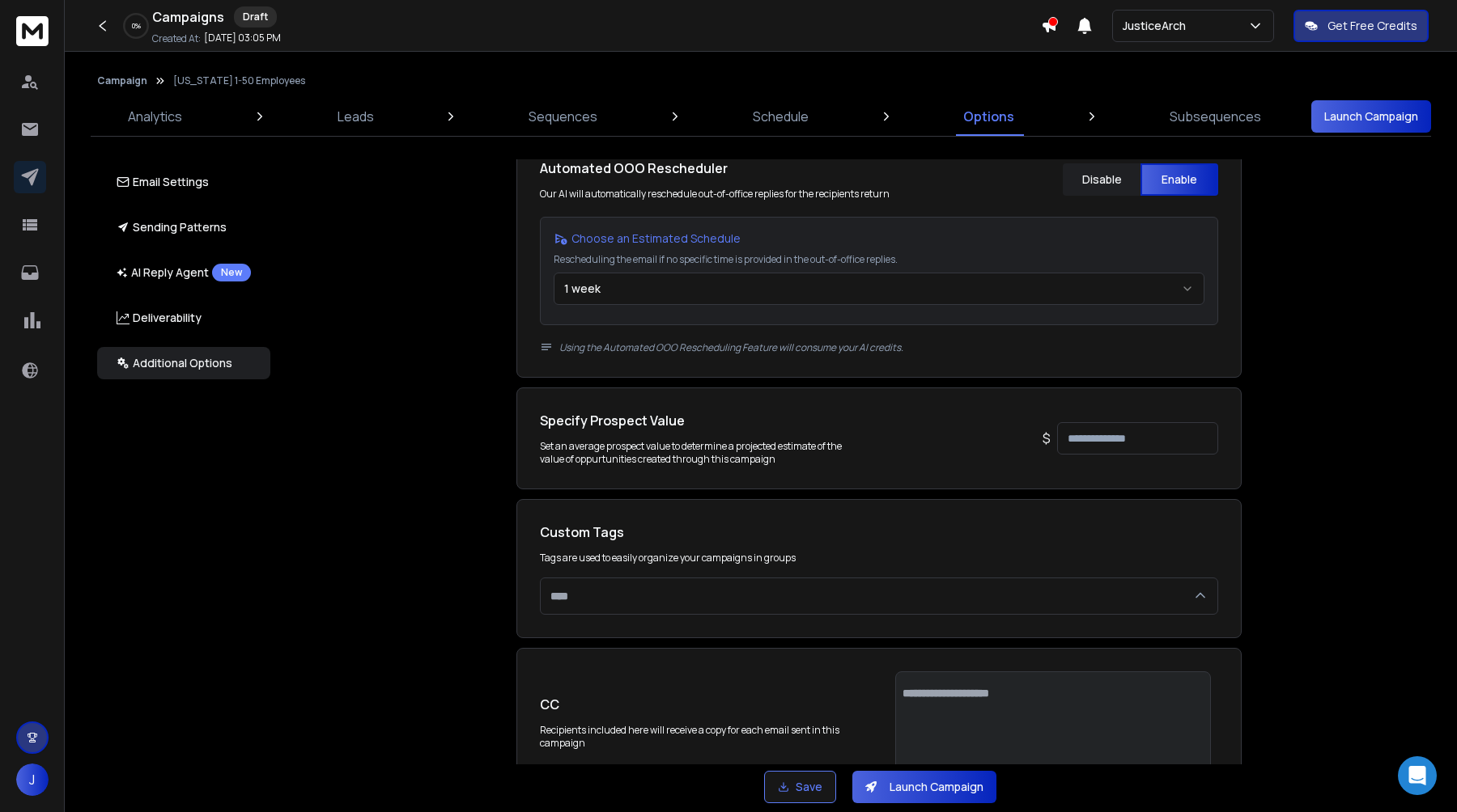
scroll to position [3122, 0]
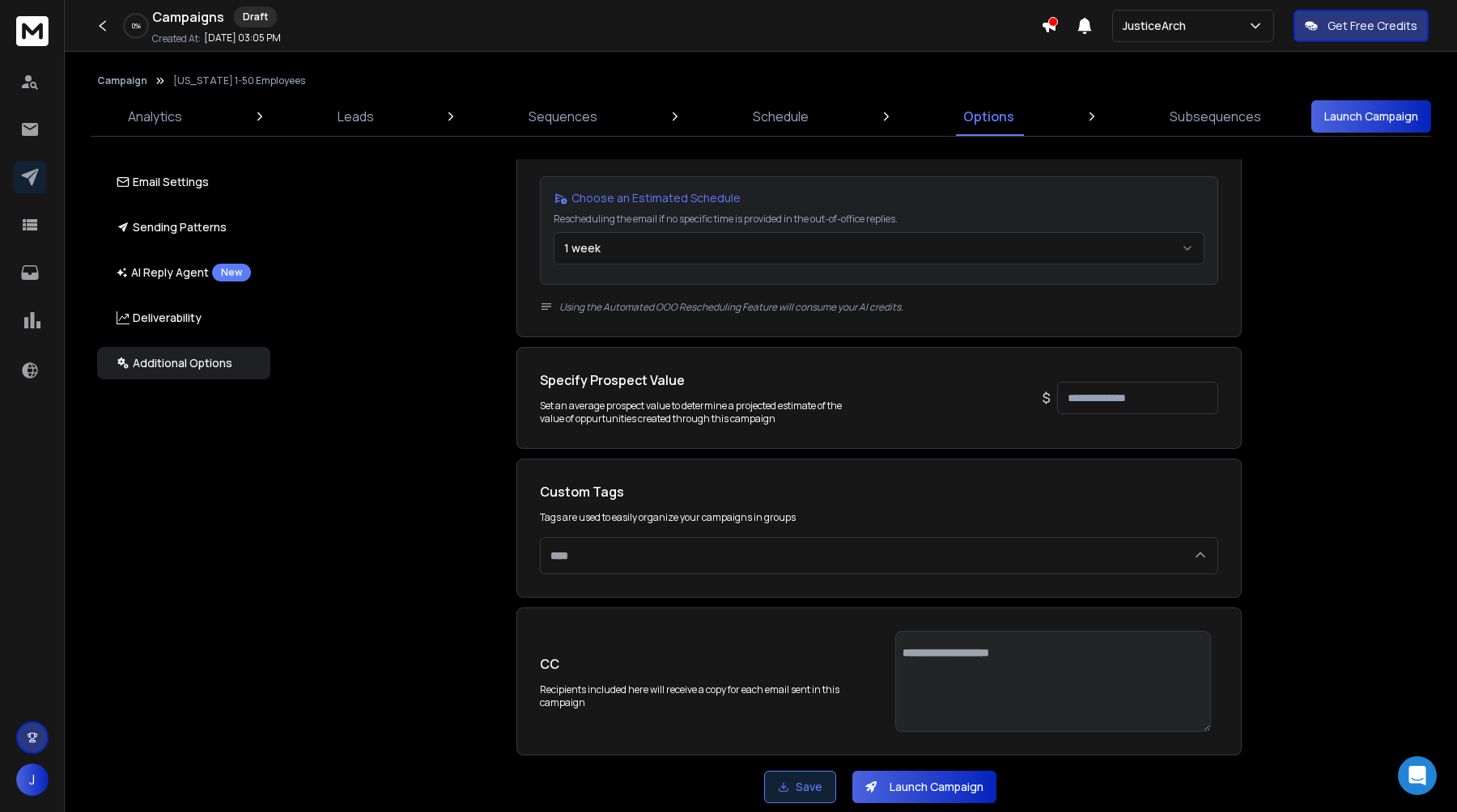
click at [808, 781] on button "Save" at bounding box center [800, 788] width 72 height 33
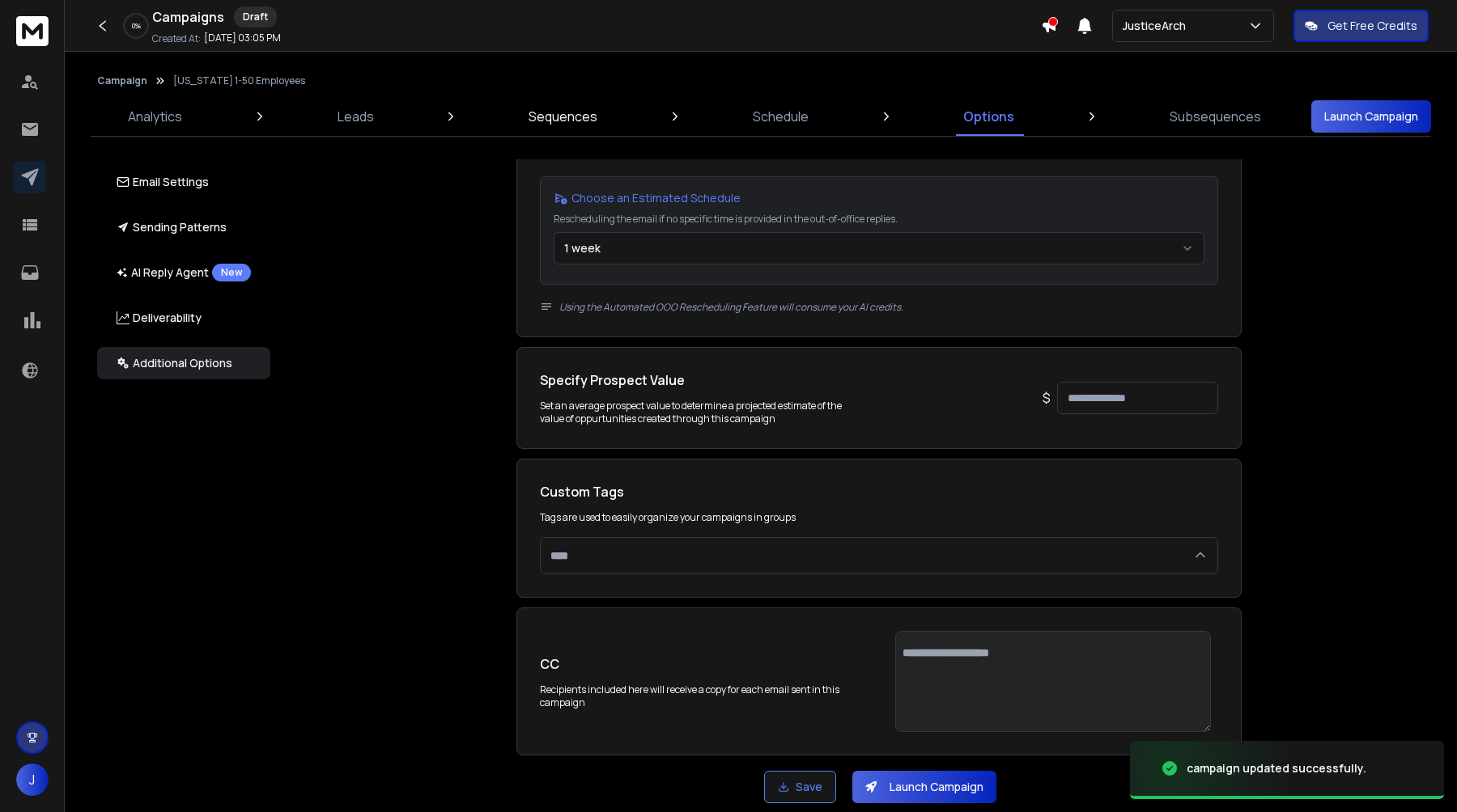
click at [571, 109] on p "Sequences" at bounding box center [563, 116] width 69 height 19
click at [585, 129] on link "Sequences" at bounding box center [562, 116] width 88 height 39
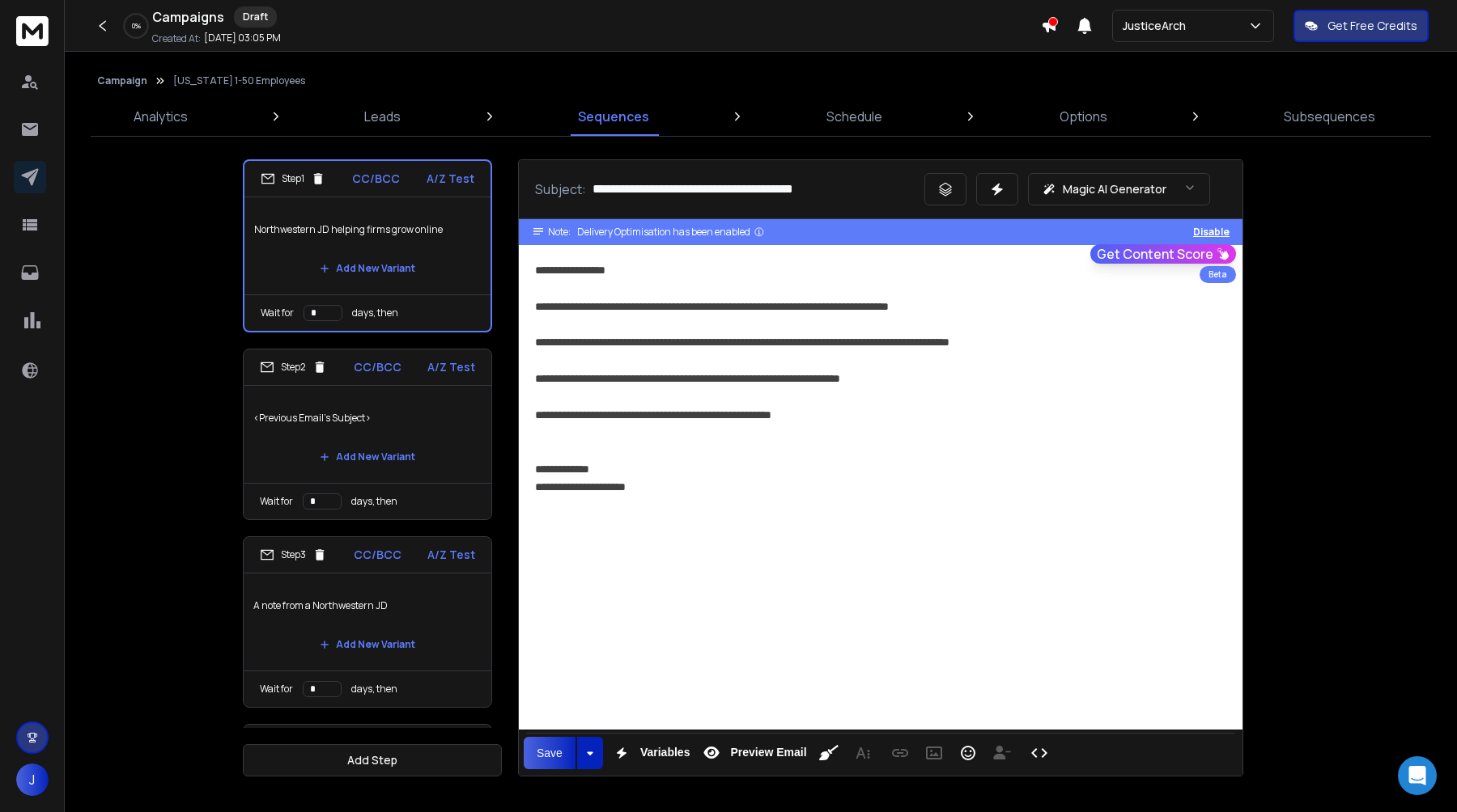
click at [356, 419] on p "<Previous Email's Subject>" at bounding box center [368, 418] width 228 height 45
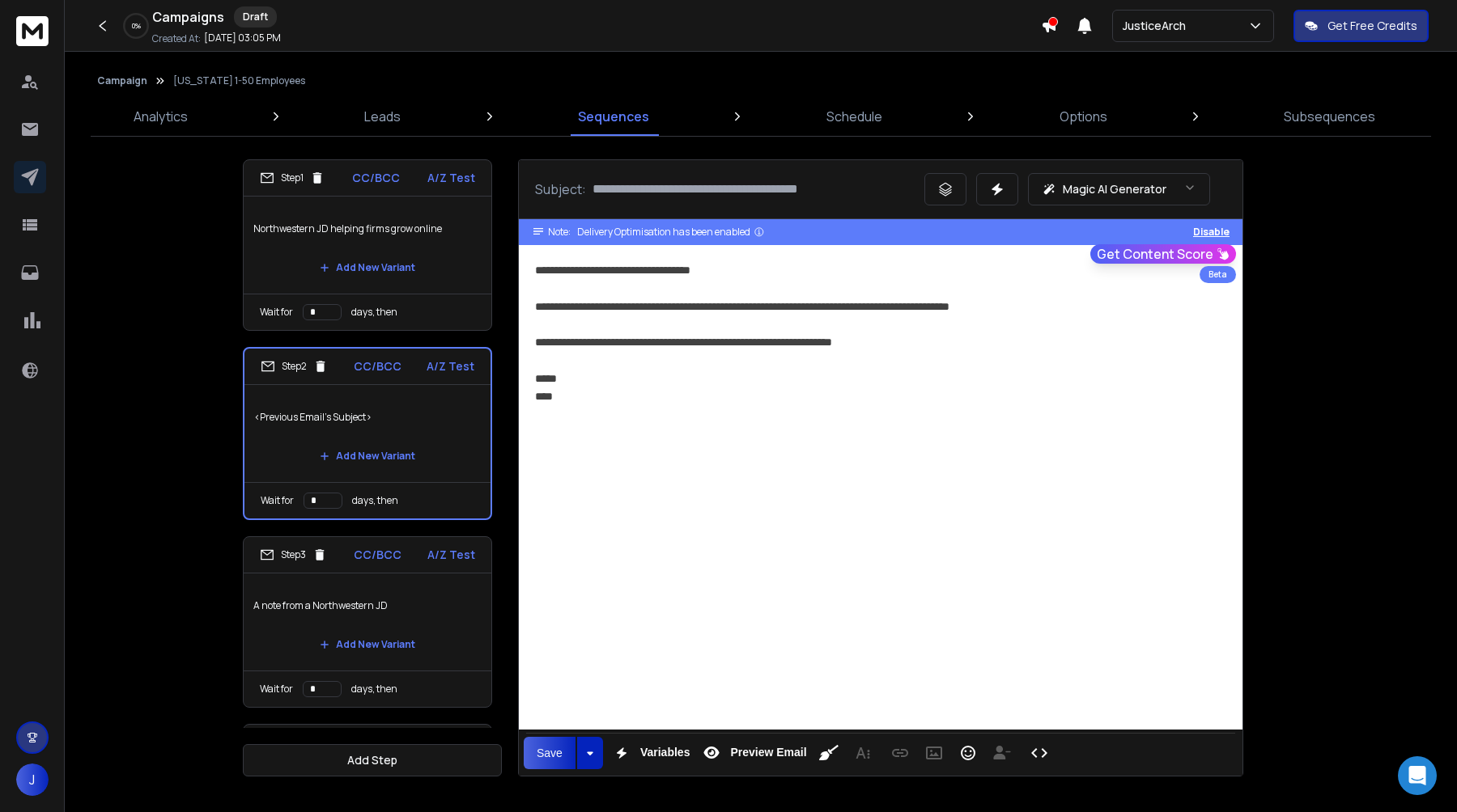
click at [396, 614] on p "A note from a Northwestern JD" at bounding box center [368, 606] width 228 height 45
type input "**********"
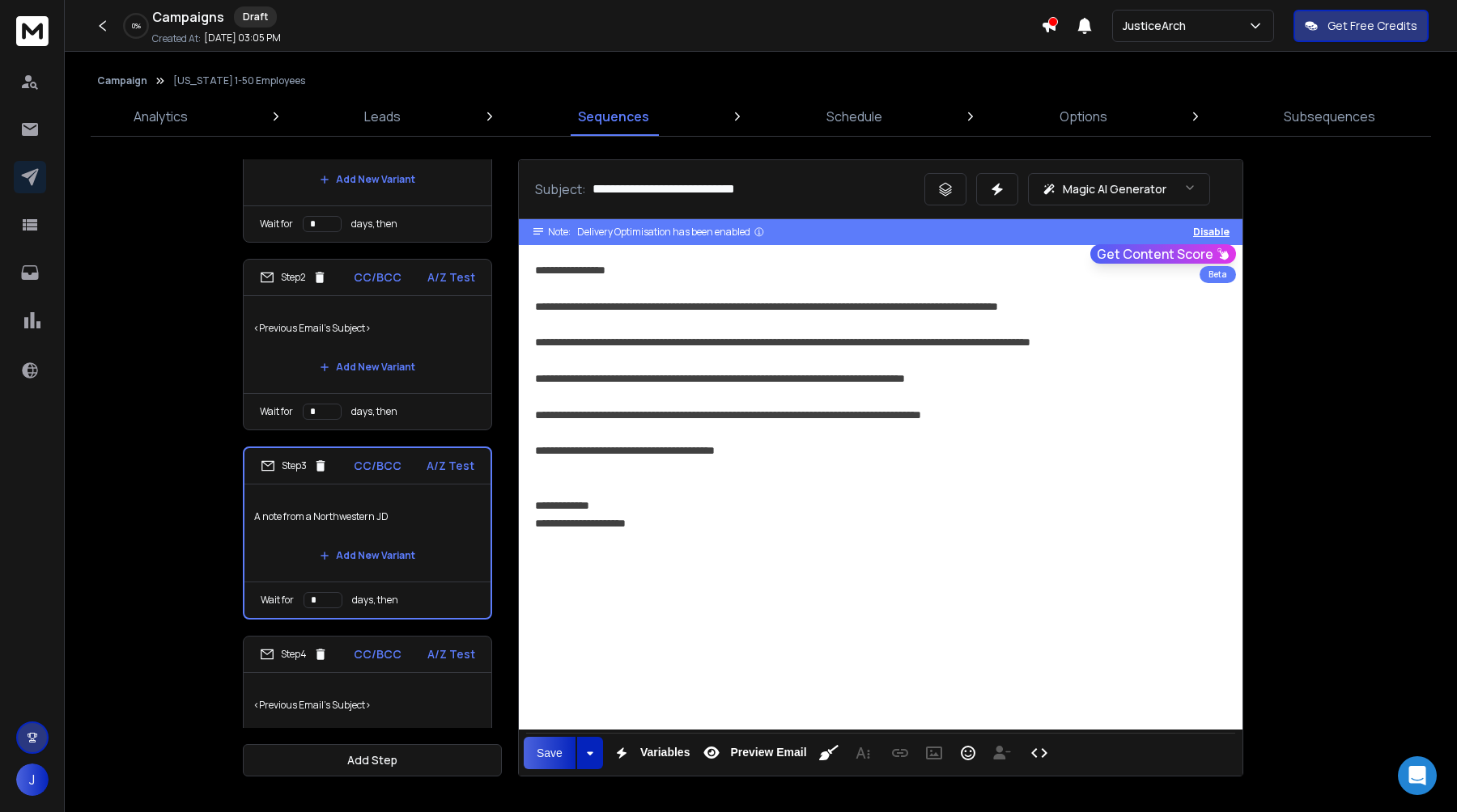
scroll to position [131, 0]
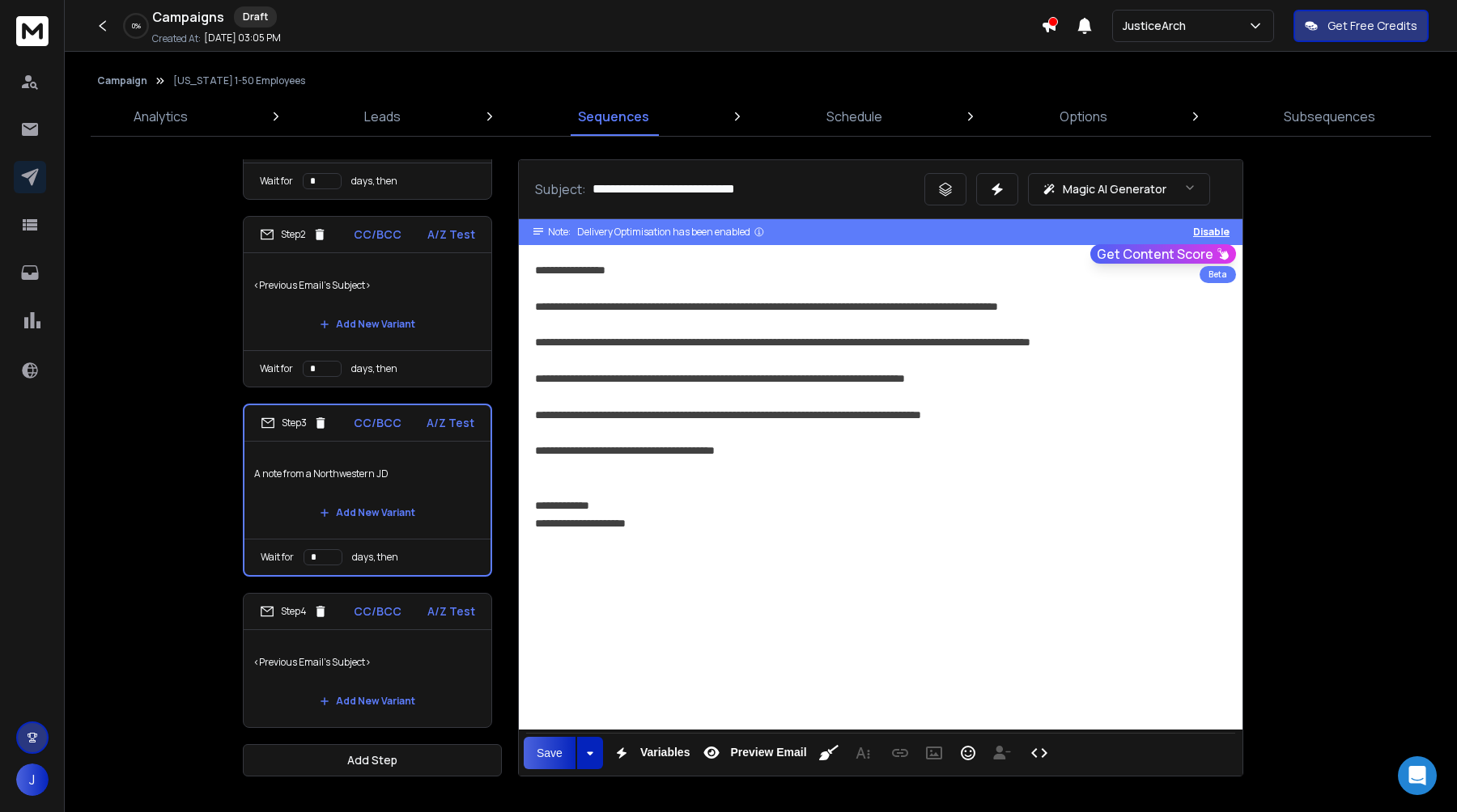
click at [398, 672] on p "<Previous Email's Subject>" at bounding box center [368, 663] width 228 height 45
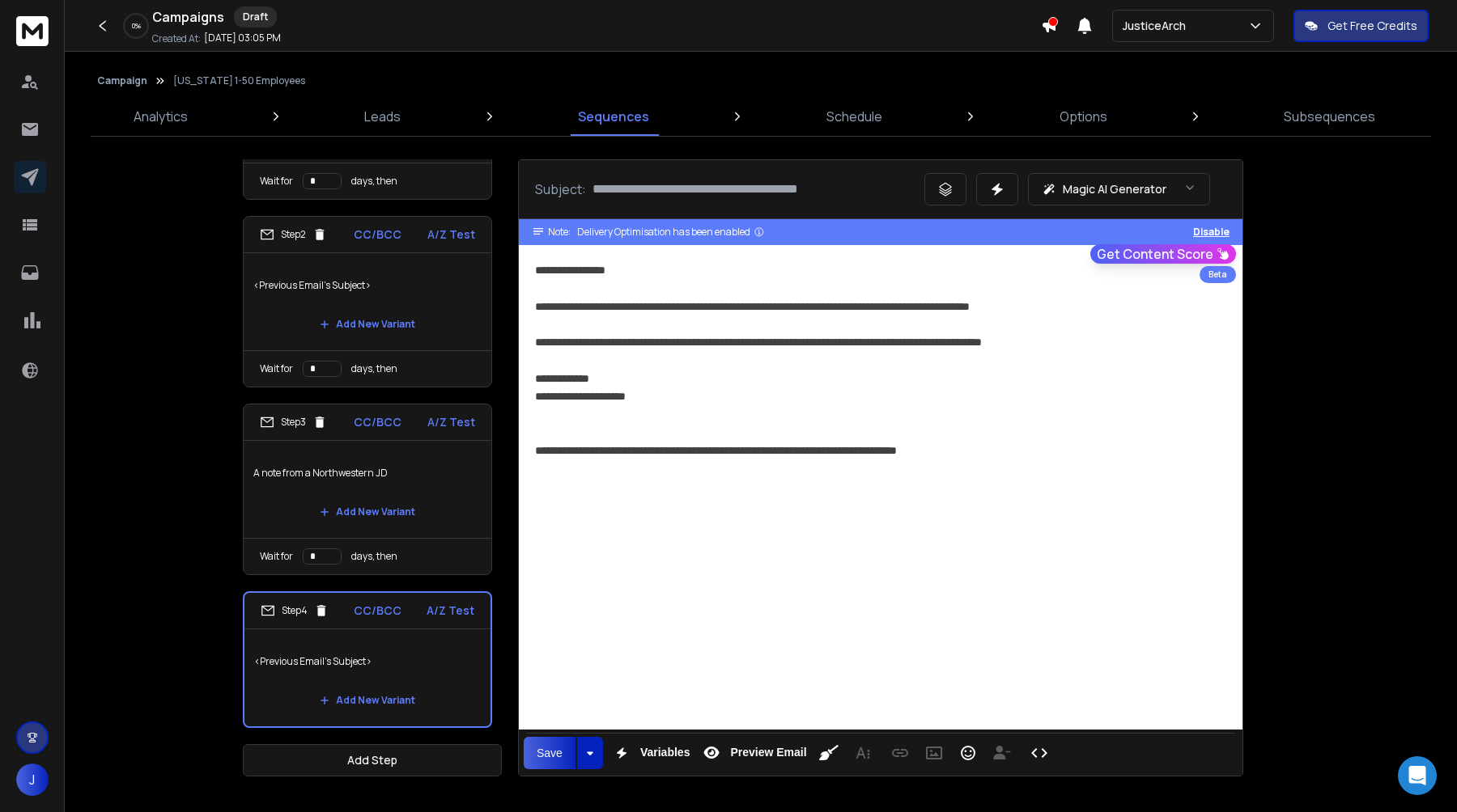
click at [388, 278] on p "<Previous Email's Subject>" at bounding box center [368, 285] width 228 height 45
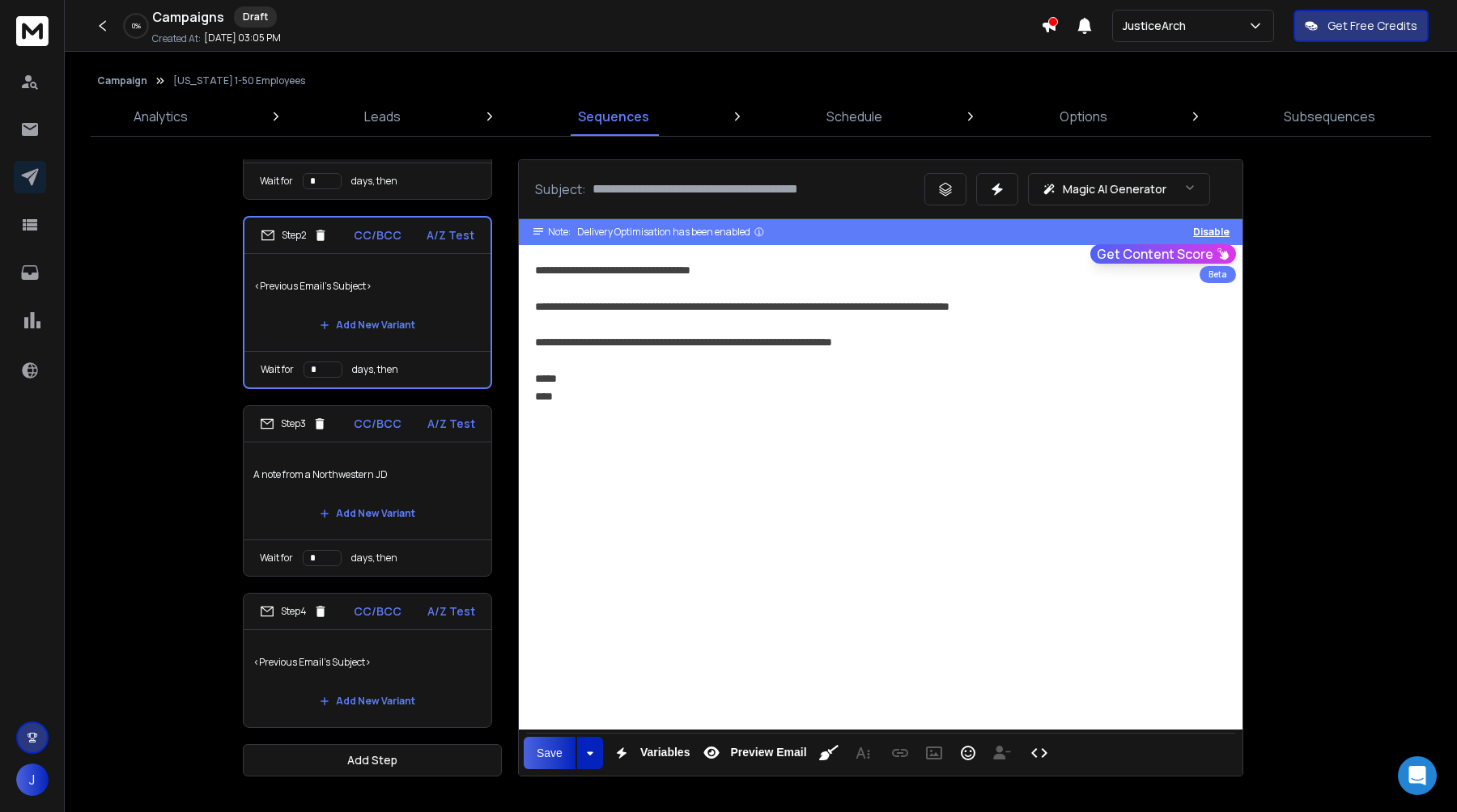
scroll to position [0, 0]
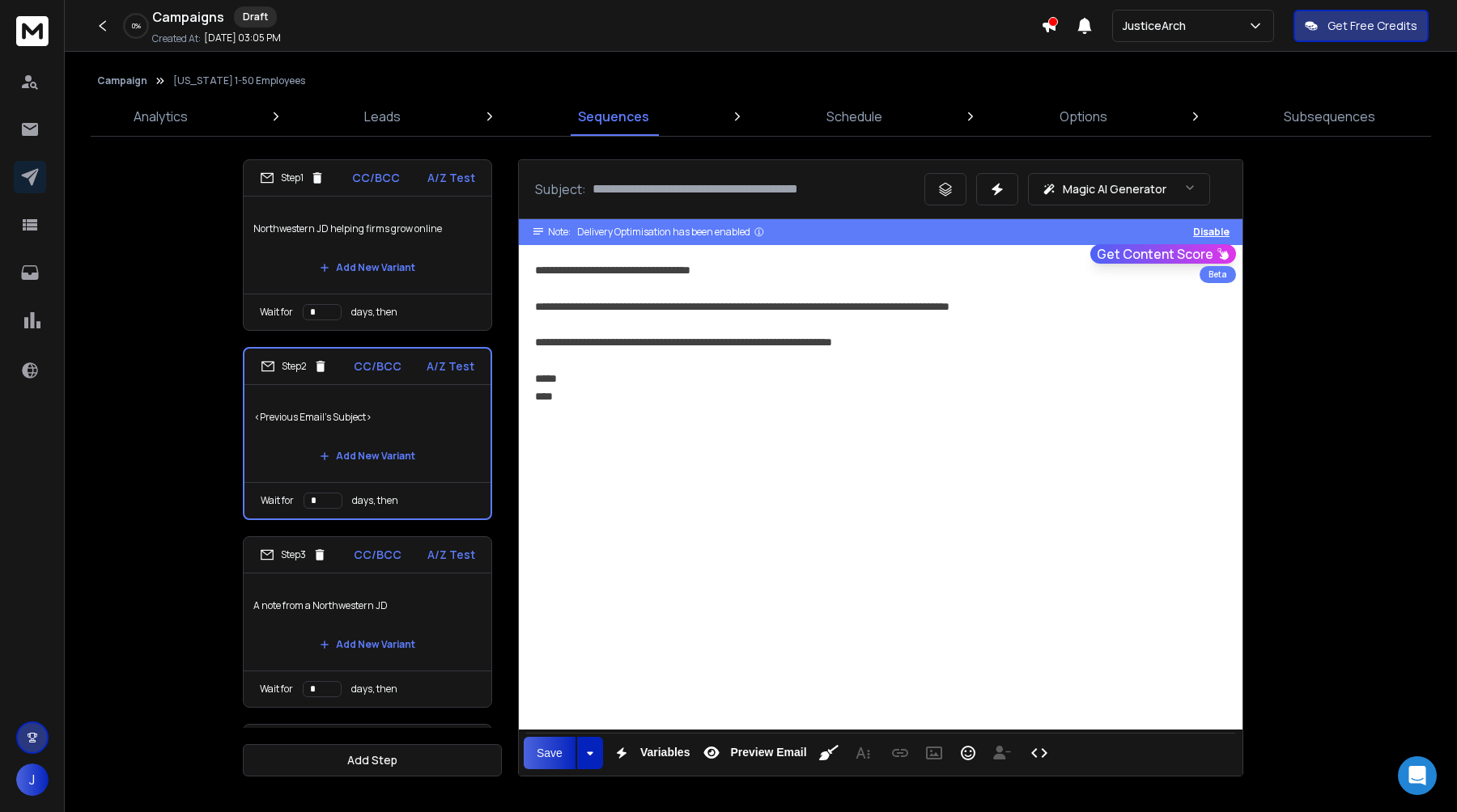
click at [377, 233] on p "Northwestern JD helping firms grow online" at bounding box center [368, 229] width 228 height 45
type input "**********"
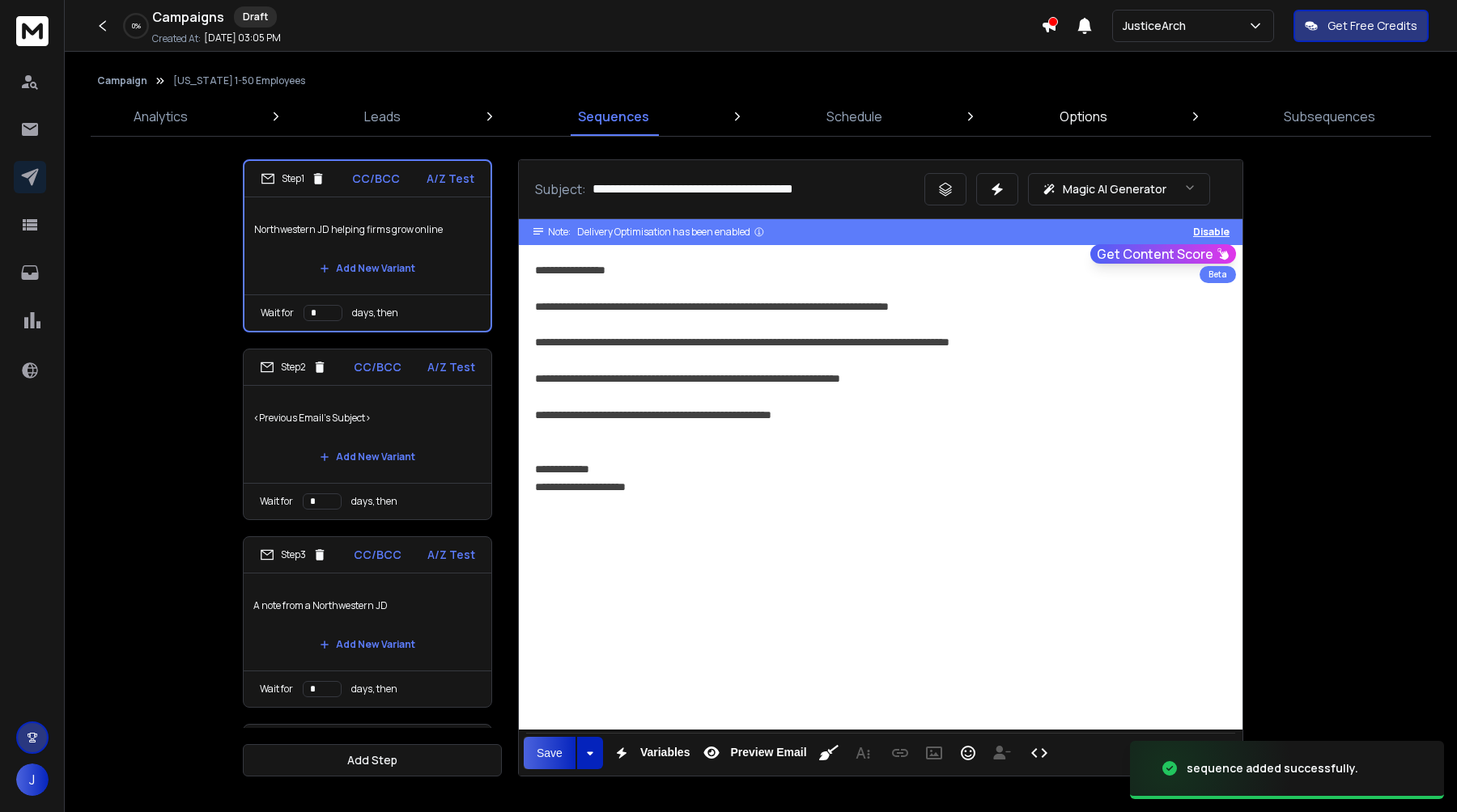
click at [1101, 119] on p "Options" at bounding box center [1083, 116] width 48 height 19
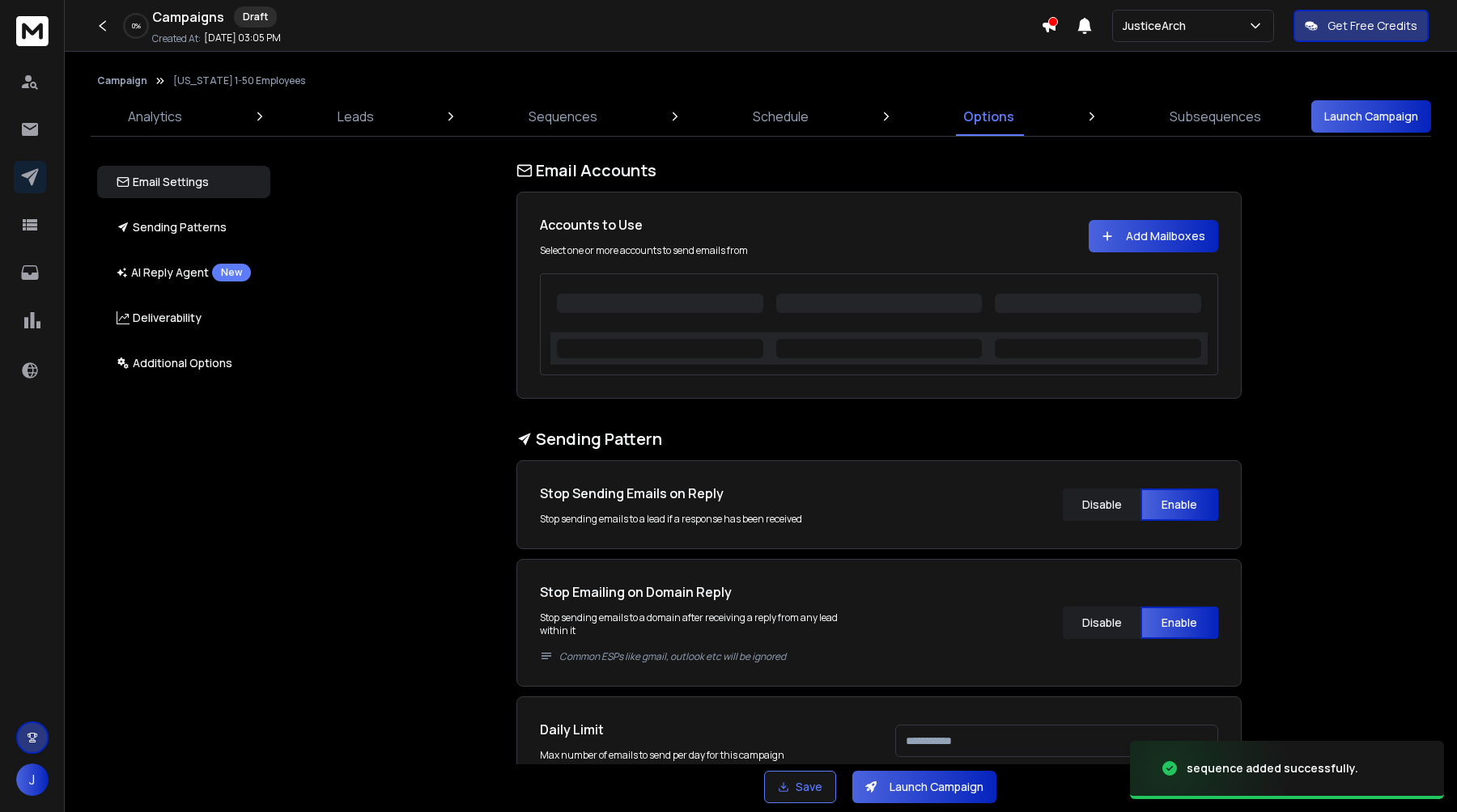
click at [917, 795] on button "Launch Campaign" at bounding box center [924, 788] width 144 height 33
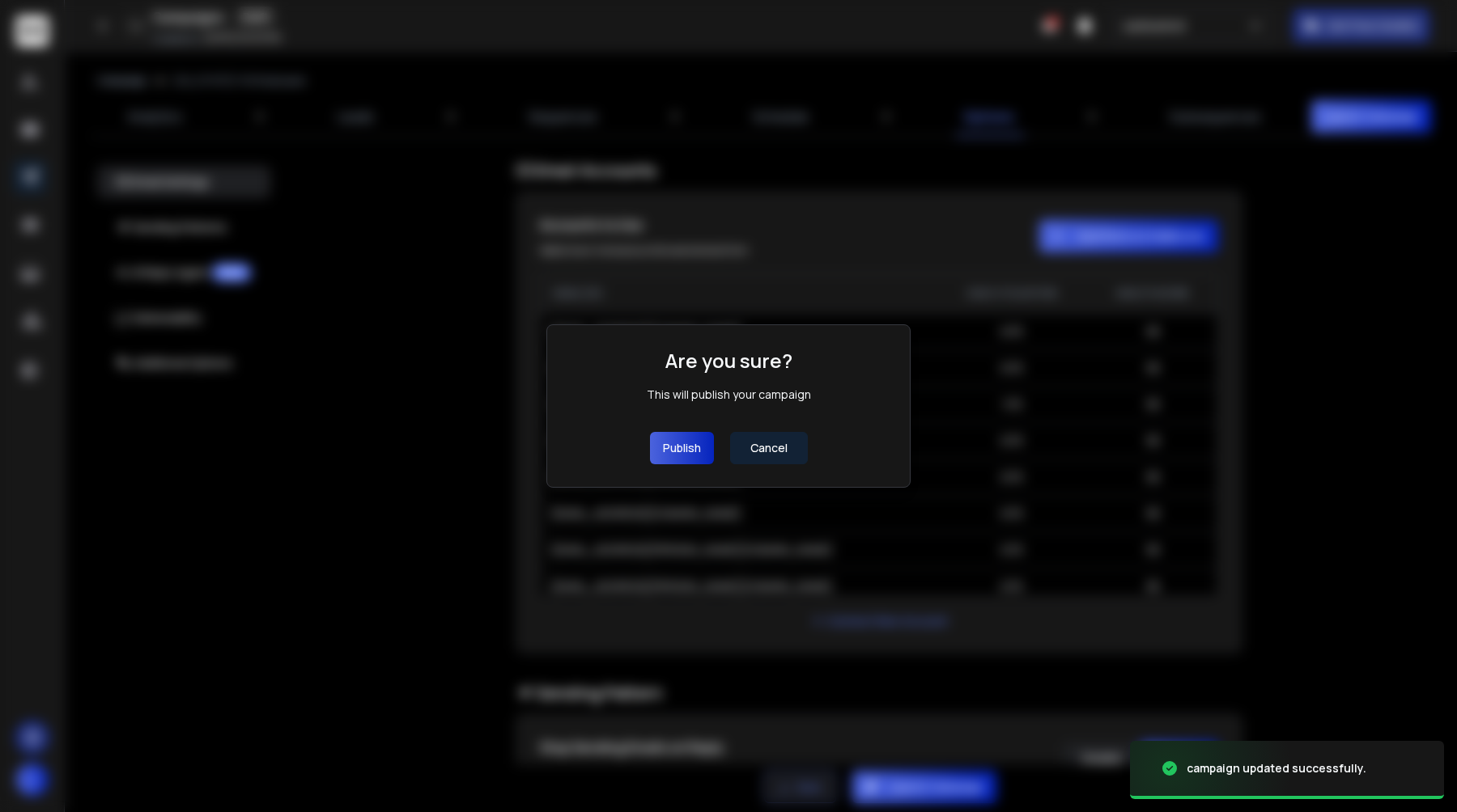
click at [690, 442] on button "Publish" at bounding box center [682, 448] width 64 height 33
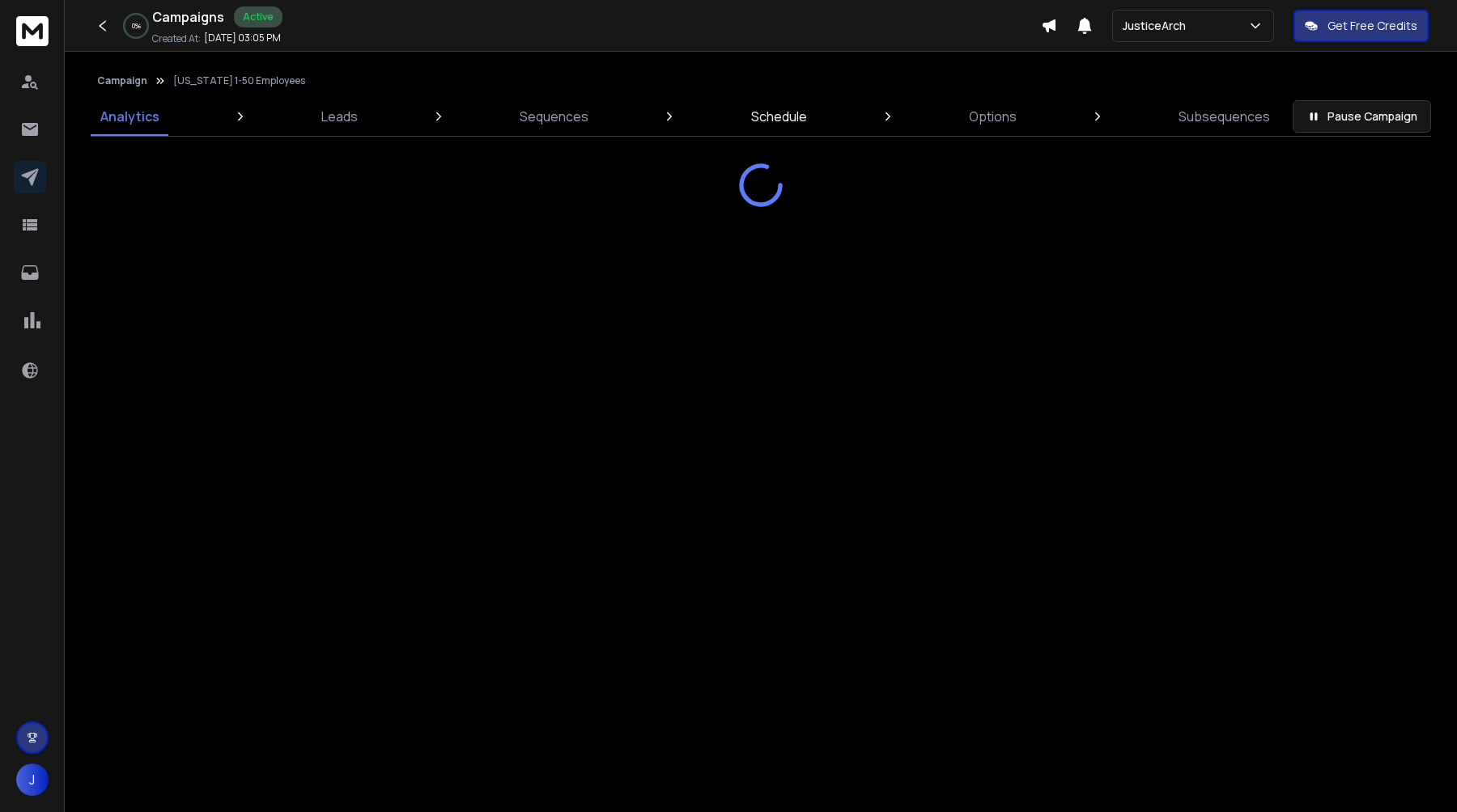
click at [791, 117] on p "Schedule" at bounding box center [779, 116] width 56 height 19
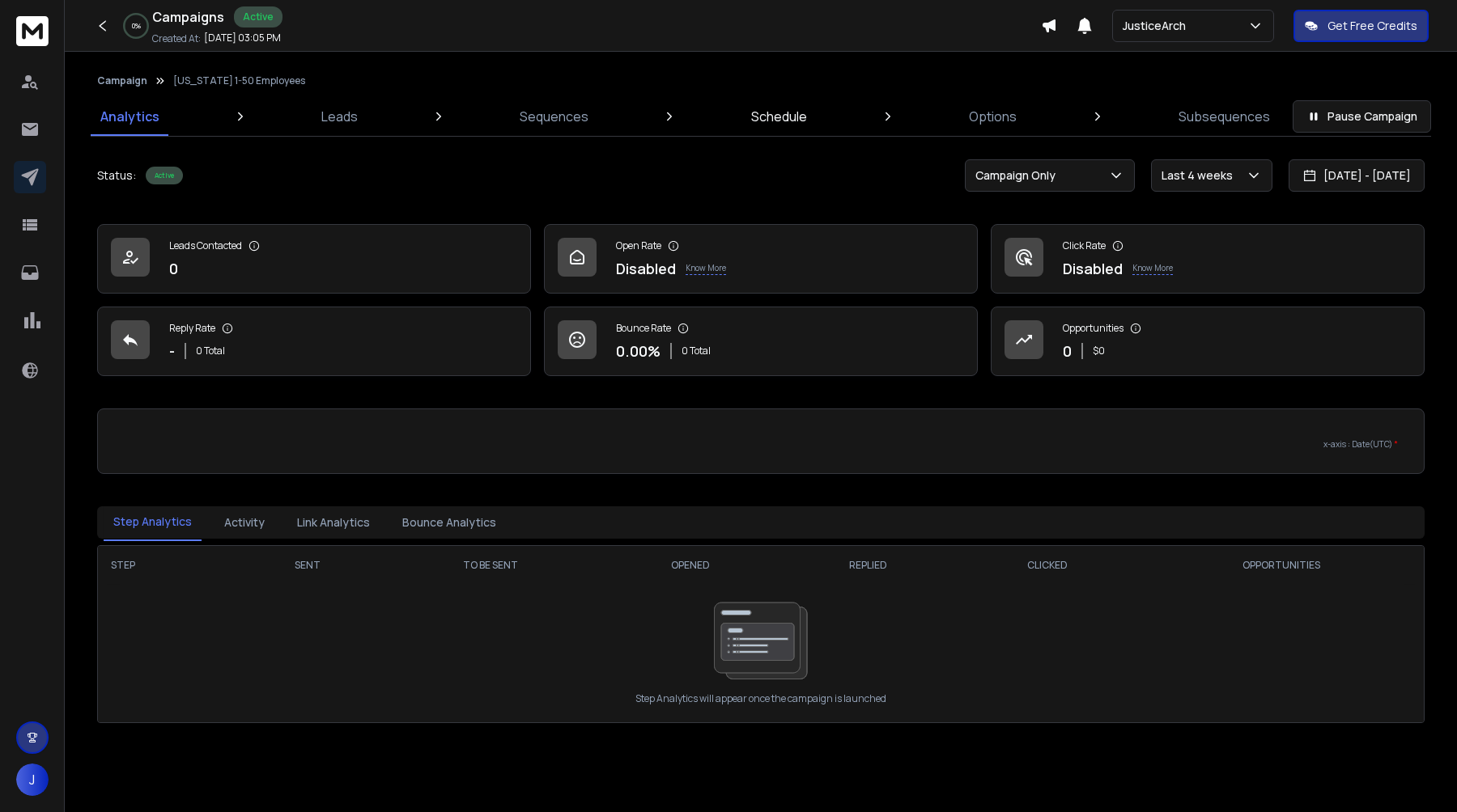
click at [783, 112] on p "Schedule" at bounding box center [779, 116] width 56 height 19
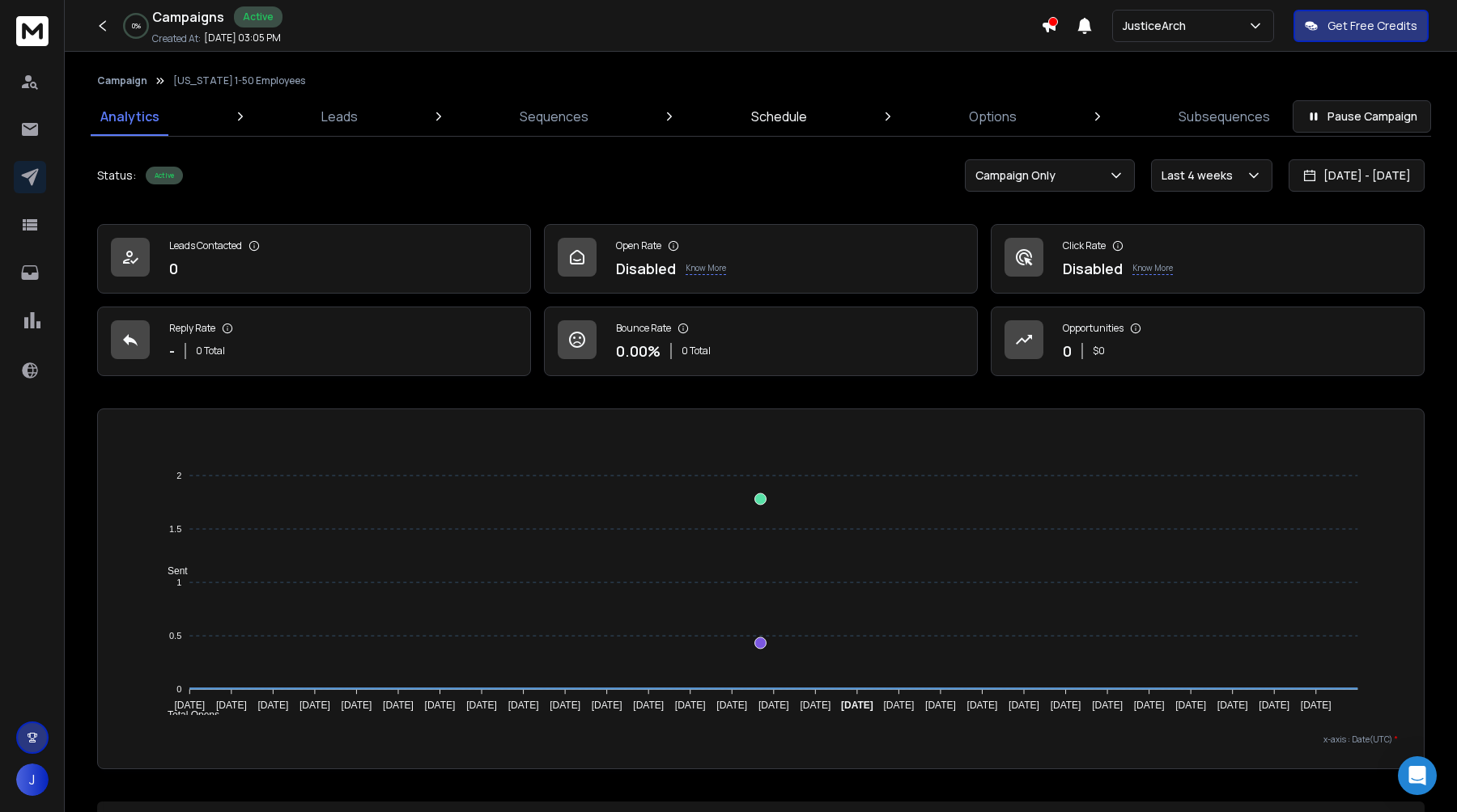
click at [785, 123] on p "Schedule" at bounding box center [779, 116] width 56 height 19
click at [769, 115] on p "Schedule" at bounding box center [779, 116] width 56 height 19
click at [791, 81] on div "Campaign Illinois 1-50 Employees" at bounding box center [761, 81] width 1328 height 13
click at [777, 118] on p "Schedule" at bounding box center [779, 116] width 56 height 19
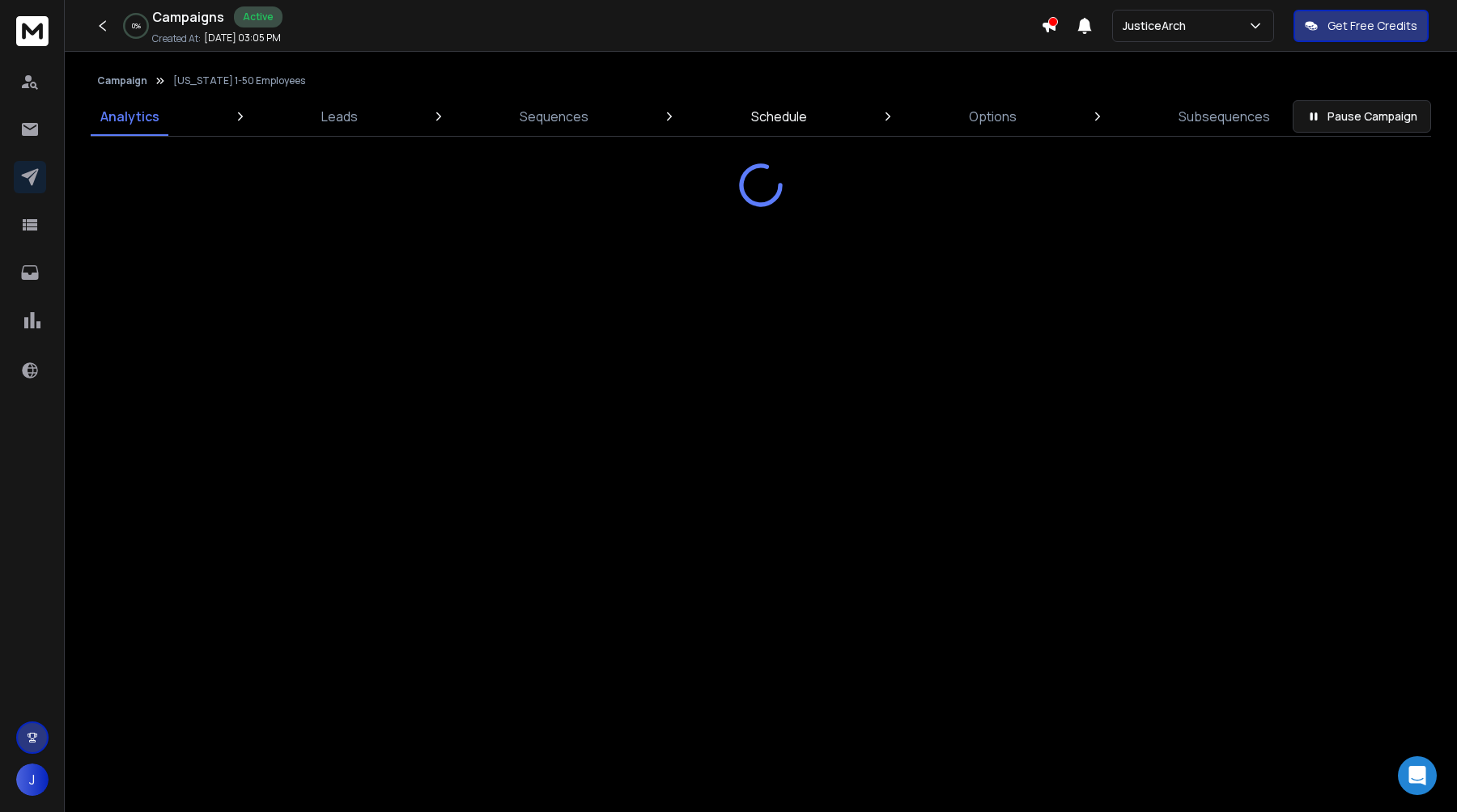
click at [785, 114] on p "Schedule" at bounding box center [779, 116] width 56 height 19
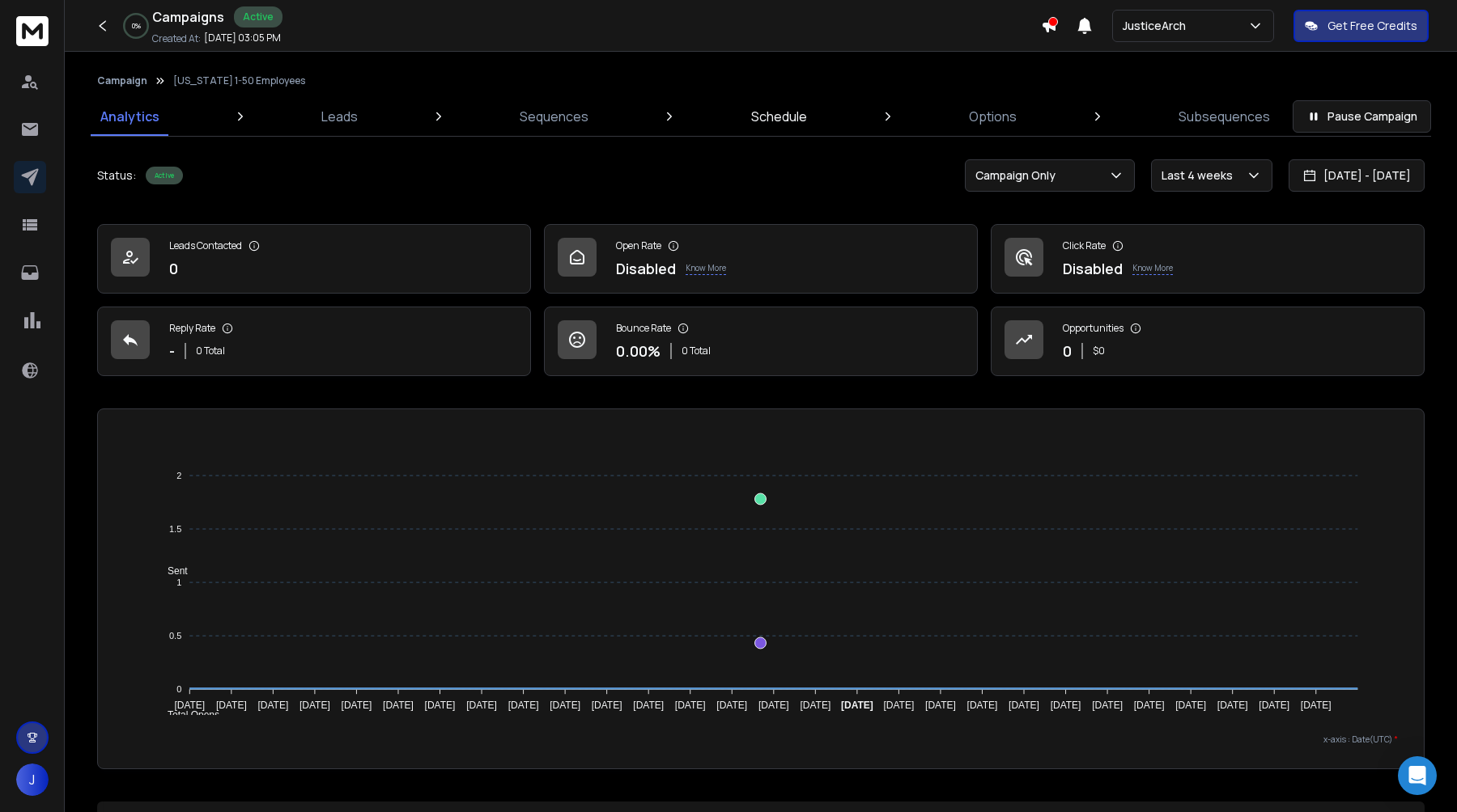
click at [787, 127] on link "Schedule" at bounding box center [779, 116] width 75 height 39
click at [787, 115] on p "Schedule" at bounding box center [779, 116] width 56 height 19
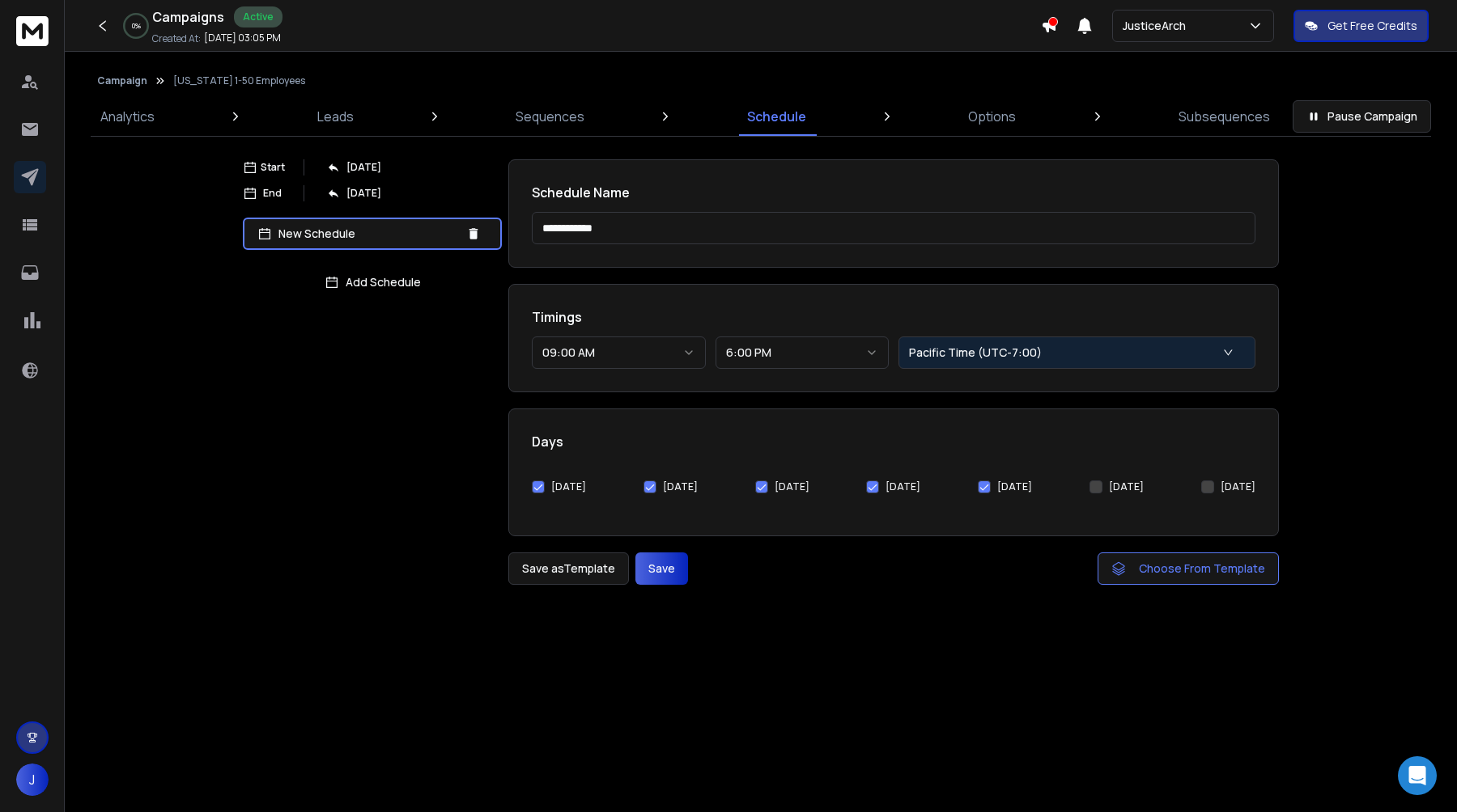
click at [923, 351] on p "Pacific Time (UTC-7:00)" at bounding box center [979, 353] width 139 height 16
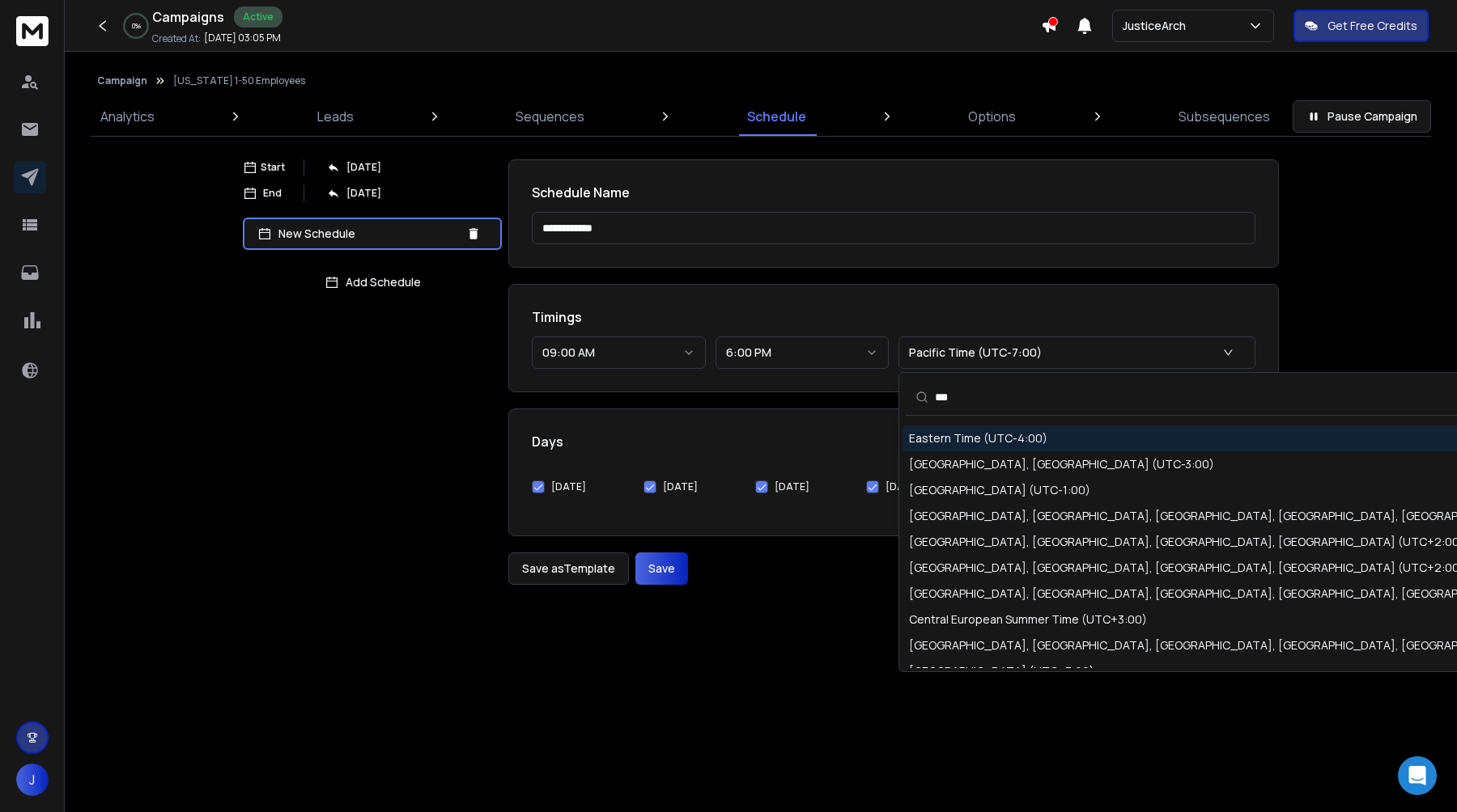
type input "***"
click at [955, 440] on div "Eastern Time (UTC-4:00)" at bounding box center [978, 439] width 139 height 16
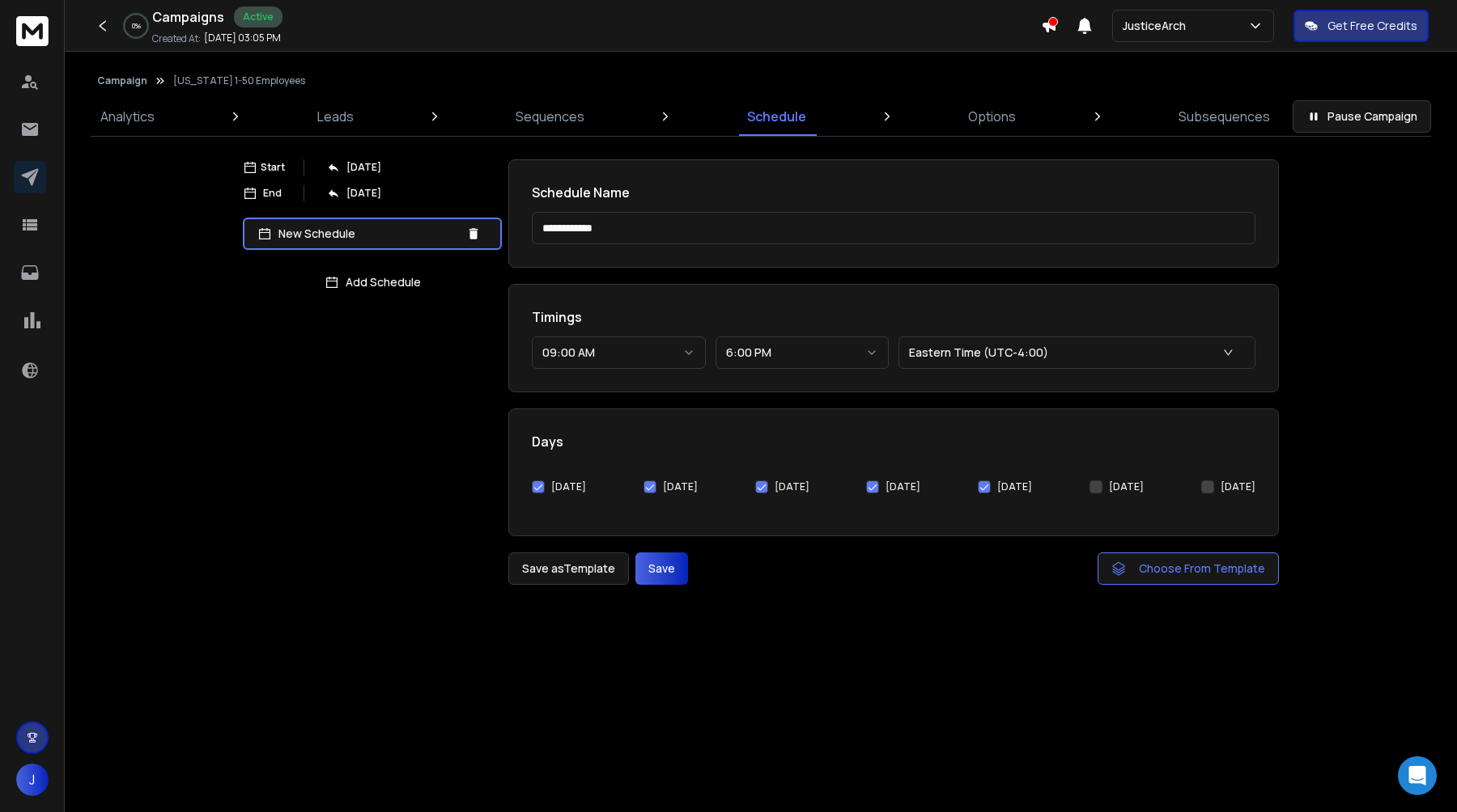
click at [653, 572] on button "Save" at bounding box center [662, 568] width 53 height 33
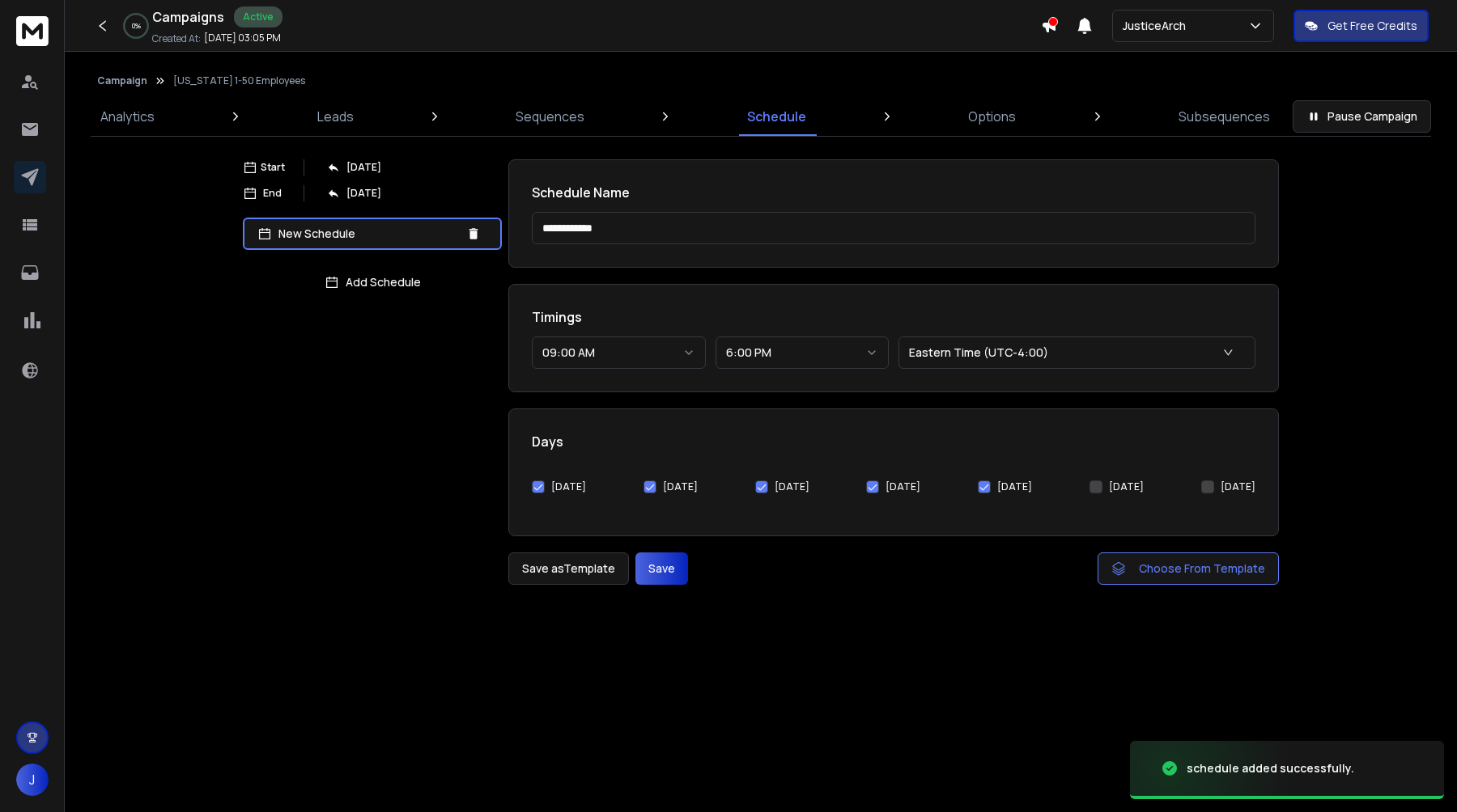
click at [391, 284] on button "Add Schedule" at bounding box center [372, 282] width 259 height 33
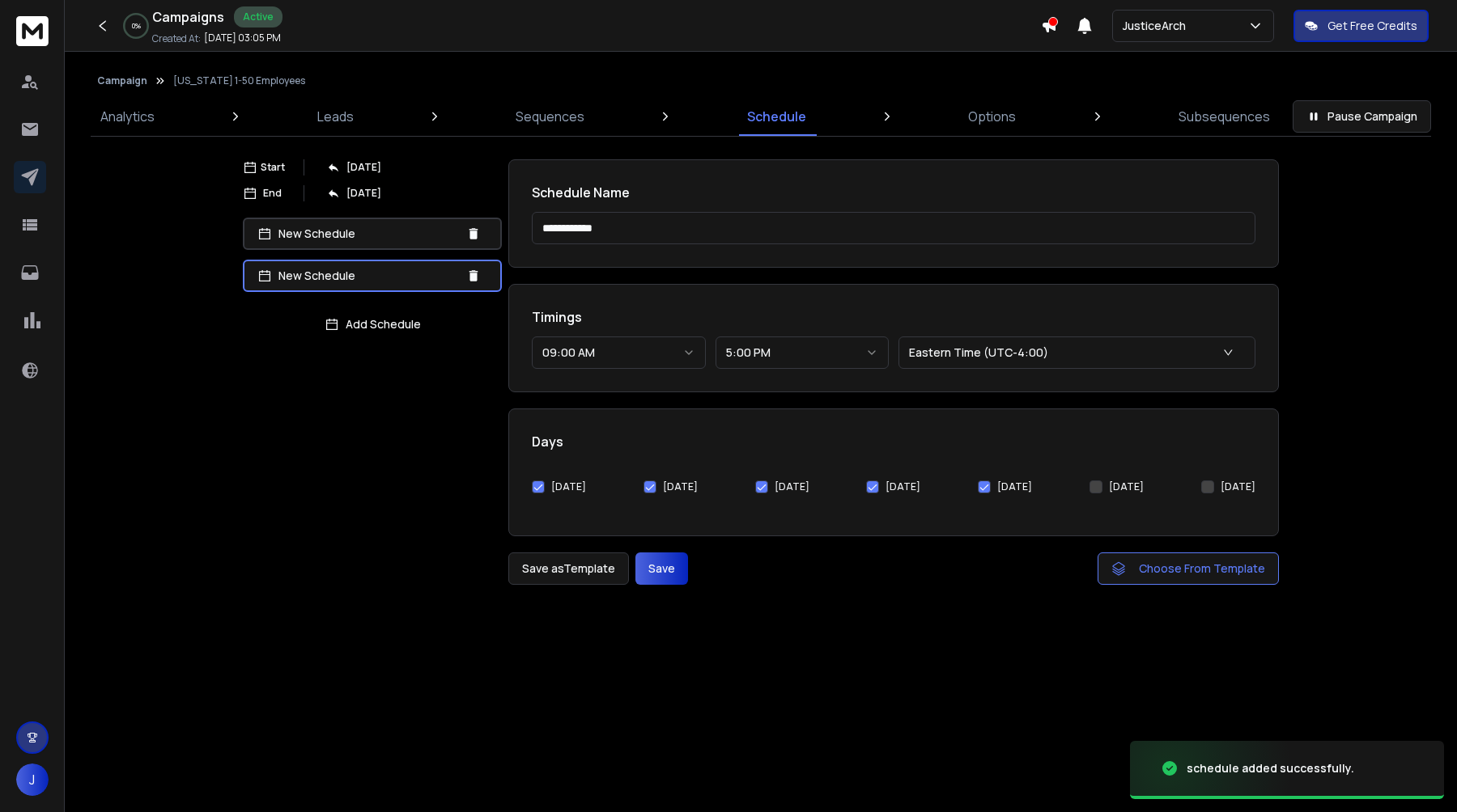
click at [656, 484] on div "Tuesday" at bounding box center [671, 487] width 54 height 13
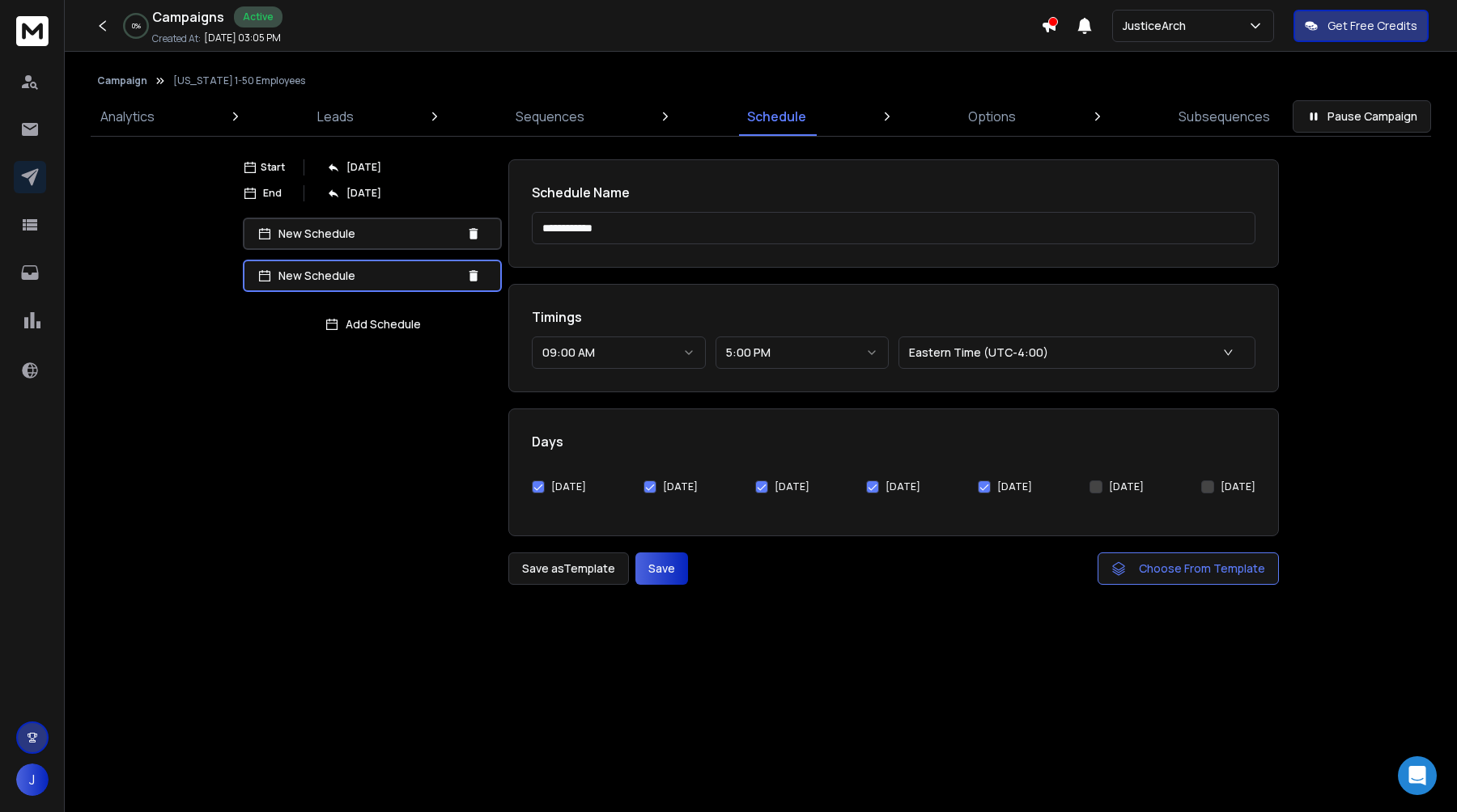
click at [538, 483] on button "Monday" at bounding box center [538, 487] width 13 height 13
click at [526, 485] on div "Days Monday Tuesday Wednesday Thursday Friday Saturday Sunday" at bounding box center [893, 472] width 771 height 128
click at [541, 488] on button "Monday" at bounding box center [538, 487] width 13 height 13
click at [535, 482] on button "Monday" at bounding box center [538, 487] width 13 height 13
click at [768, 486] on div "Wednesday" at bounding box center [782, 487] width 54 height 13
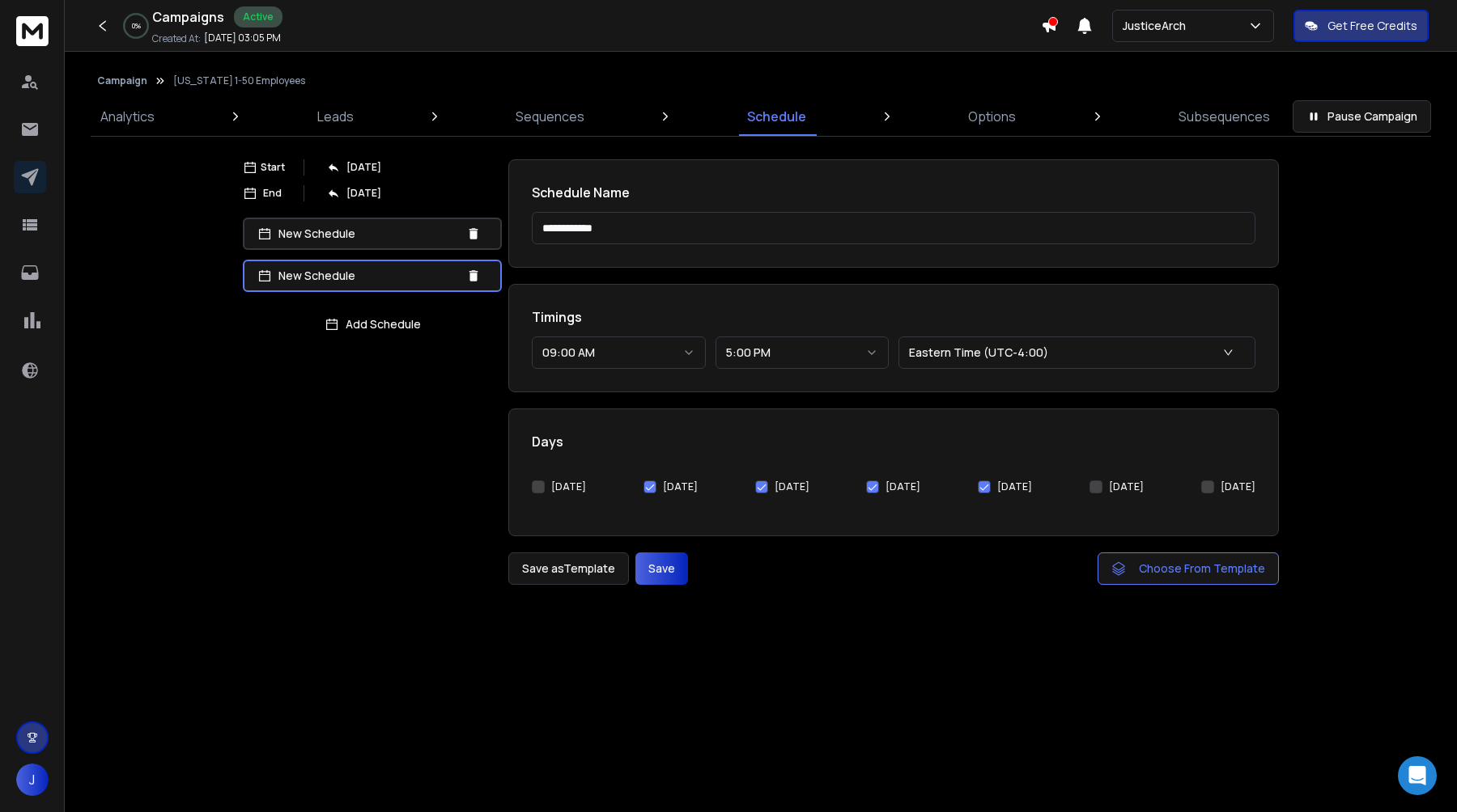
click at [761, 481] on button "Wednesday" at bounding box center [762, 487] width 13 height 13
click at [991, 484] on button "Friday" at bounding box center [984, 487] width 13 height 13
click at [661, 570] on button "Save" at bounding box center [662, 568] width 53 height 33
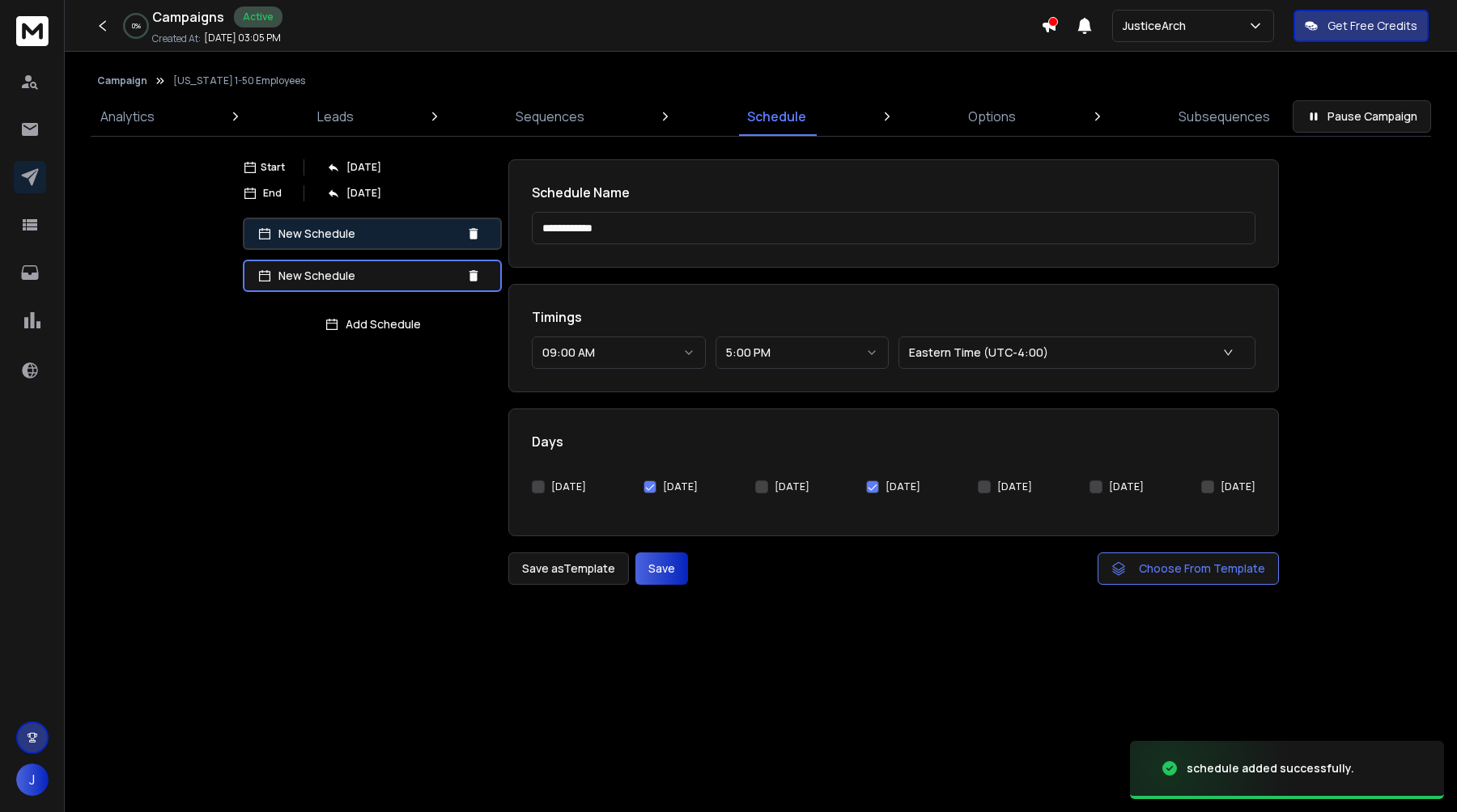
click at [398, 249] on div "New Schedule" at bounding box center [372, 234] width 259 height 33
click at [649, 486] on button "Tuesday" at bounding box center [650, 487] width 13 height 13
click at [873, 489] on div "Monday Tuesday Wednesday Thursday Friday Saturday Sunday" at bounding box center [893, 486] width 724 height 52
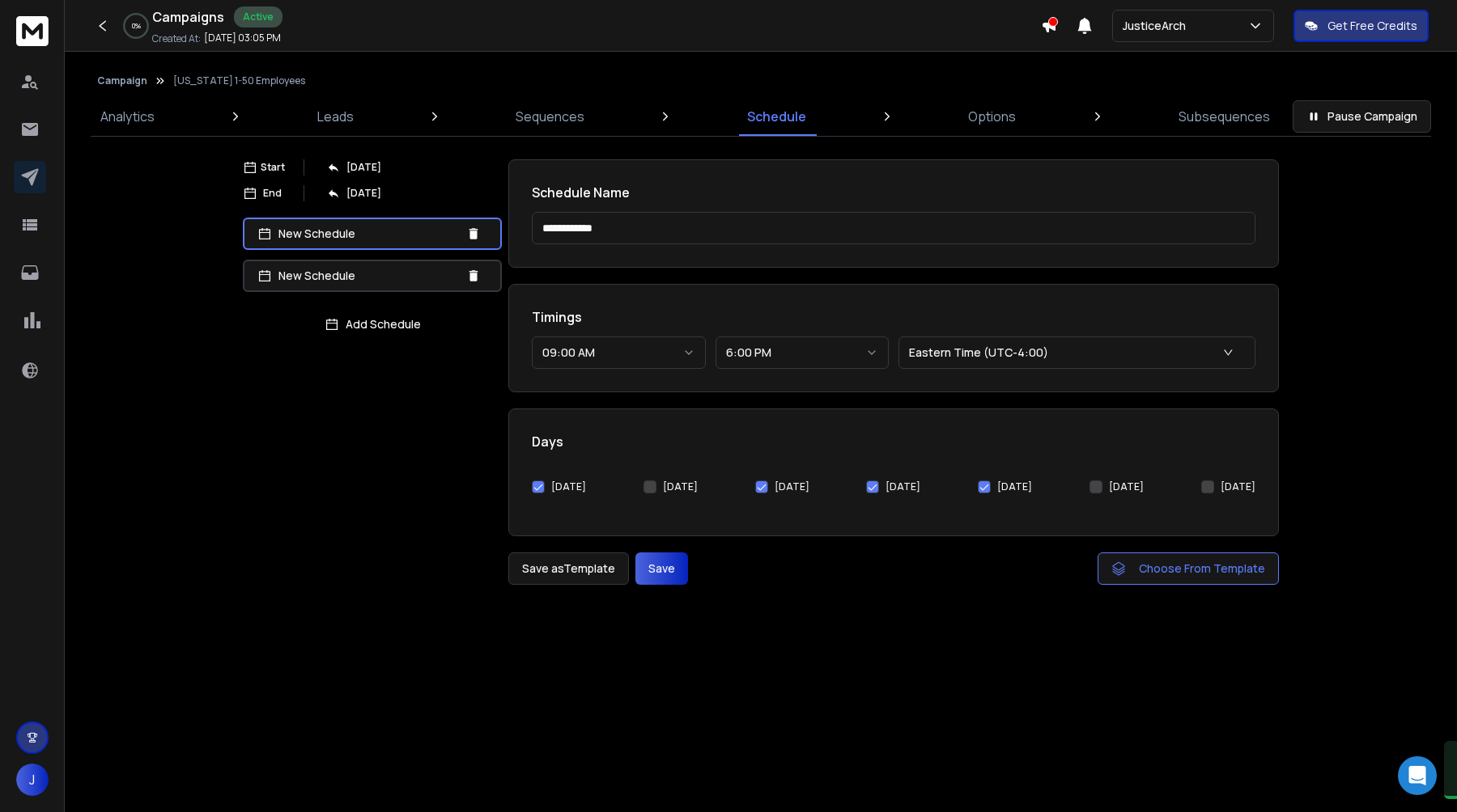
click at [879, 489] on button "Thursday" at bounding box center [872, 487] width 13 height 13
click at [657, 577] on button "Save" at bounding box center [662, 568] width 53 height 33
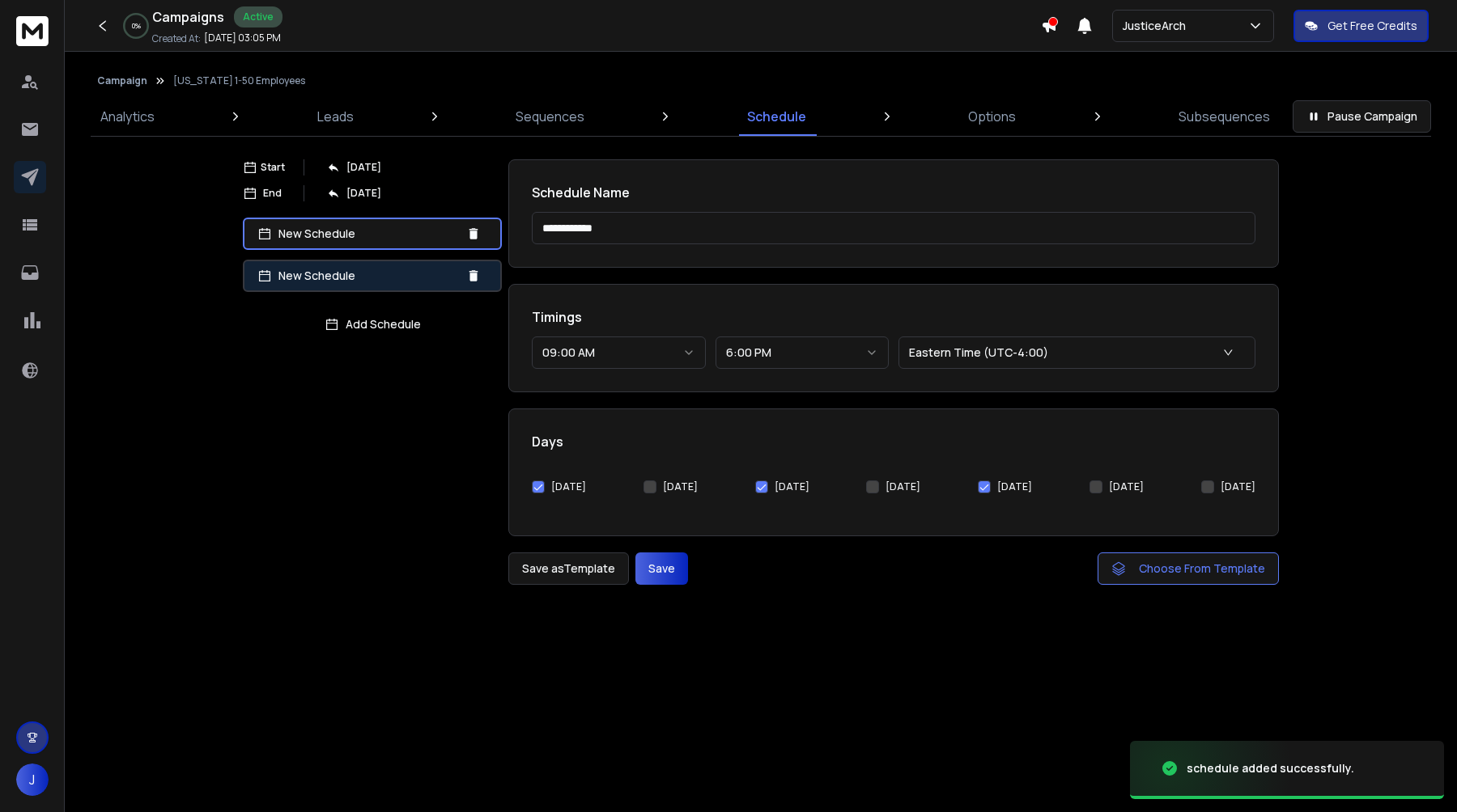
click at [430, 281] on p "New Schedule" at bounding box center [369, 276] width 181 height 16
select select "********"
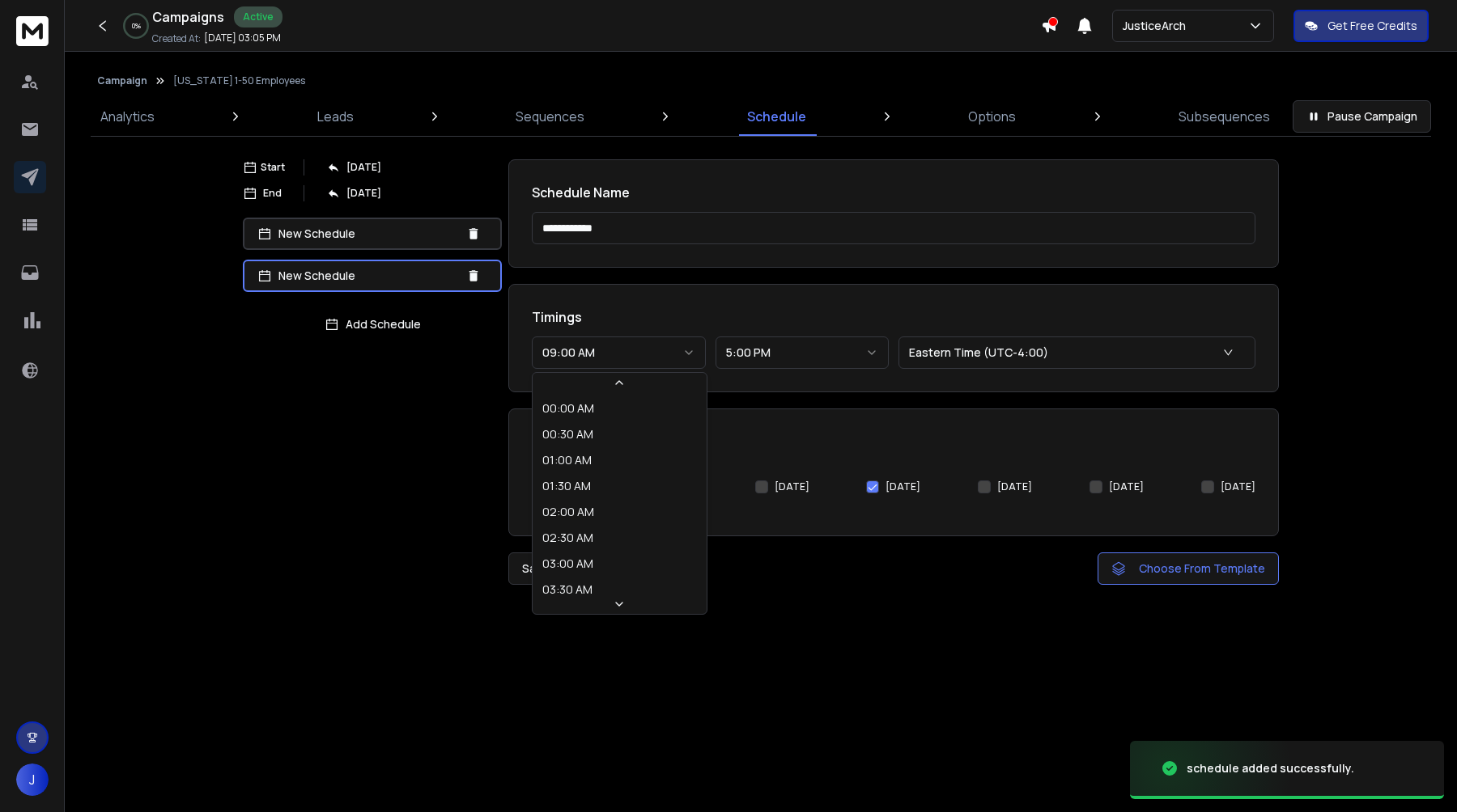
click at [661, 351] on button "09:00 AM" at bounding box center [618, 353] width 174 height 33
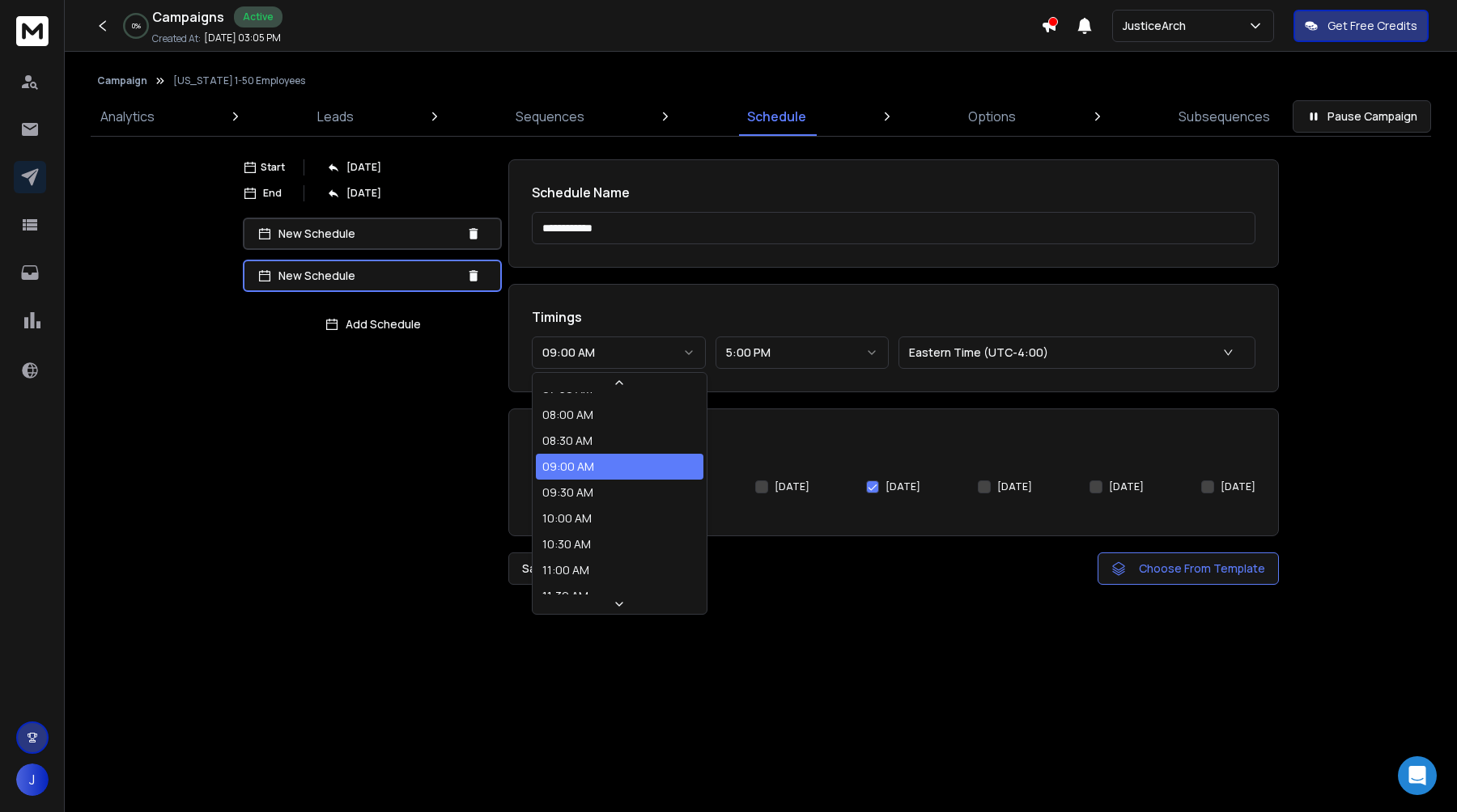
select select "********"
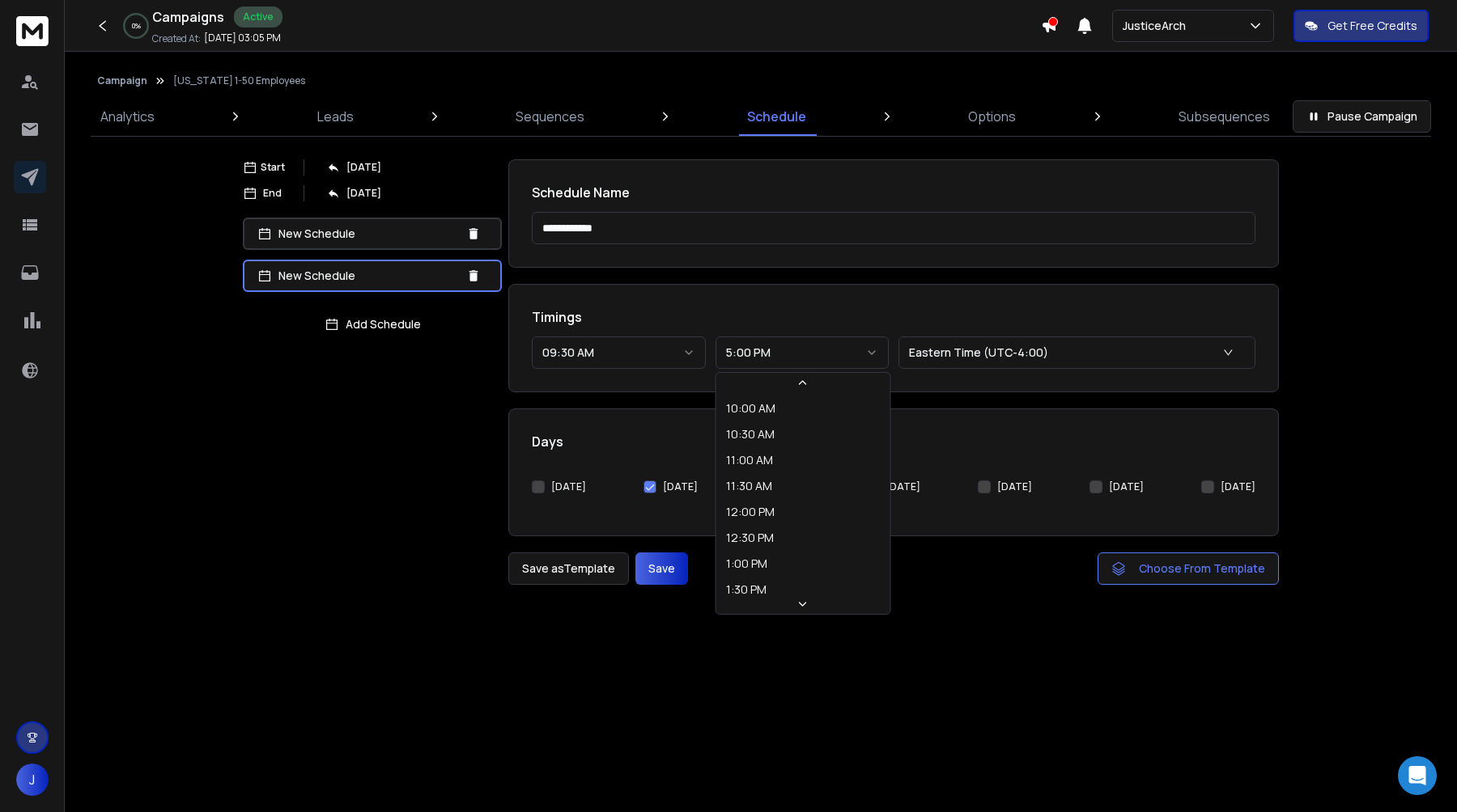
click at [807, 355] on button "5:00 PM" at bounding box center [802, 353] width 174 height 33
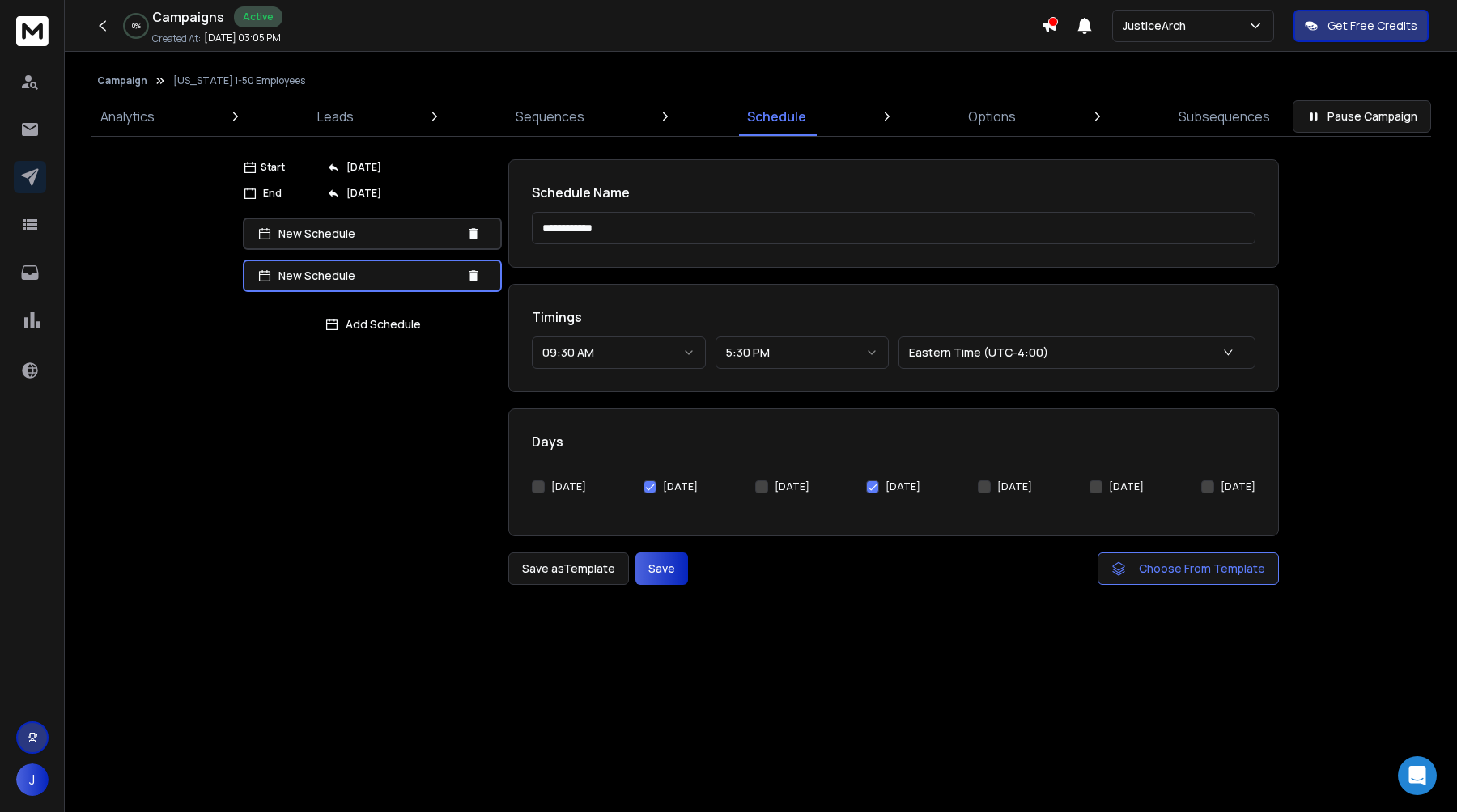
click at [802, 359] on button "5:30 PM" at bounding box center [802, 353] width 174 height 33
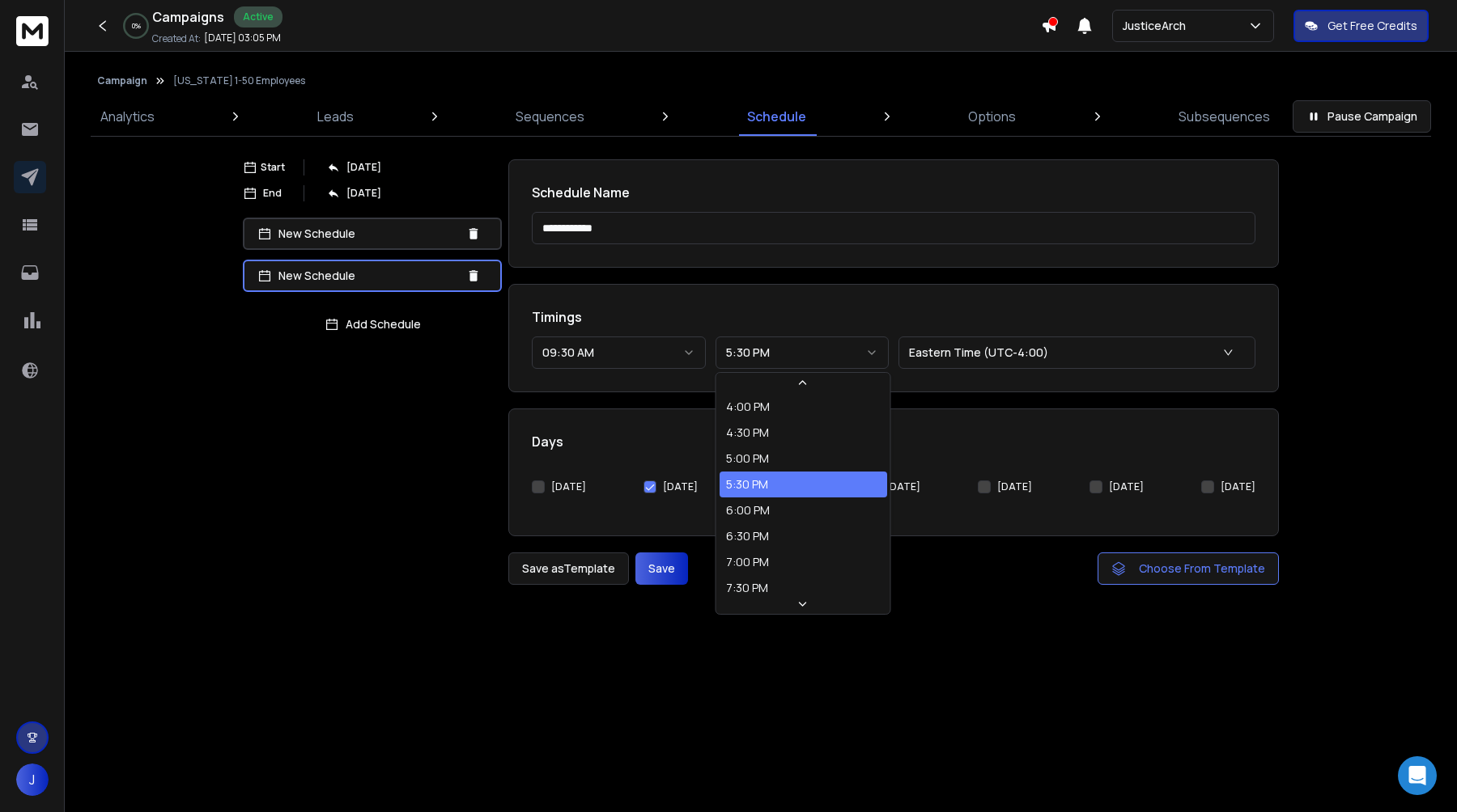
scroll to position [316, 0]
select select "********"
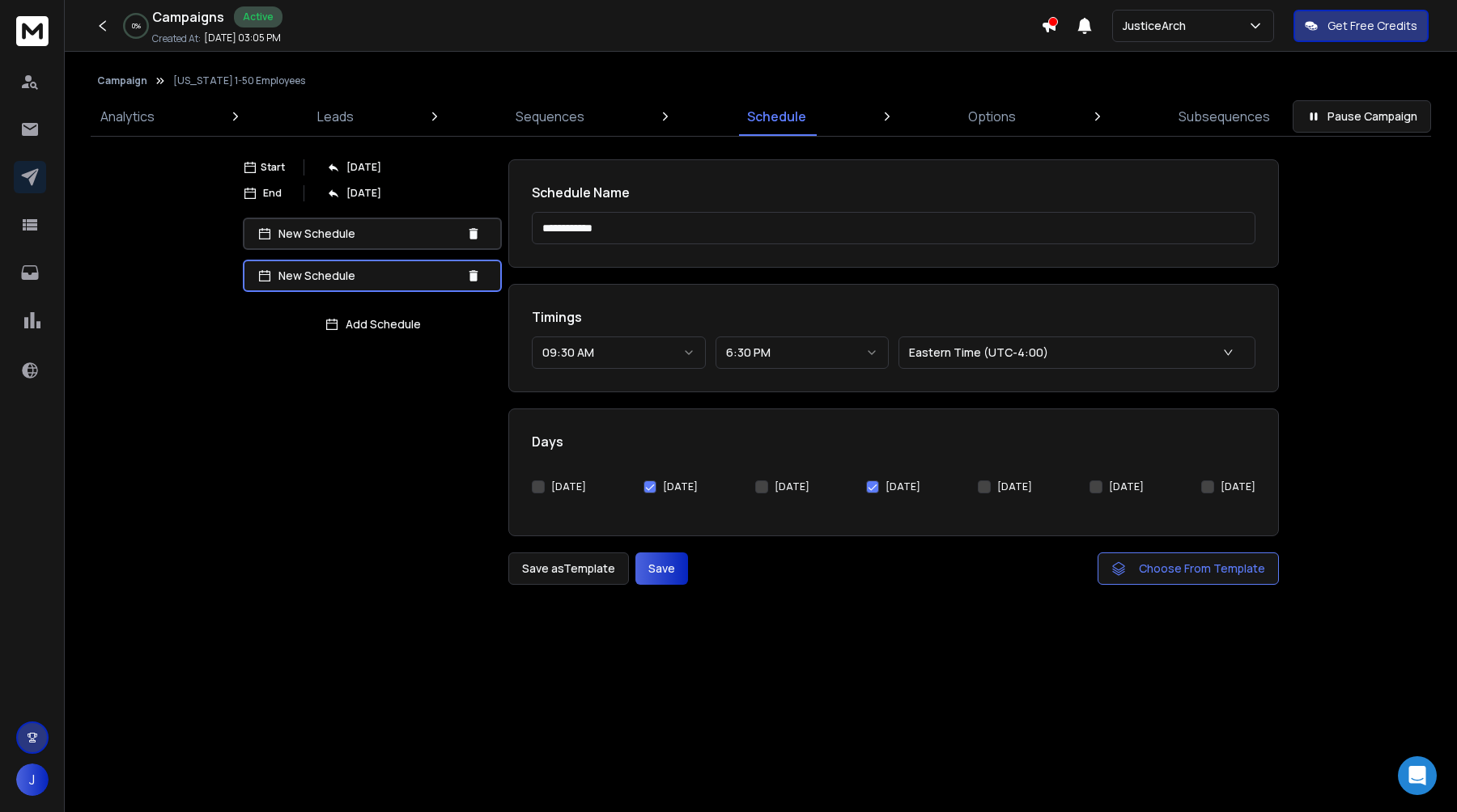
click at [668, 573] on button "Save" at bounding box center [662, 568] width 53 height 33
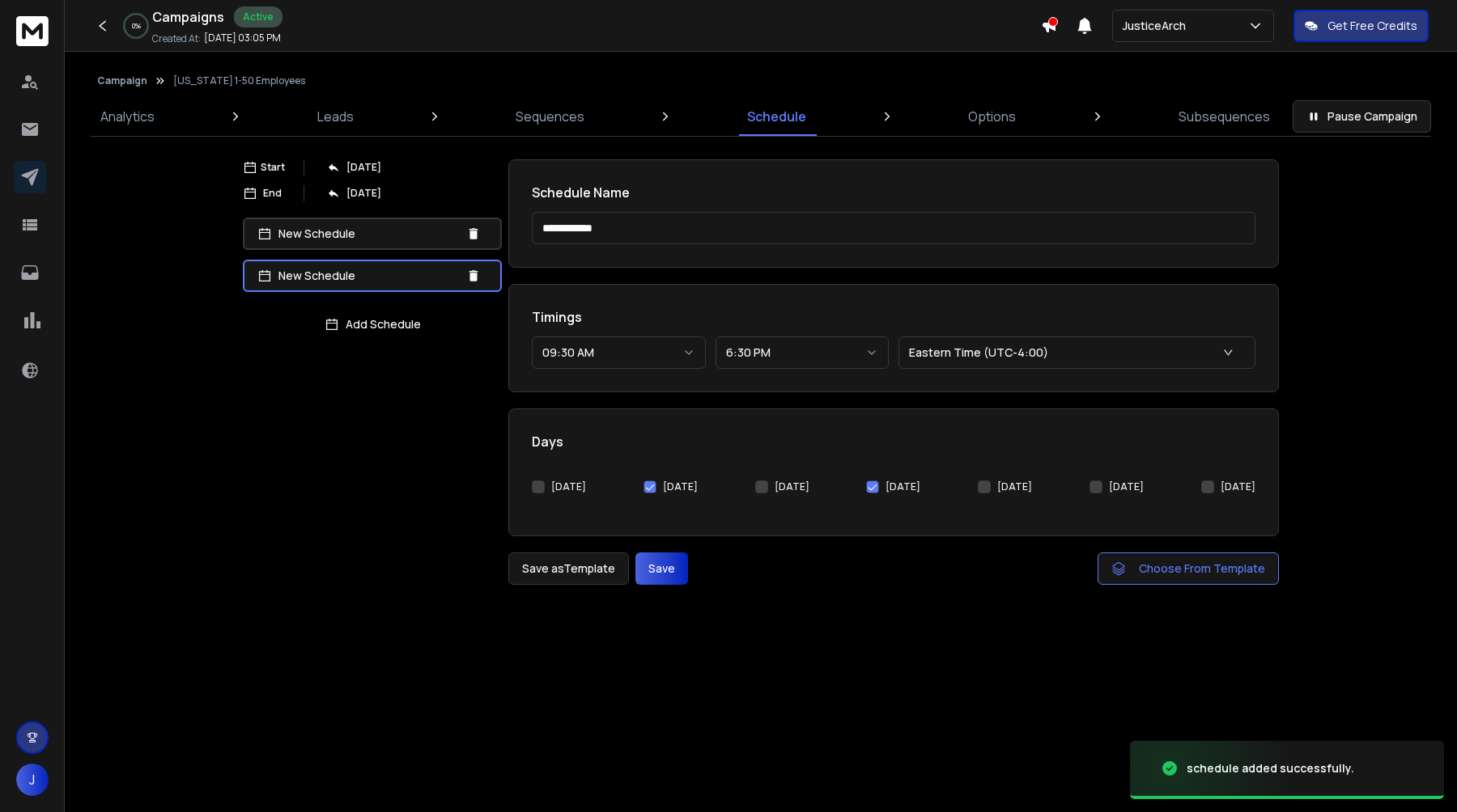
click at [668, 573] on button "Save" at bounding box center [662, 568] width 53 height 33
click at [347, 224] on div "New Schedule" at bounding box center [372, 234] width 259 height 33
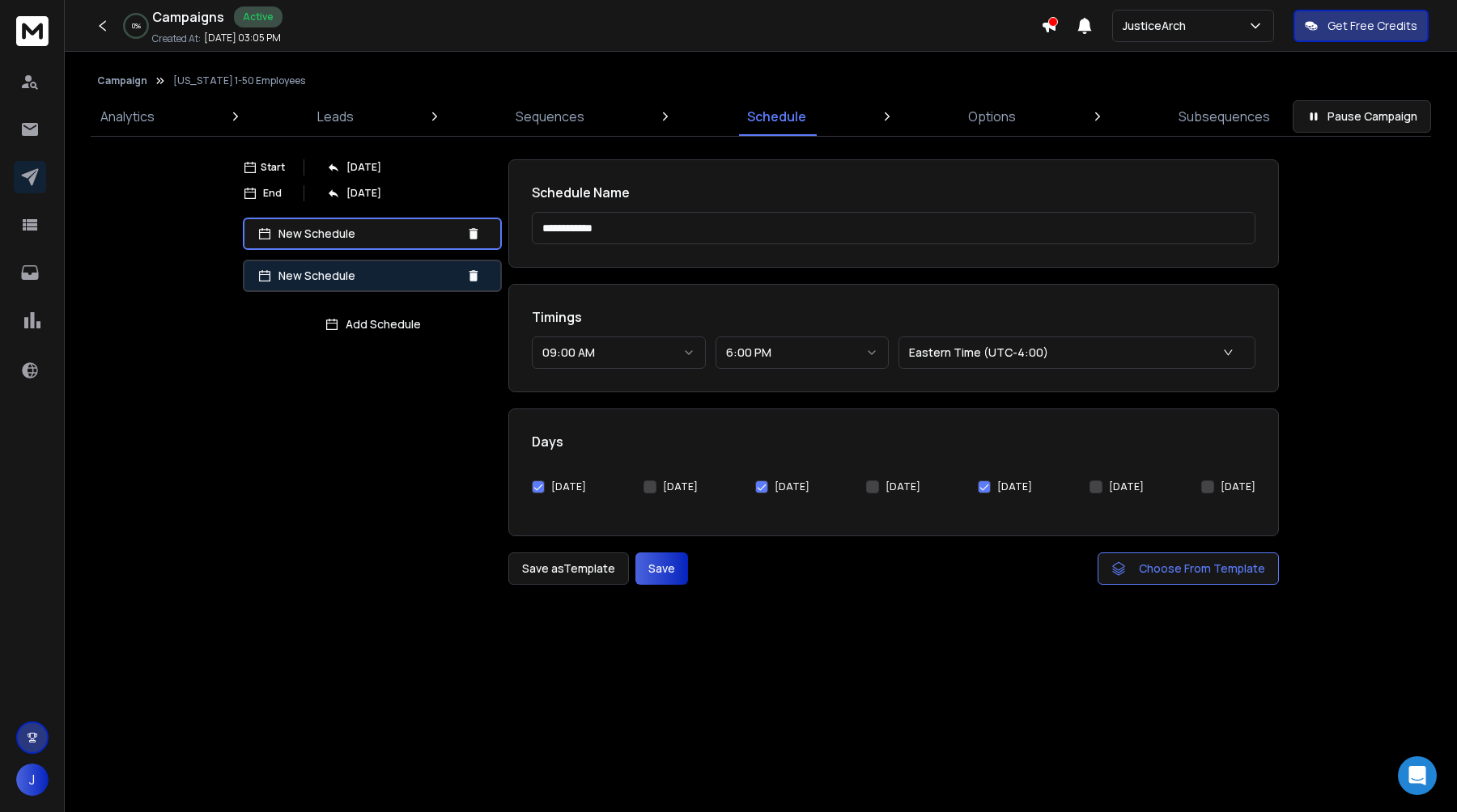
click at [397, 270] on p "New Schedule" at bounding box center [369, 276] width 181 height 16
click at [645, 576] on button "Save" at bounding box center [662, 568] width 53 height 33
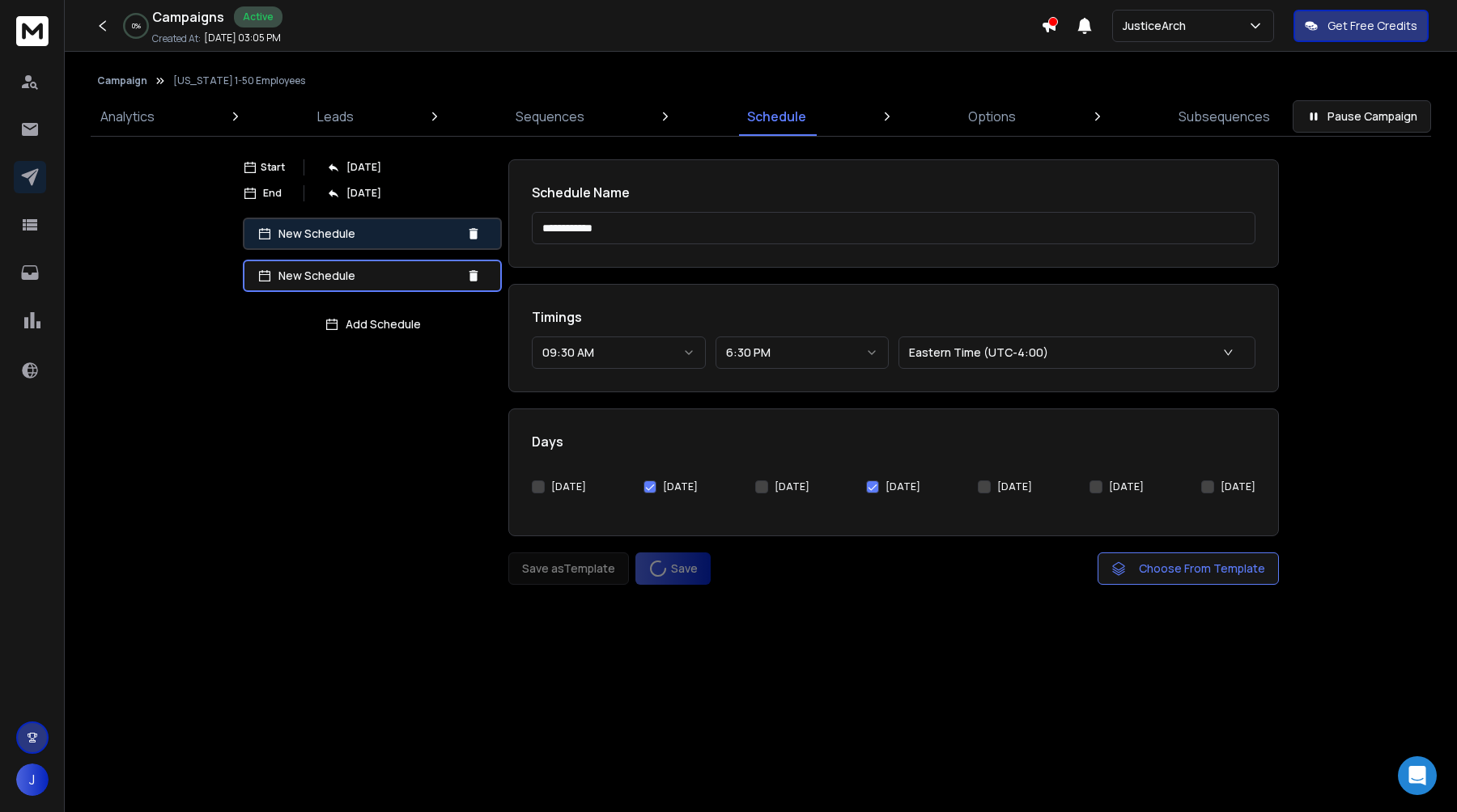
click at [388, 234] on p "New Schedule" at bounding box center [369, 234] width 181 height 16
select select "********"
click at [659, 549] on div "**********" at bounding box center [893, 372] width 771 height 425
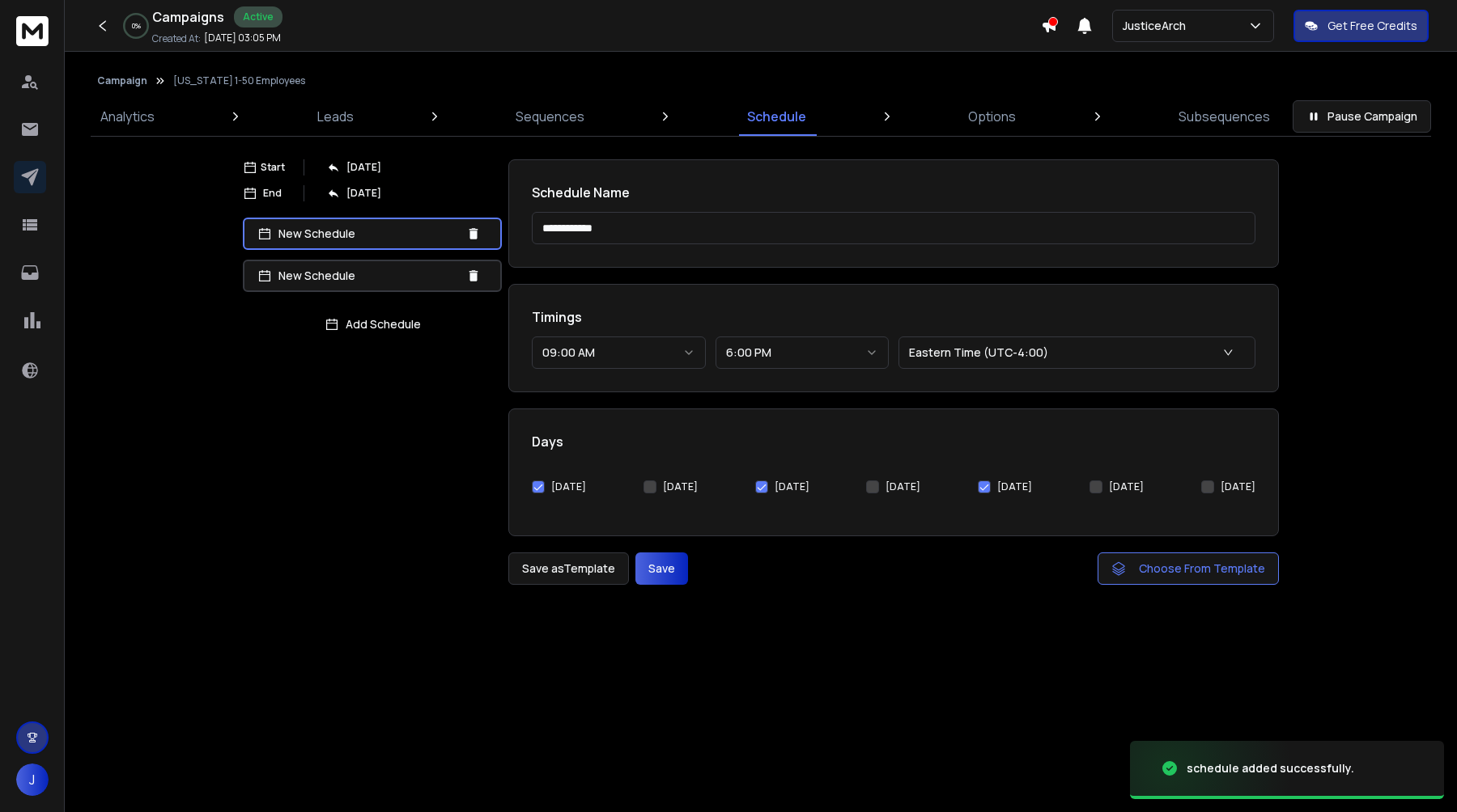
click at [660, 556] on button "Save" at bounding box center [662, 568] width 53 height 33
click at [34, 174] on icon at bounding box center [29, 177] width 17 height 17
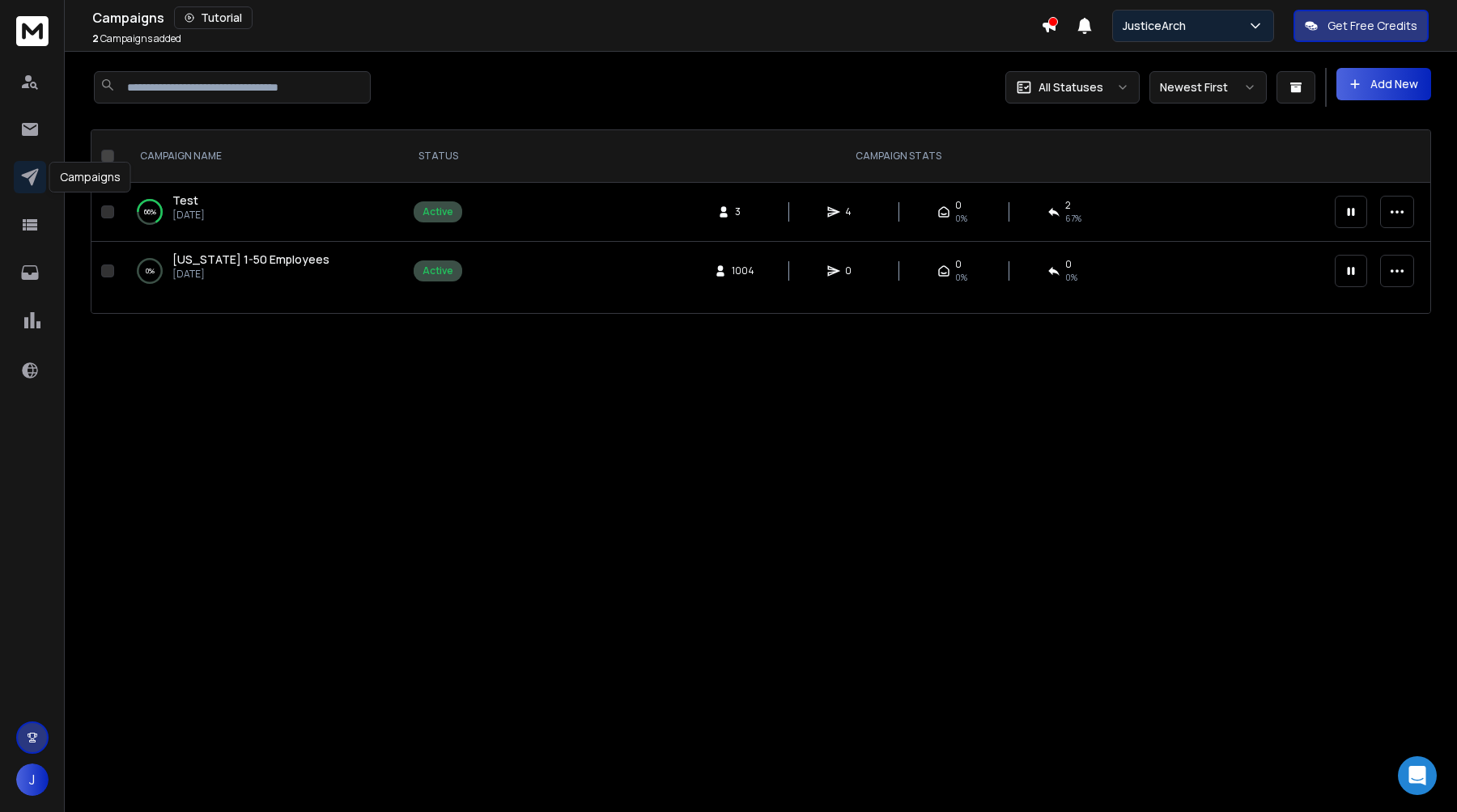
click at [1222, 28] on div "JusticeArch" at bounding box center [1193, 26] width 141 height 16
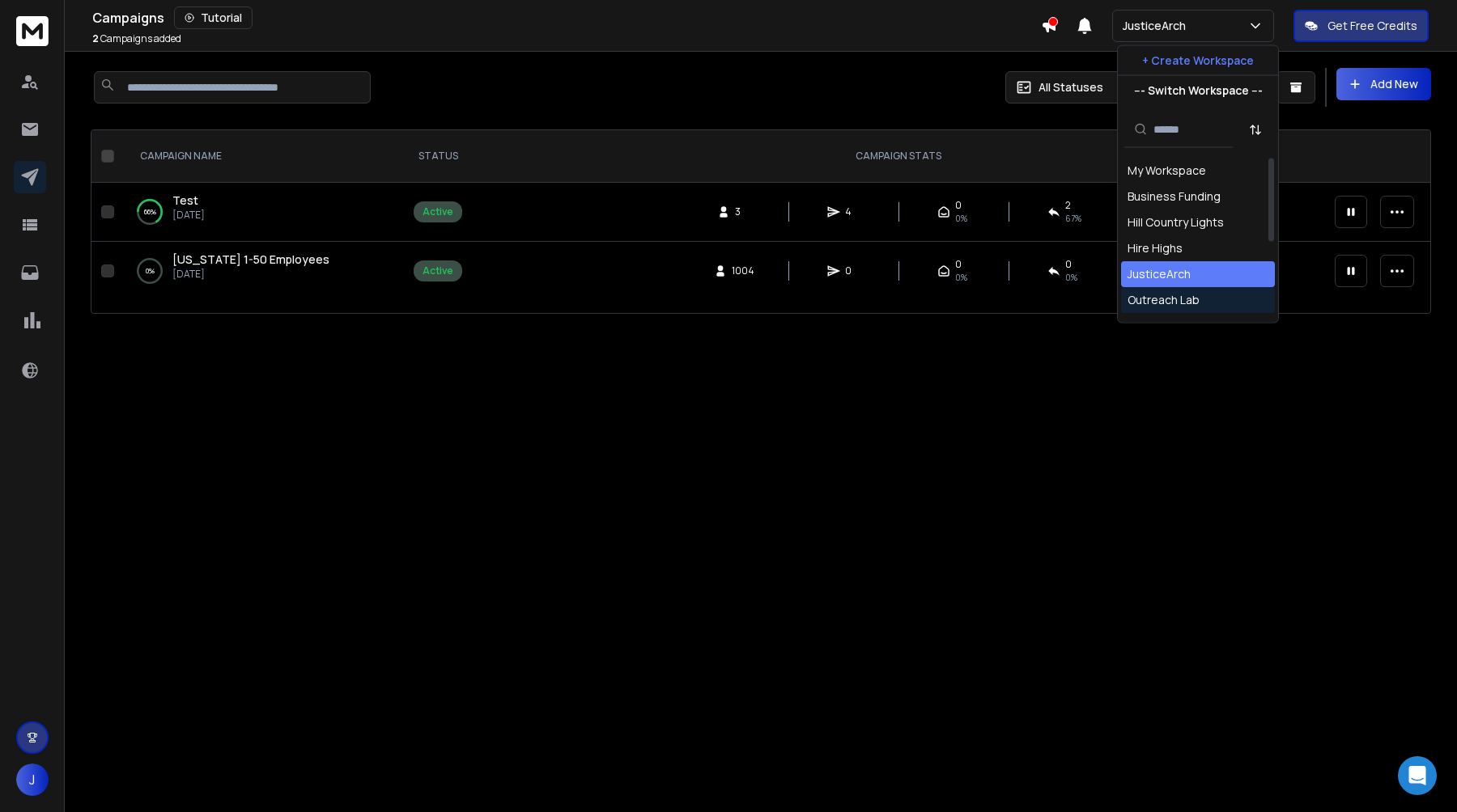
click at [1170, 298] on div "Outreach Lab" at bounding box center [1164, 301] width 72 height 16
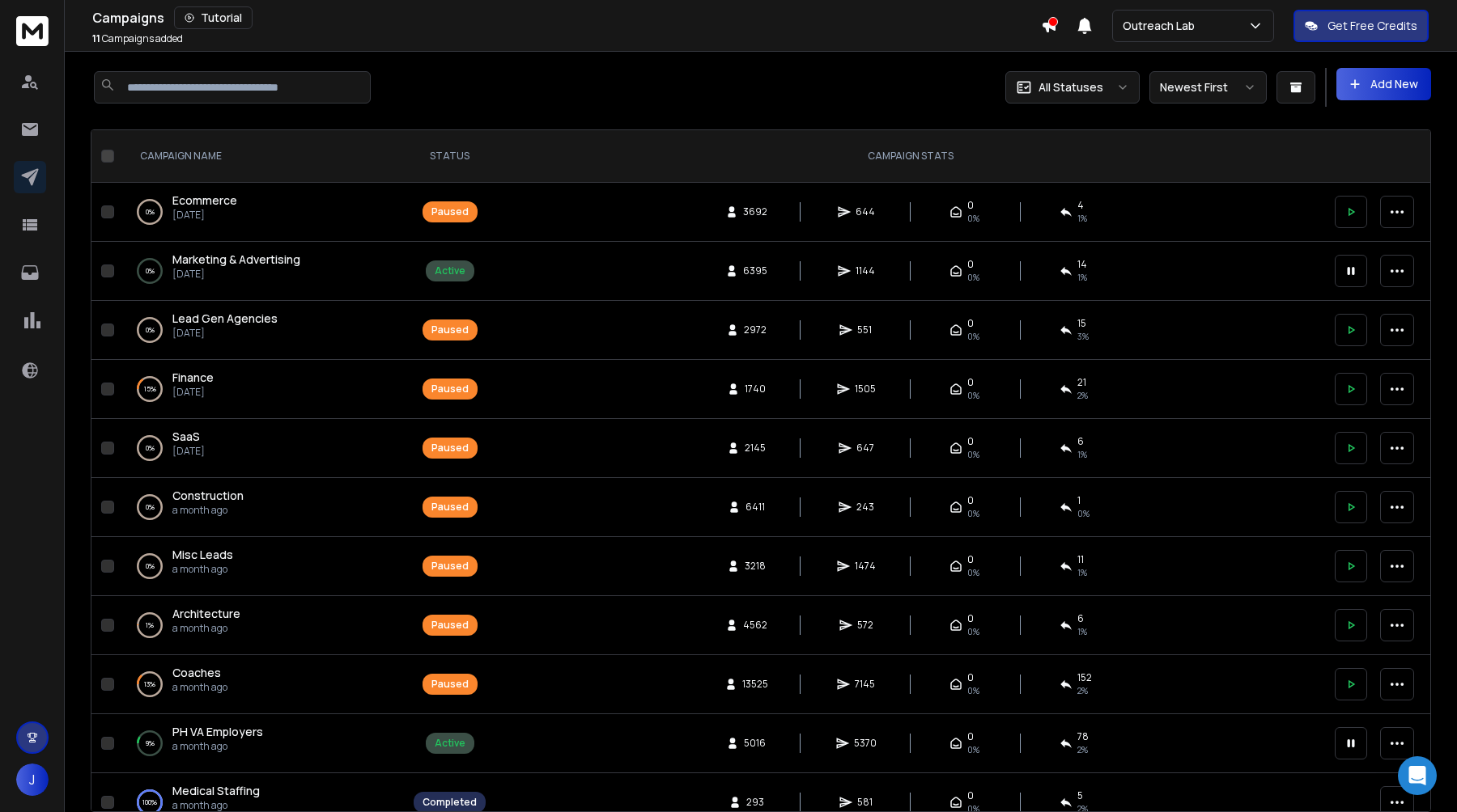
scroll to position [17, 0]
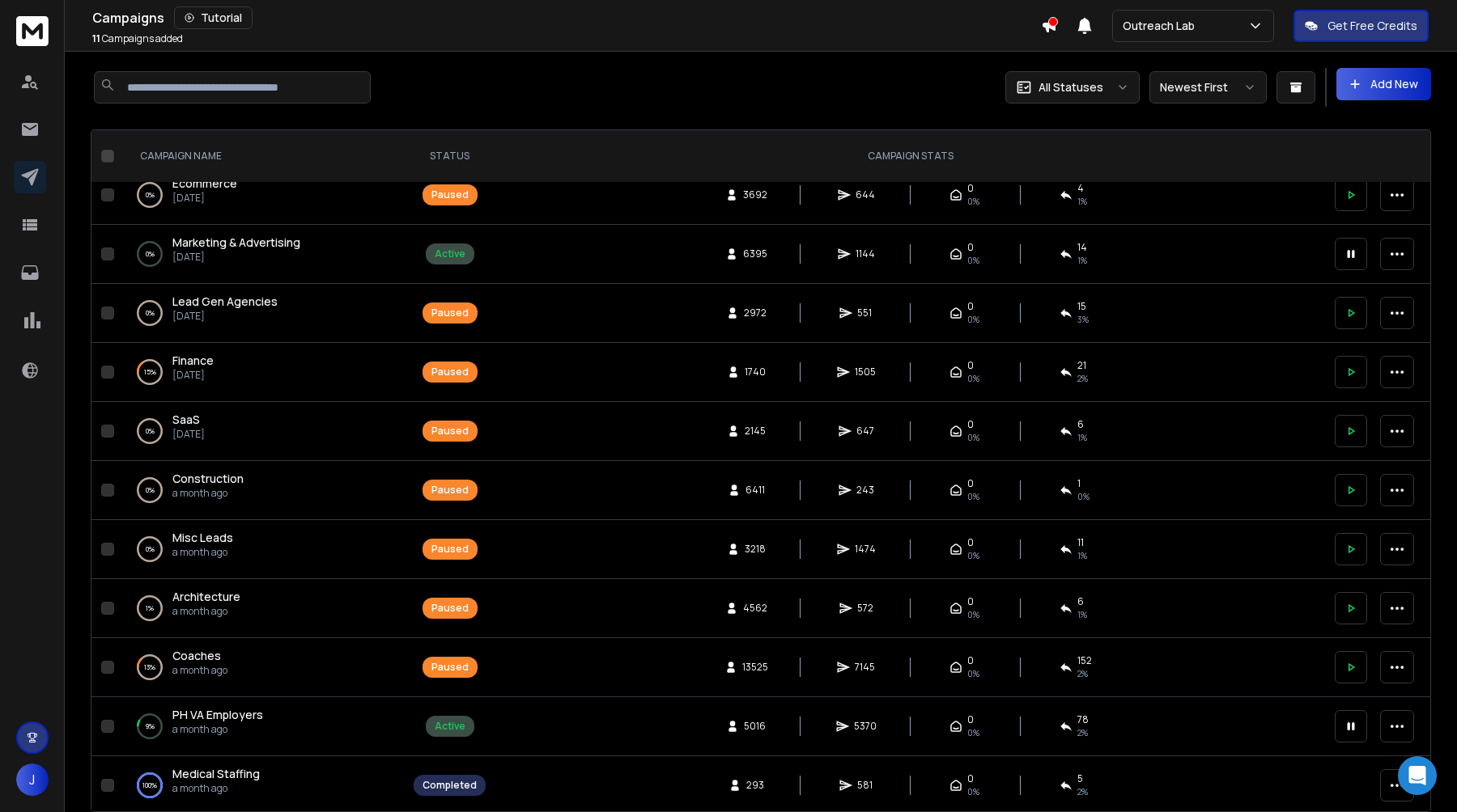
click at [598, 664] on div "13525 7145 0 0% 152 2 %" at bounding box center [910, 667] width 810 height 26
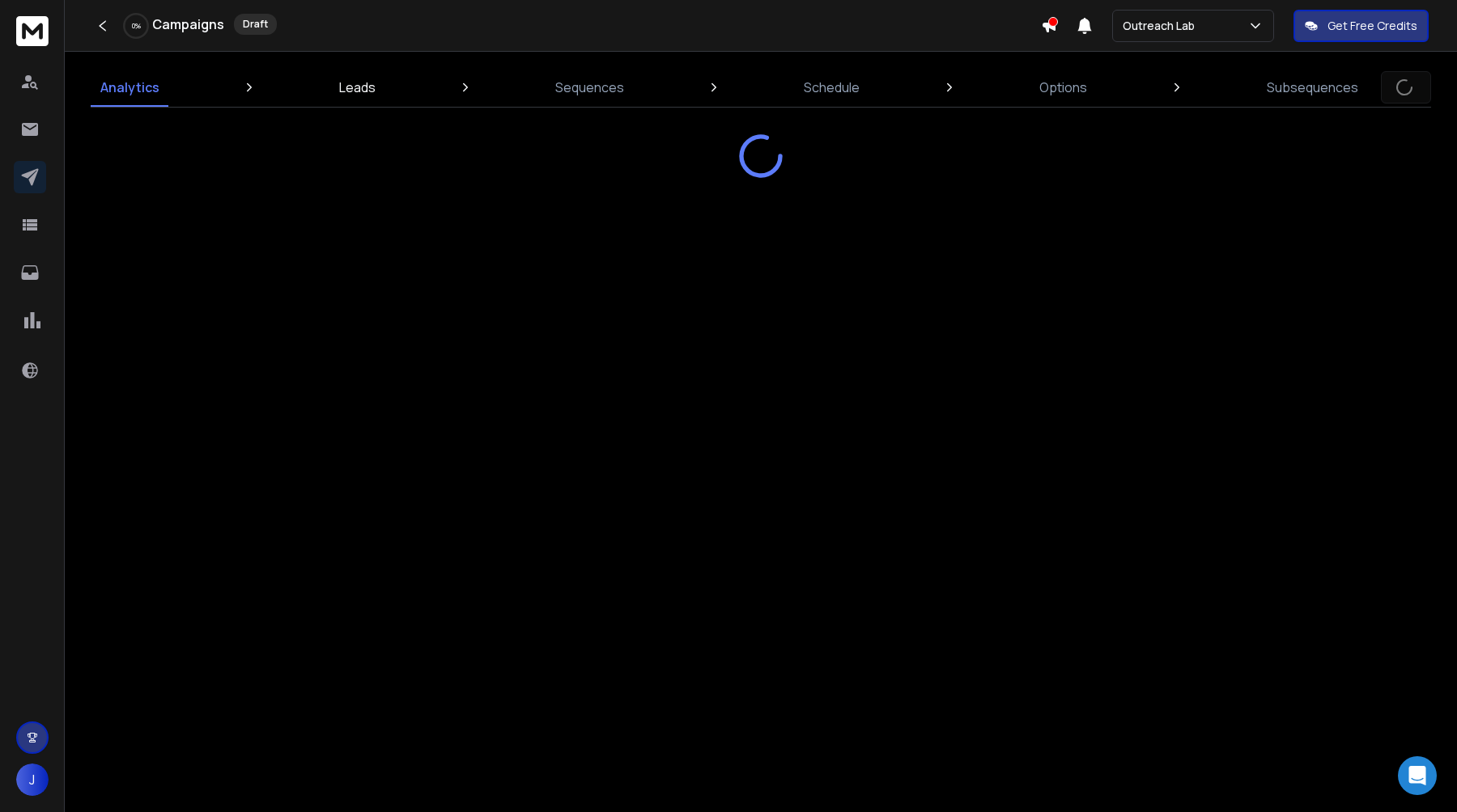
click at [366, 89] on p "Leads" at bounding box center [358, 87] width 36 height 19
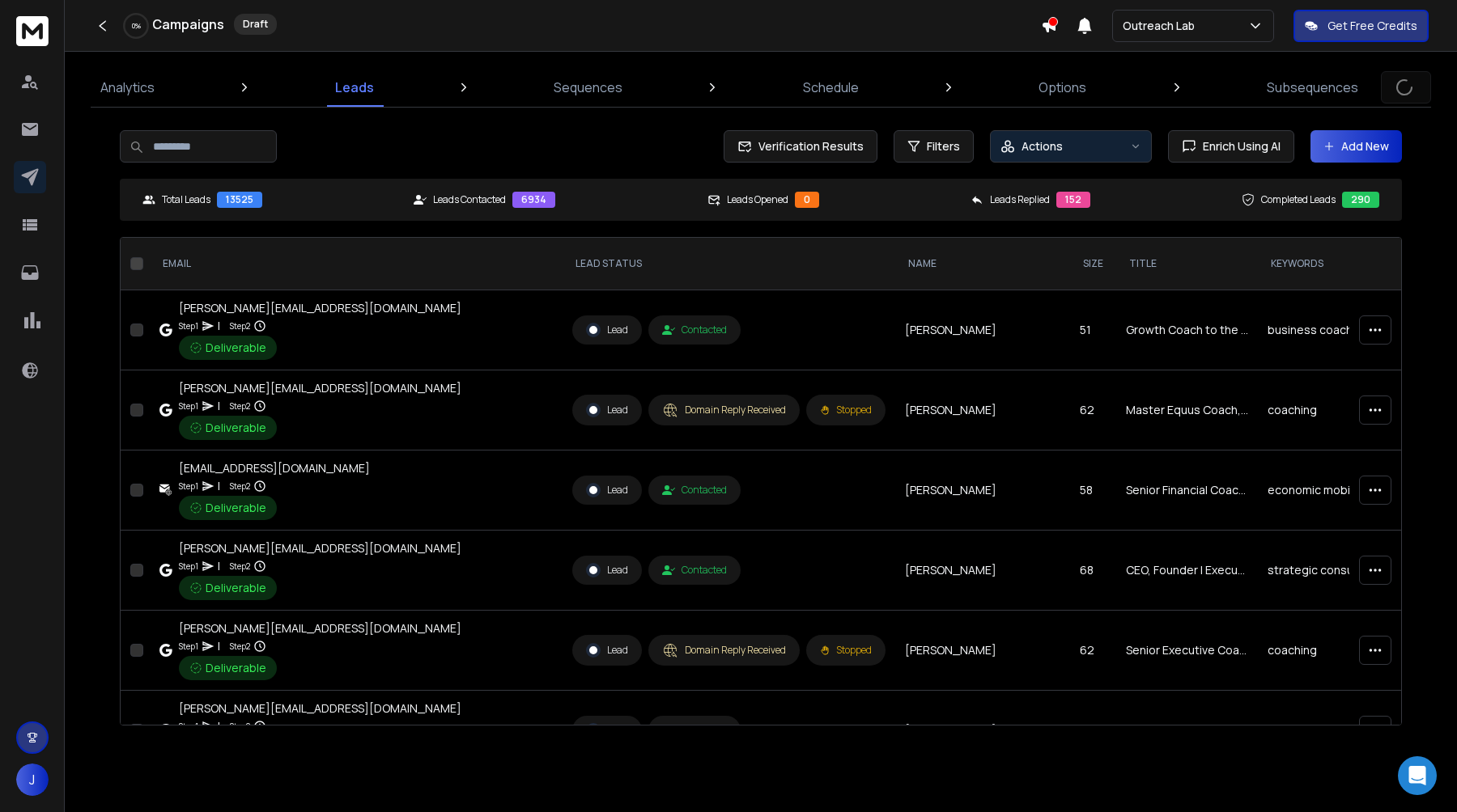
click at [1118, 152] on div "Actions" at bounding box center [1062, 147] width 123 height 16
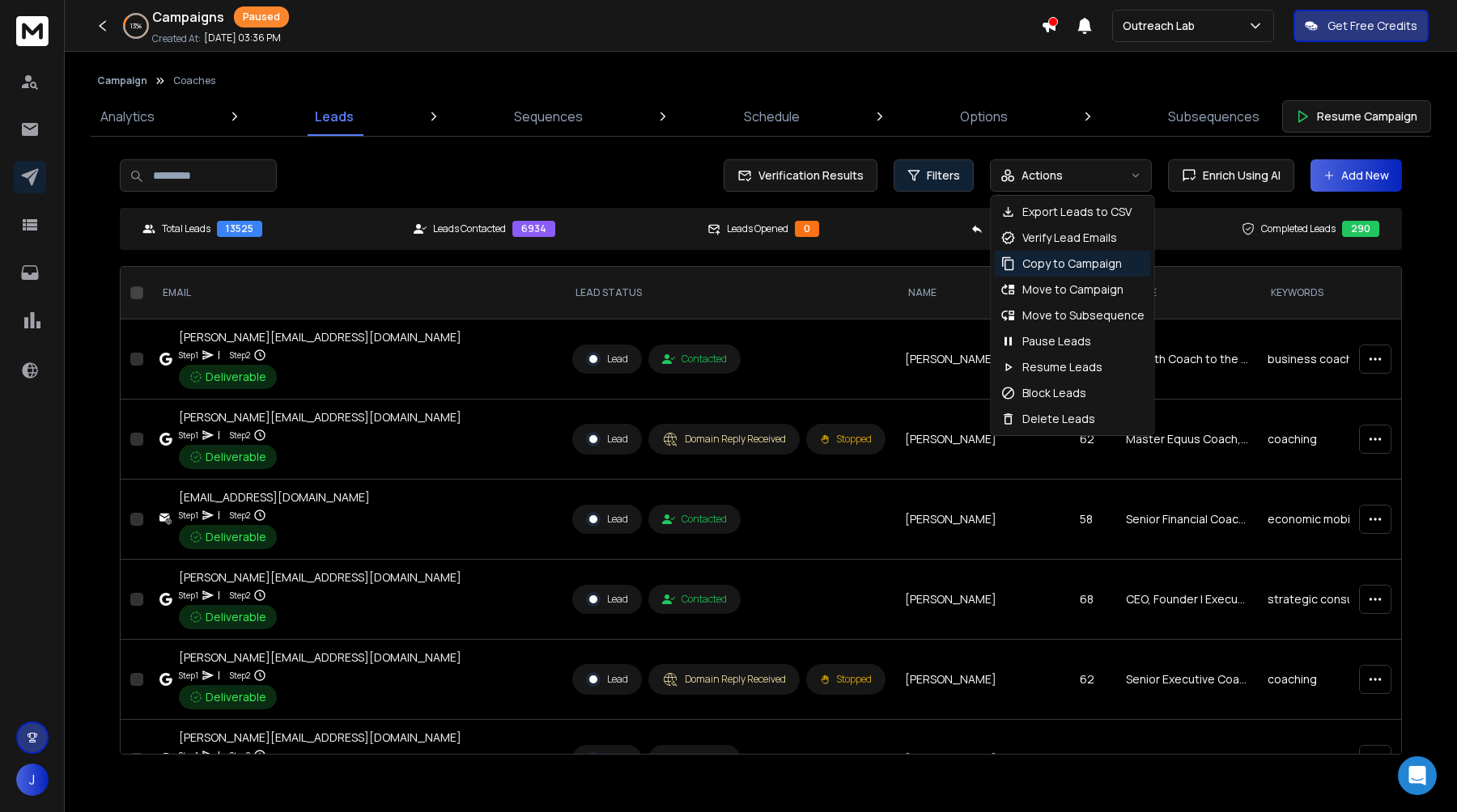
click at [964, 173] on button "Filters" at bounding box center [934, 176] width 80 height 33
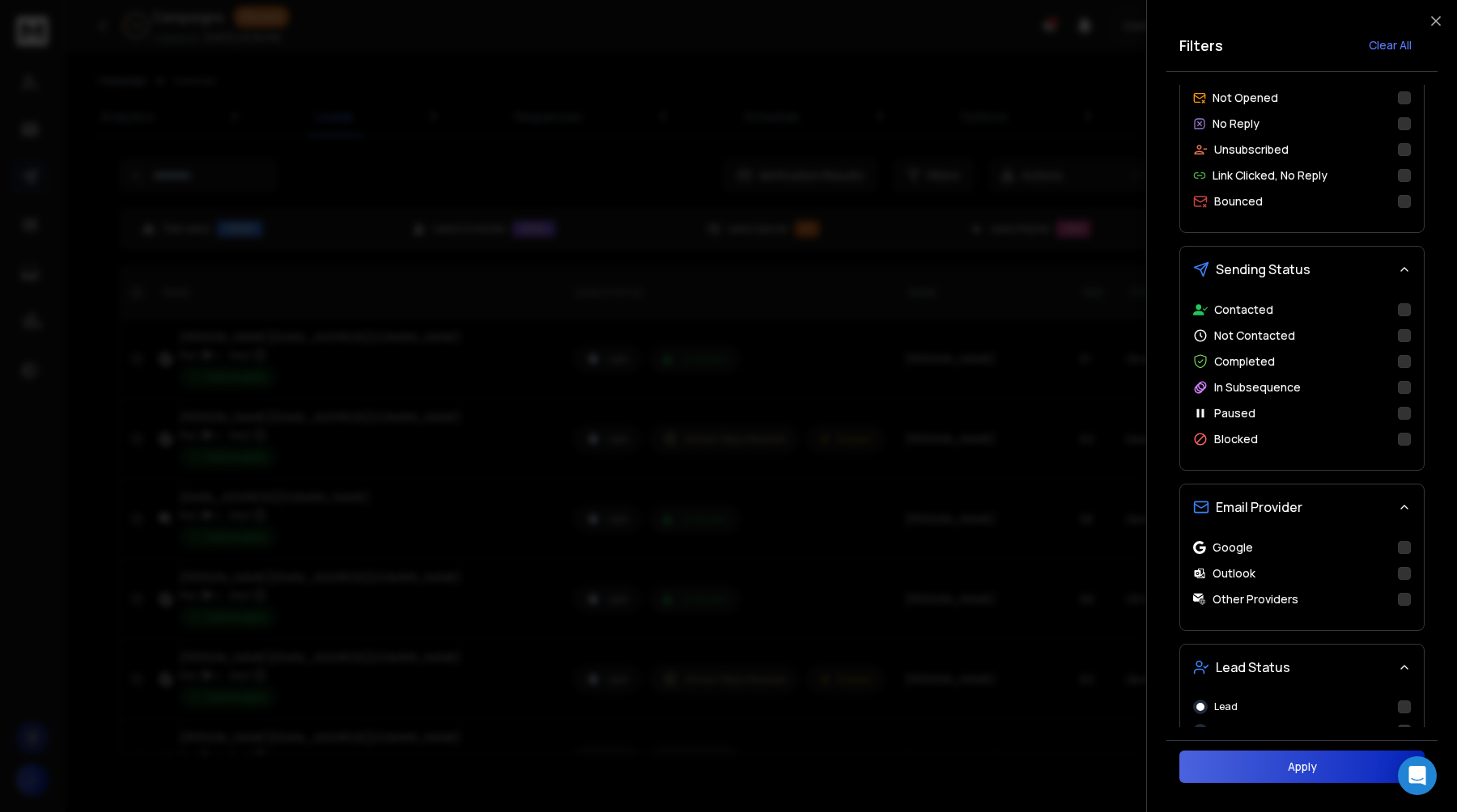
scroll to position [231, 0]
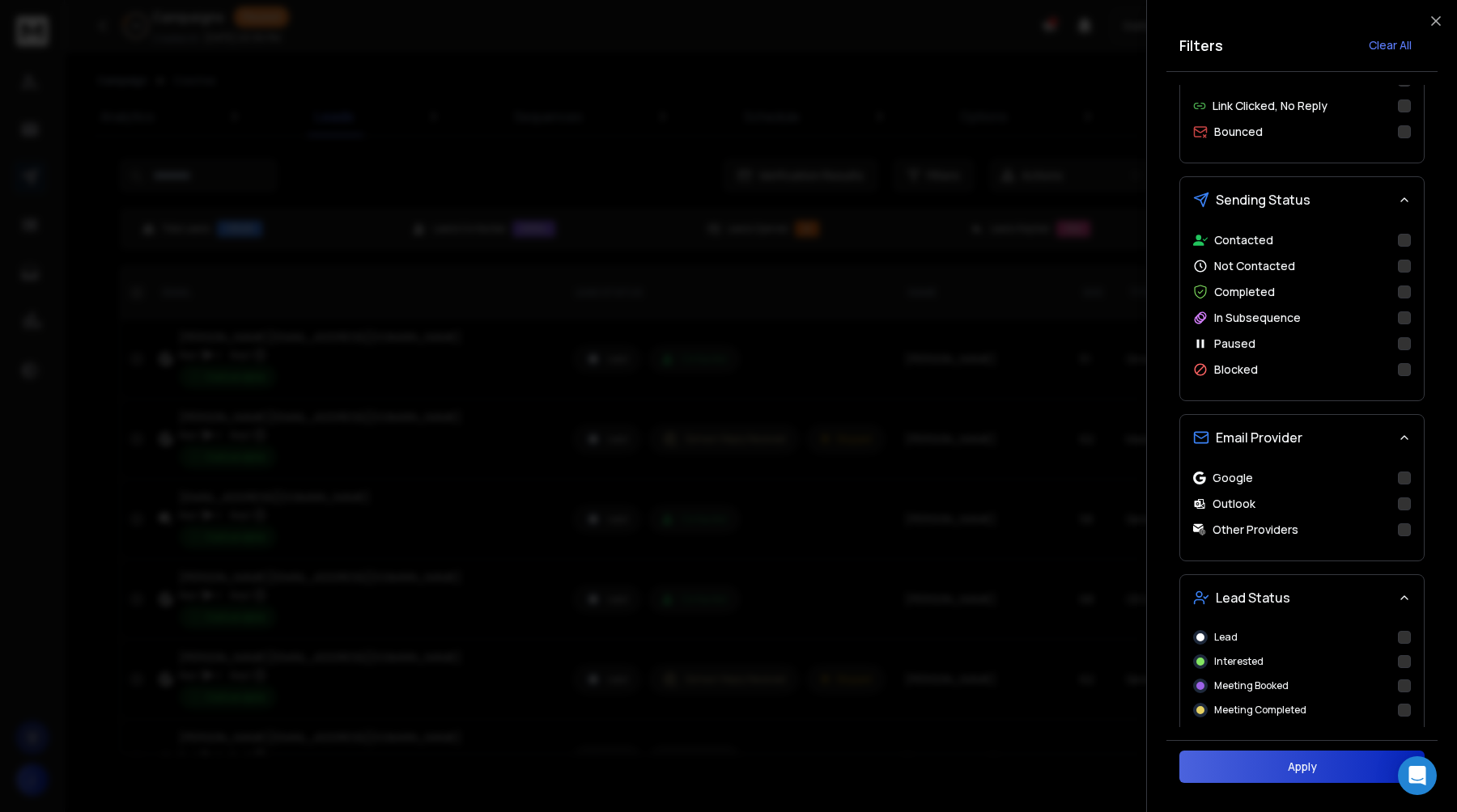
click at [1407, 476] on button "Google" at bounding box center [1404, 478] width 13 height 13
click at [1313, 757] on button "Apply" at bounding box center [1301, 767] width 245 height 33
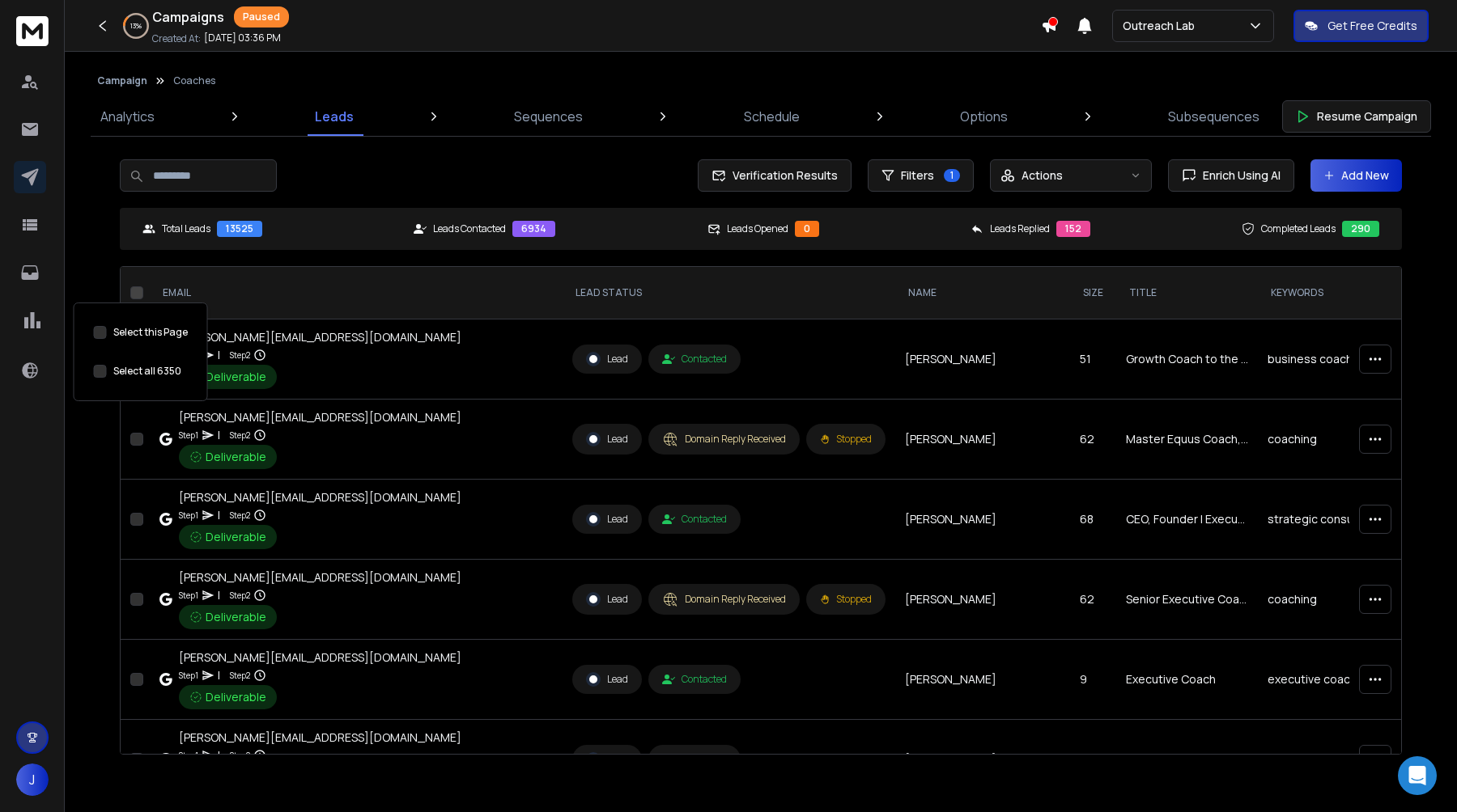
click at [101, 376] on button "Select this Page" at bounding box center [101, 371] width 13 height 13
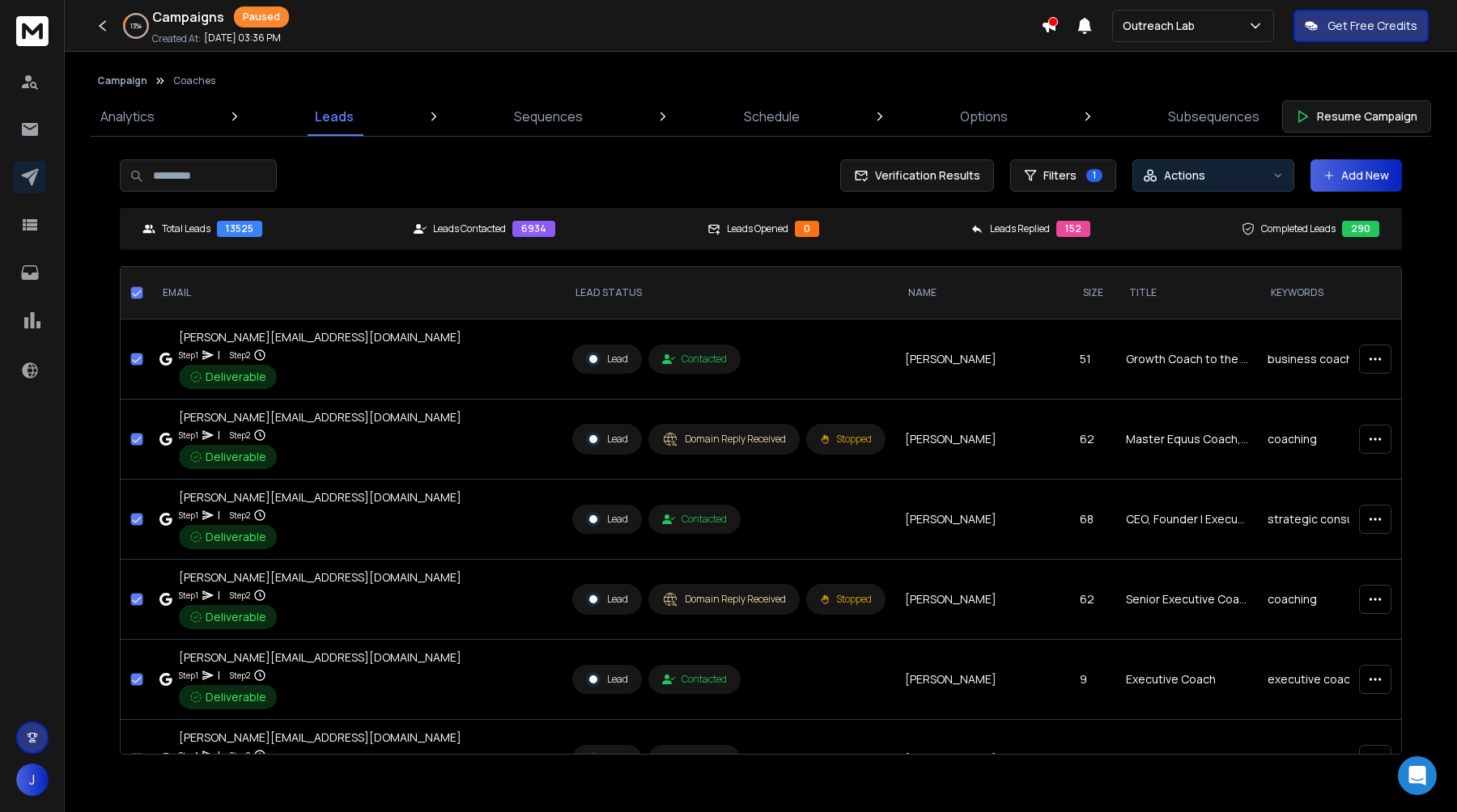
click at [1262, 175] on div "Actions" at bounding box center [1204, 176] width 123 height 16
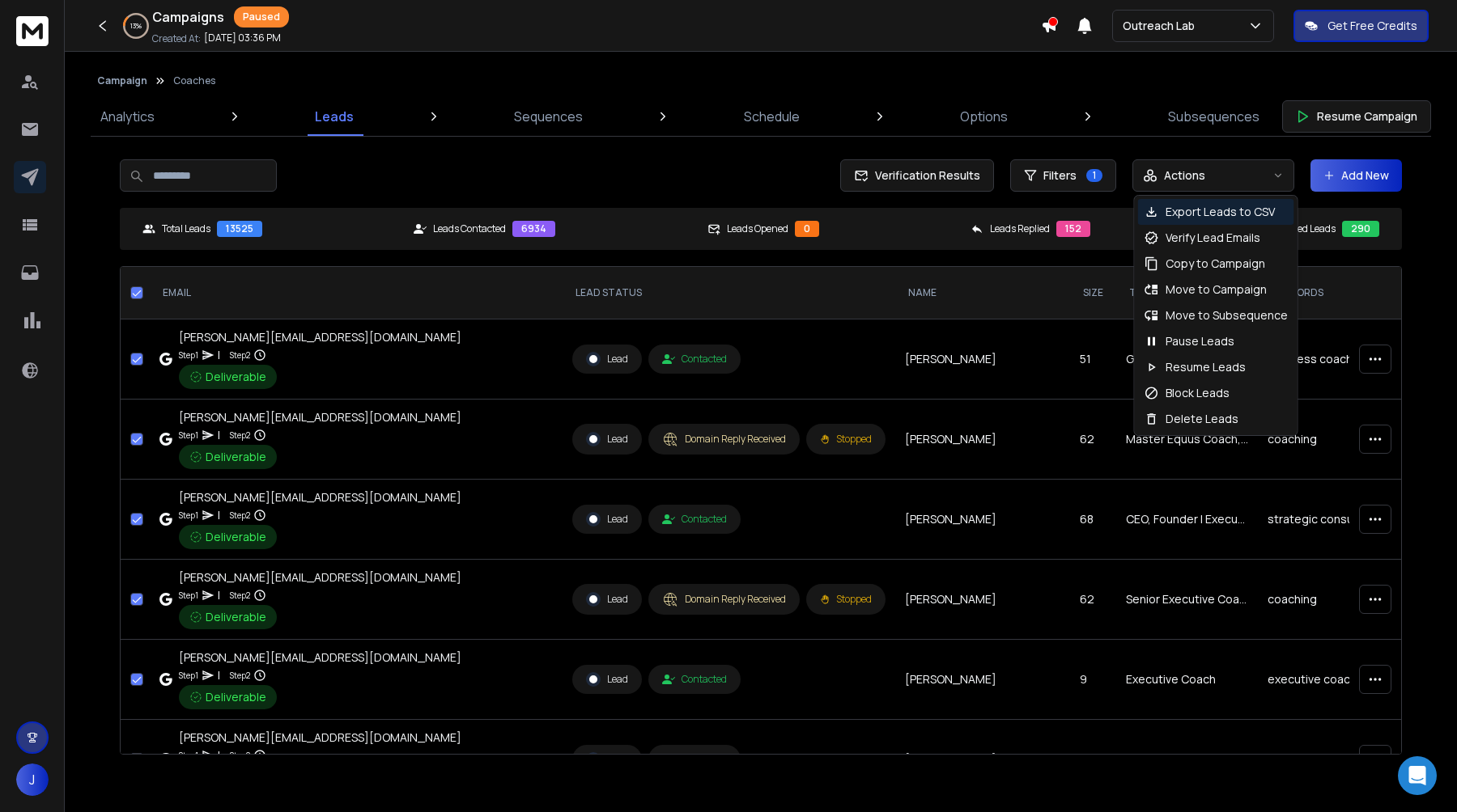
click at [1232, 213] on p "Export Leads to CSV" at bounding box center [1220, 212] width 110 height 16
